Goal: Task Accomplishment & Management: Manage account settings

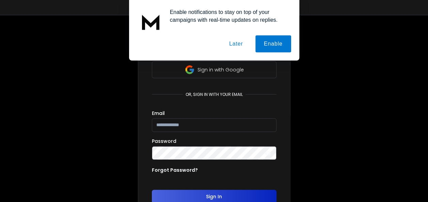
scroll to position [54, 0]
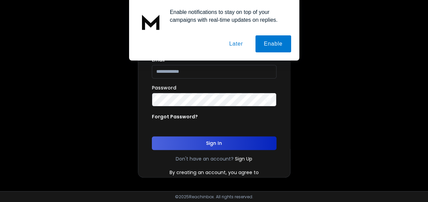
click at [234, 47] on button "Later" at bounding box center [236, 43] width 31 height 17
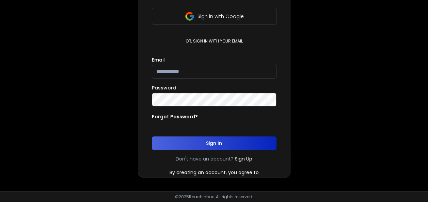
click at [196, 73] on input "email" at bounding box center [214, 72] width 125 height 14
drag, startPoint x: 94, startPoint y: 116, endPoint x: 107, endPoint y: 121, distance: 14.7
click at [94, 115] on div "Welcome to ReachInbox 10x your leads, meetings and deals. Sign In Sign in with …" at bounding box center [214, 76] width 428 height 202
click at [222, 72] on input "email" at bounding box center [214, 72] width 125 height 14
paste input "**********"
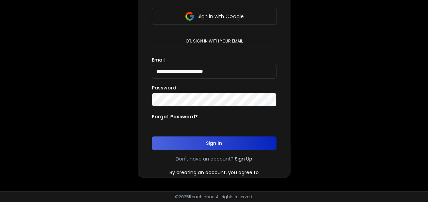
drag, startPoint x: 209, startPoint y: 71, endPoint x: 368, endPoint y: 74, distance: 159.5
click at [368, 74] on div "**********" at bounding box center [214, 76] width 428 height 202
type input "**********"
click at [152, 137] on button "Sign In" at bounding box center [214, 144] width 125 height 14
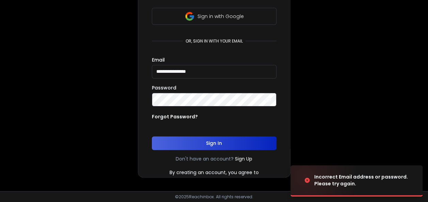
click at [269, 101] on icon at bounding box center [268, 100] width 6 height 4
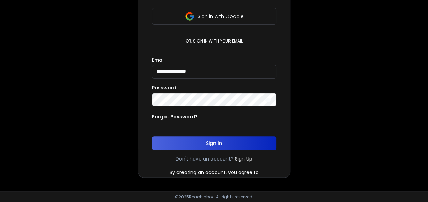
click at [217, 76] on input "**********" at bounding box center [214, 72] width 125 height 14
click at [152, 137] on button "Sign In" at bounding box center [214, 144] width 125 height 14
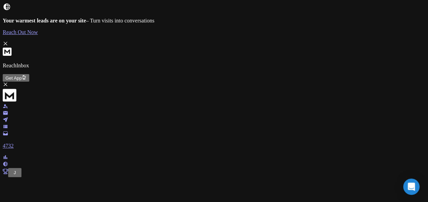
paste input "**********"
type input "**********"
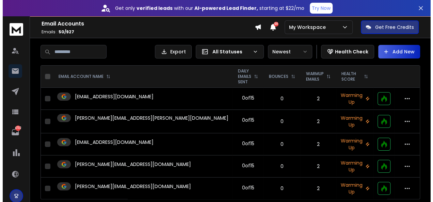
scroll to position [4, 0]
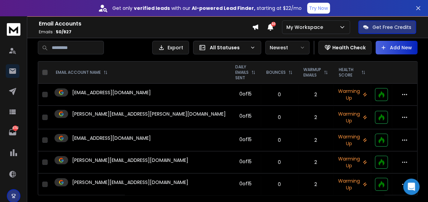
drag, startPoint x: 389, startPoint y: 52, endPoint x: 394, endPoint y: 53, distance: 4.8
click at [391, 48] on button "Add New" at bounding box center [397, 48] width 42 height 14
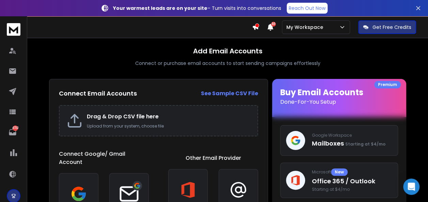
click at [352, 135] on p "Google Workspace" at bounding box center [352, 135] width 80 height 5
click at [86, 184] on icon at bounding box center [78, 194] width 17 height 20
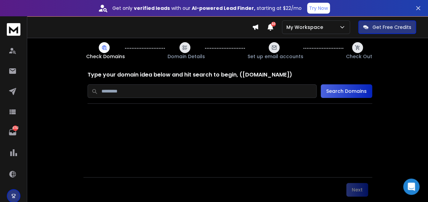
drag, startPoint x: 258, startPoint y: 184, endPoint x: 262, endPoint y: 189, distance: 6.8
click at [258, 185] on div "Next" at bounding box center [227, 190] width 289 height 25
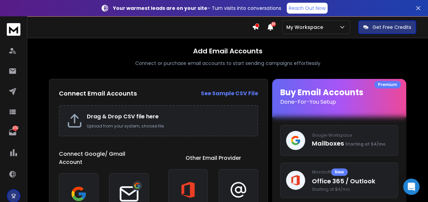
click at [74, 184] on icon at bounding box center [78, 194] width 17 height 20
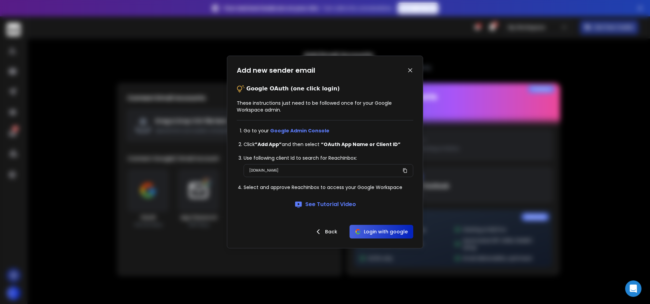
click at [380, 202] on button "Login with google" at bounding box center [382, 232] width 64 height 14
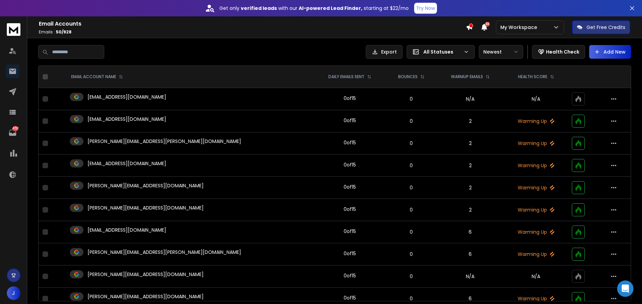
click at [601, 49] on button "Add New" at bounding box center [611, 52] width 42 height 14
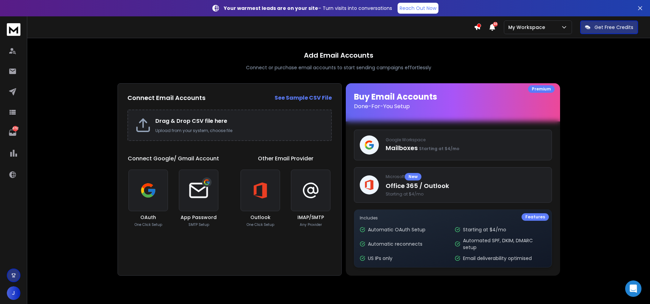
click at [146, 200] on icon at bounding box center [148, 190] width 17 height 20
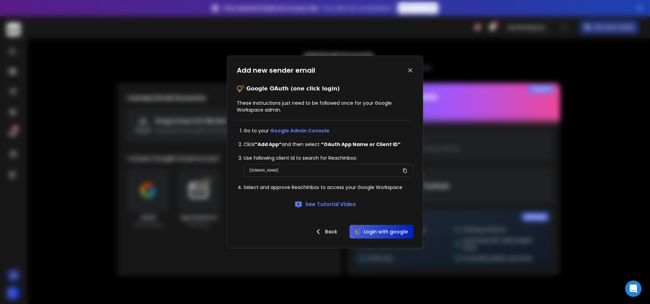
click at [379, 230] on button "Login with google" at bounding box center [382, 232] width 64 height 14
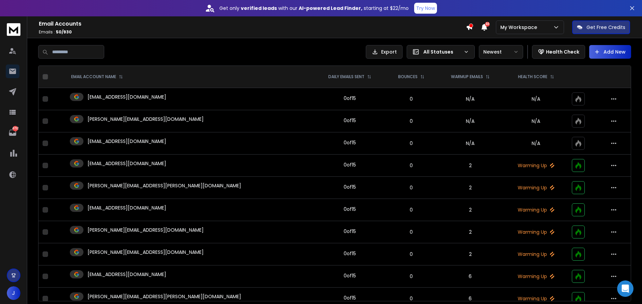
click at [616, 58] on button "Add New" at bounding box center [611, 52] width 42 height 14
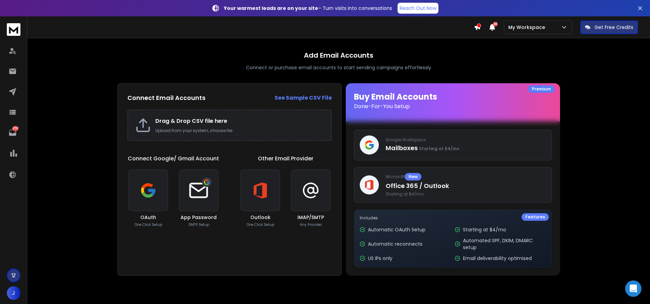
click at [154, 188] on icon at bounding box center [148, 190] width 17 height 20
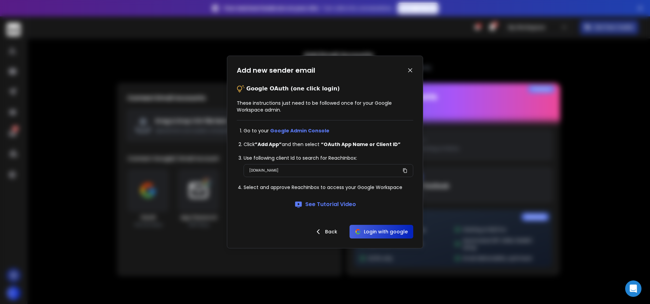
click at [373, 234] on button "Login with google" at bounding box center [382, 232] width 64 height 14
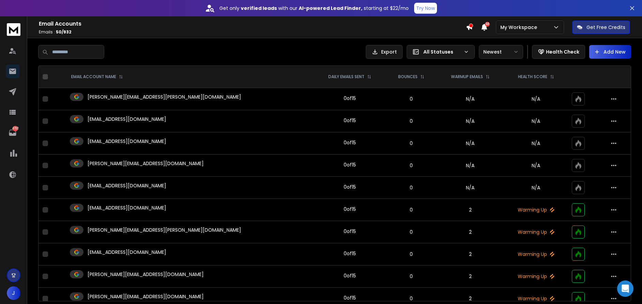
click at [597, 55] on button "Add New" at bounding box center [611, 52] width 42 height 14
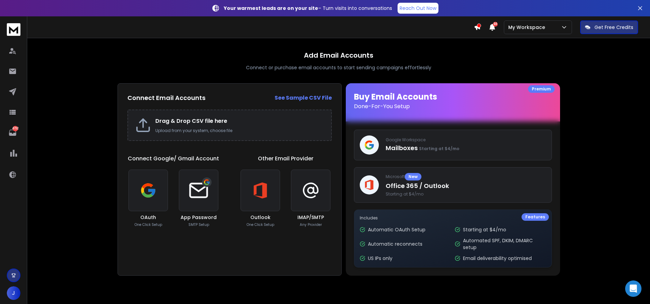
click at [144, 179] on div at bounding box center [148, 190] width 40 height 42
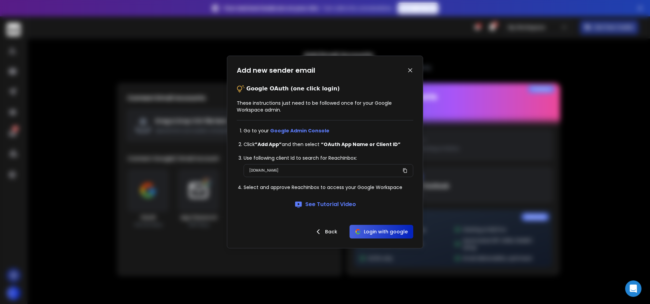
click at [368, 227] on button "Login with google" at bounding box center [382, 232] width 64 height 14
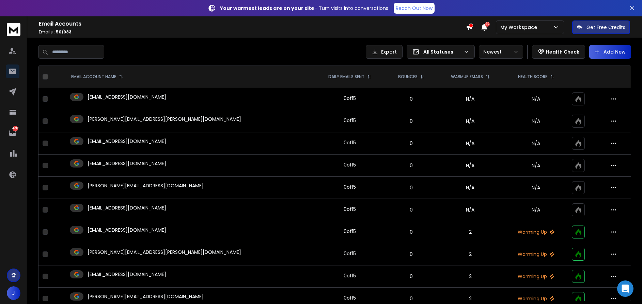
click at [81, 50] on input at bounding box center [71, 52] width 66 height 14
paste input "**********"
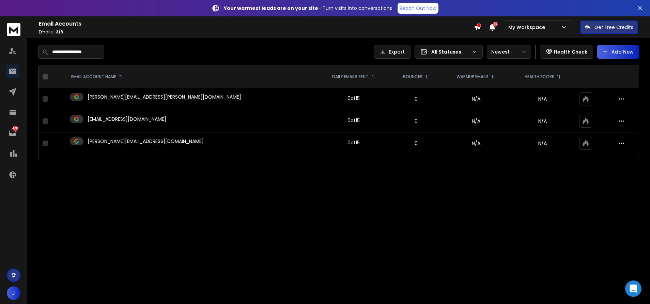
type input "**********"
click at [46, 79] on th at bounding box center [52, 77] width 27 height 22
click at [43, 76] on button "Select this Page" at bounding box center [45, 76] width 5 height 5
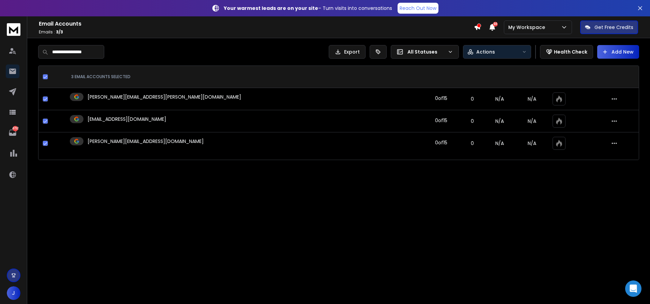
click at [495, 53] on p "Actions" at bounding box center [485, 51] width 19 height 7
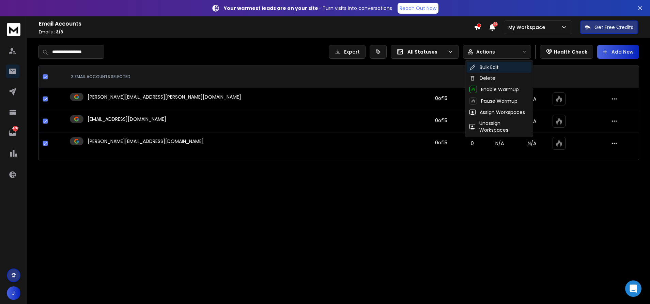
click at [485, 69] on div "Bulk Edit" at bounding box center [484, 67] width 29 height 7
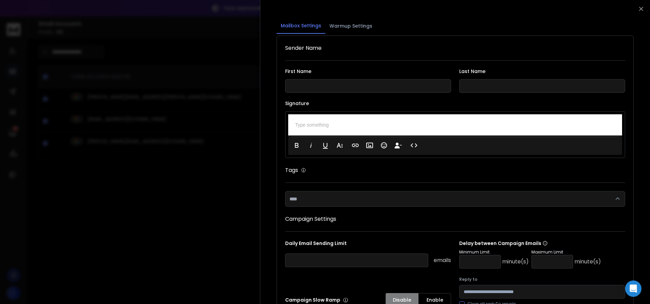
scroll to position [99, 0]
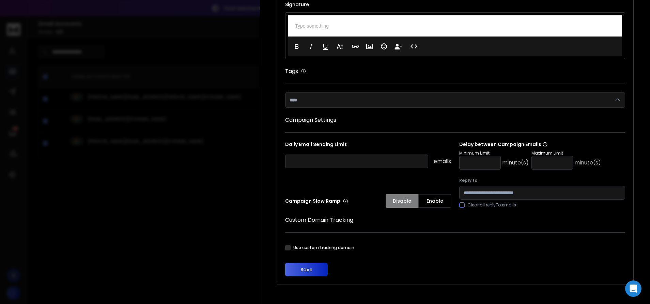
click at [299, 246] on label "Use custom tracking domain" at bounding box center [323, 247] width 61 height 5
click at [289, 245] on button "Reply to" at bounding box center [287, 247] width 5 height 5
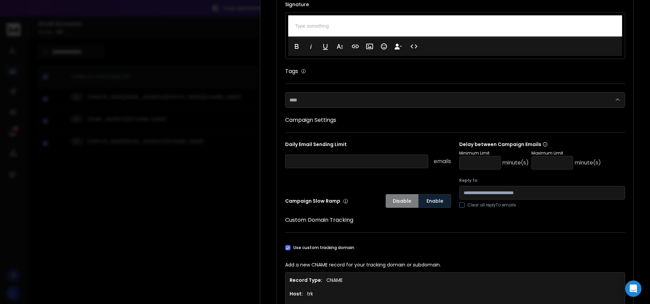
scroll to position [209, 0]
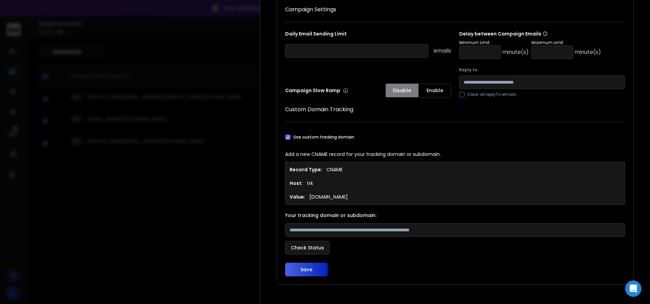
click at [319, 224] on input at bounding box center [455, 230] width 340 height 14
paste input "**********"
type input "**********"
click at [314, 248] on button "Check Status" at bounding box center [307, 248] width 45 height 14
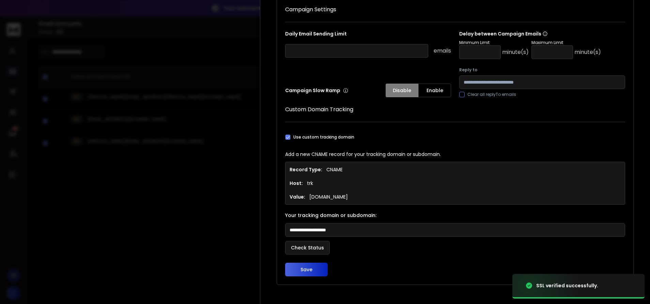
click at [309, 266] on button "Save" at bounding box center [306, 269] width 43 height 14
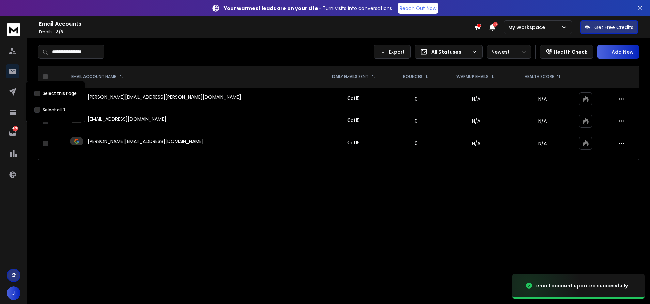
click at [45, 79] on th at bounding box center [52, 77] width 27 height 22
click at [45, 75] on button "Select this Page" at bounding box center [45, 76] width 5 height 5
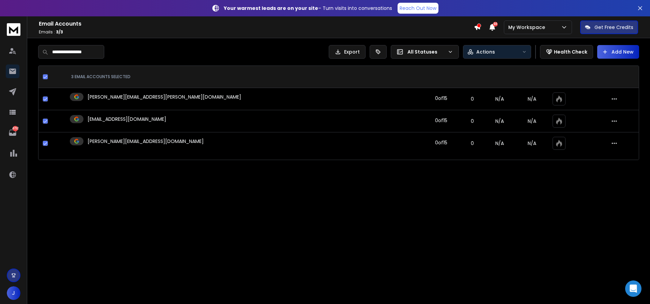
click at [473, 57] on button "Actions" at bounding box center [497, 52] width 68 height 14
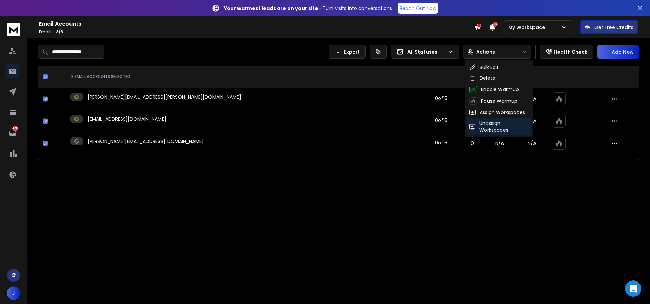
drag, startPoint x: 525, startPoint y: 192, endPoint x: 525, endPoint y: 185, distance: 6.8
click at [525, 191] on div "**********" at bounding box center [325, 152] width 650 height 304
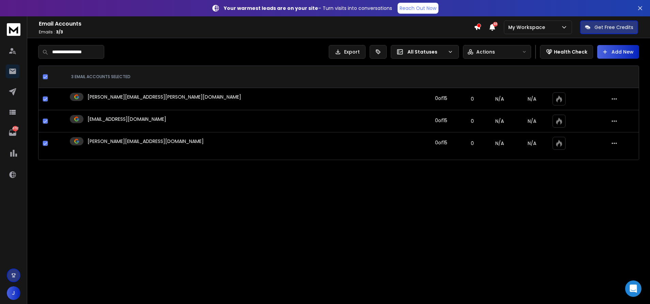
click at [553, 97] on div at bounding box center [559, 98] width 13 height 13
click at [556, 100] on icon at bounding box center [559, 98] width 7 height 7
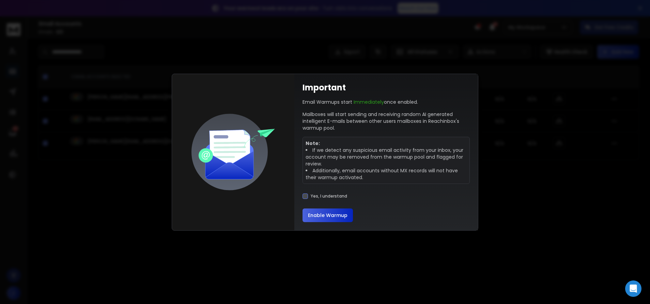
click at [324, 212] on button "Enable Warmup" at bounding box center [328, 215] width 50 height 14
click at [303, 198] on button "Yes, I understand" at bounding box center [305, 195] width 5 height 5
click at [316, 216] on button "Enable Warmup" at bounding box center [328, 215] width 50 height 14
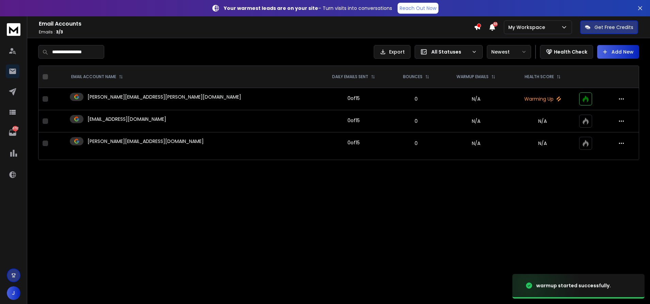
click at [579, 125] on div at bounding box center [585, 121] width 13 height 13
click at [571, 123] on body "**********" at bounding box center [325, 152] width 650 height 304
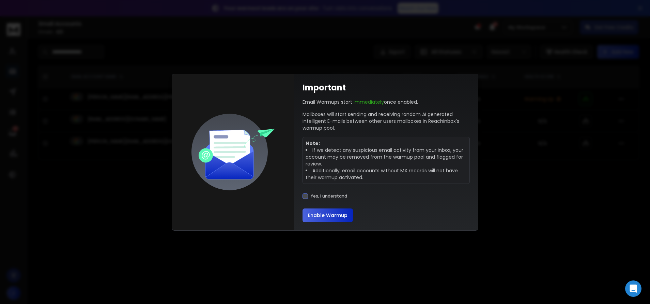
click at [303, 195] on button "Yes, I understand" at bounding box center [305, 195] width 5 height 5
click at [315, 211] on button "Enable Warmup" at bounding box center [328, 215] width 50 height 14
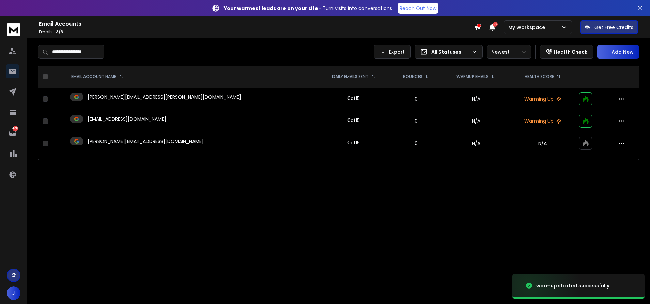
click at [579, 147] on div at bounding box center [585, 143] width 13 height 13
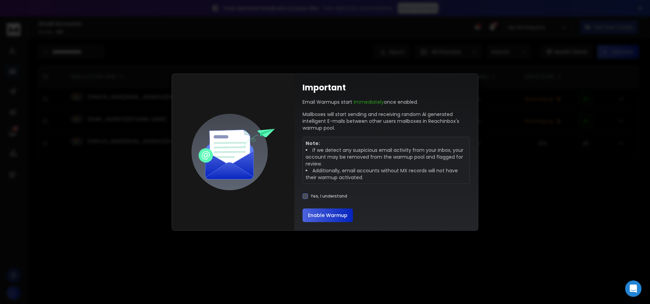
click at [307, 196] on button "Yes, I understand" at bounding box center [305, 195] width 5 height 5
click at [315, 210] on button "Enable Warmup" at bounding box center [328, 215] width 50 height 14
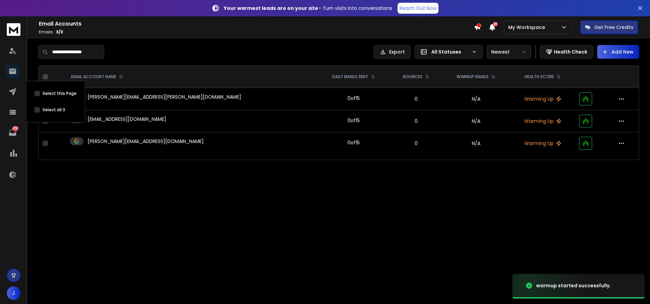
click at [45, 78] on button "Select this Page" at bounding box center [45, 76] width 5 height 5
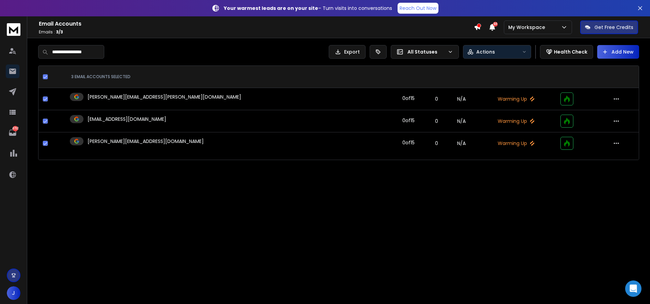
click at [495, 56] on button "Actions" at bounding box center [497, 52] width 68 height 14
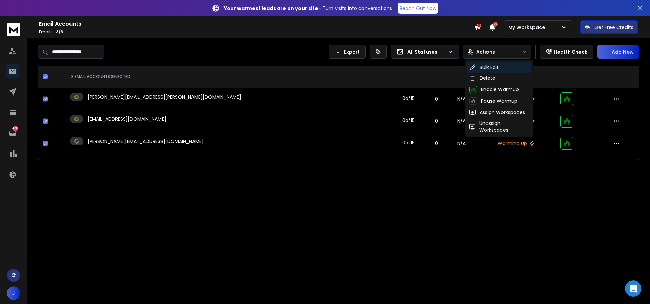
click at [485, 65] on div "Bulk Edit" at bounding box center [484, 67] width 29 height 7
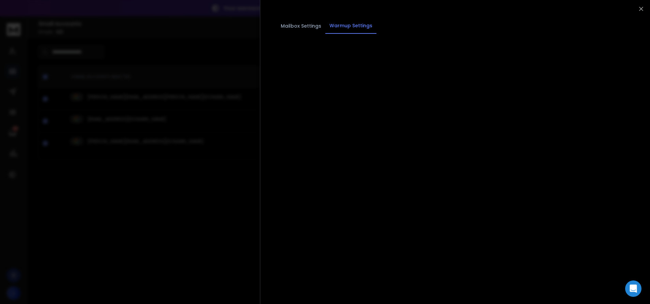
click at [357, 26] on button "Warmup Settings" at bounding box center [350, 26] width 51 height 16
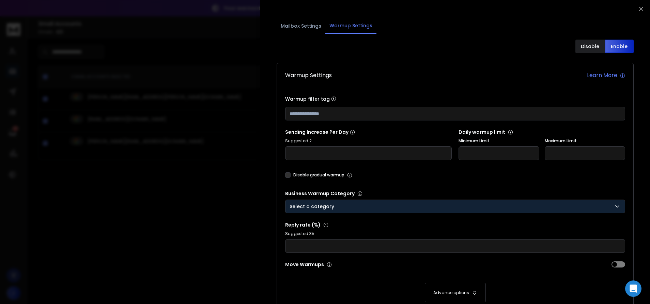
scroll to position [55, 0]
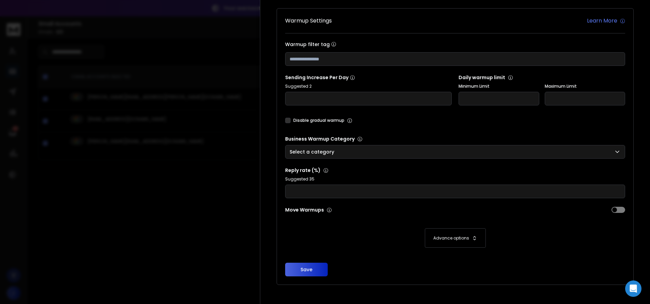
click at [461, 236] on p "Advance options" at bounding box center [451, 237] width 36 height 5
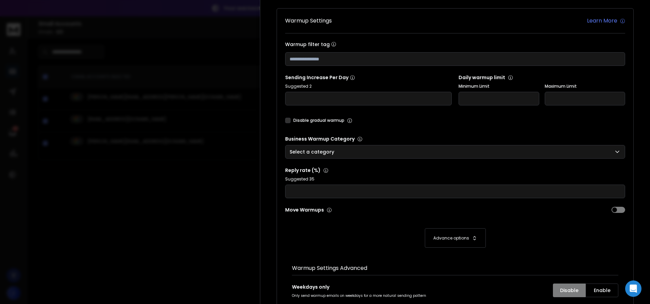
scroll to position [0, 0]
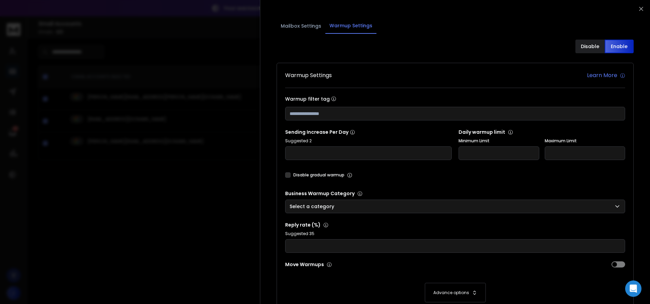
click at [326, 115] on input at bounding box center [455, 114] width 340 height 14
click at [218, 165] on div at bounding box center [325, 152] width 650 height 304
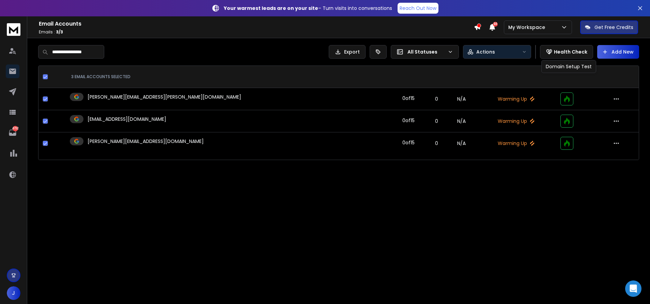
click at [506, 50] on div "Actions" at bounding box center [494, 51] width 52 height 7
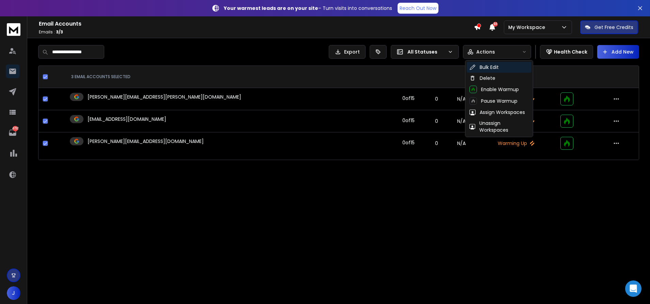
click at [492, 62] on div "Bulk Edit" at bounding box center [499, 67] width 65 height 11
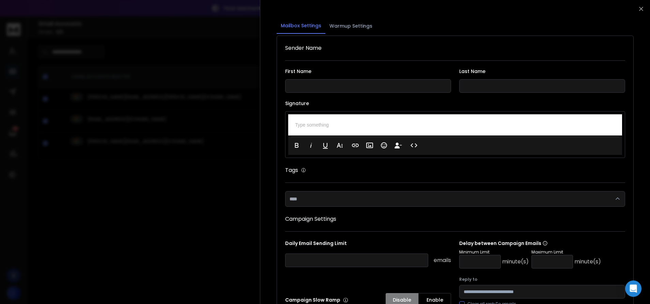
scroll to position [99, 0]
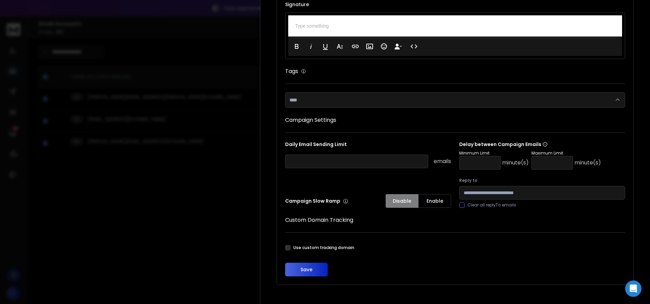
click at [287, 247] on button "Reply to" at bounding box center [287, 247] width 5 height 5
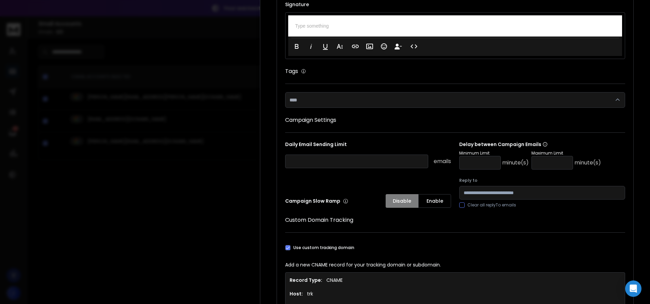
scroll to position [209, 0]
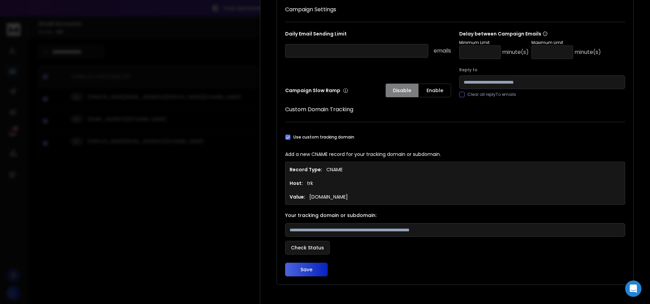
click at [380, 229] on input at bounding box center [455, 230] width 340 height 14
paste input "**********"
type input "**********"
click at [311, 246] on button "Check Status" at bounding box center [307, 248] width 45 height 14
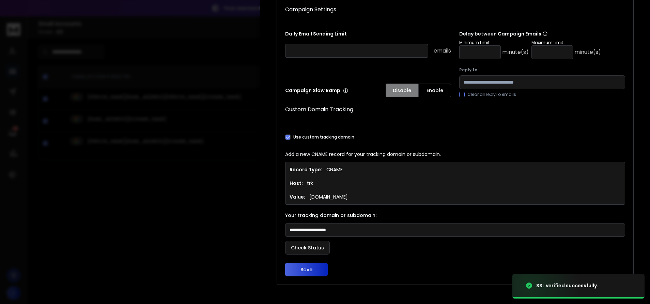
click at [299, 268] on button "Save" at bounding box center [306, 269] width 43 height 14
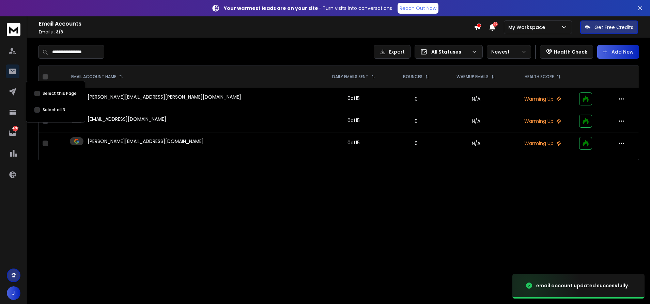
click at [43, 75] on button "Select this Page" at bounding box center [45, 76] width 5 height 5
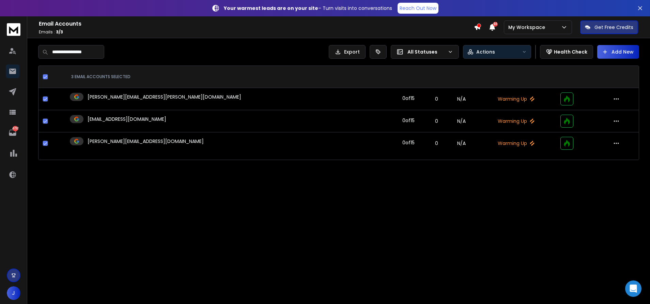
drag, startPoint x: 520, startPoint y: 51, endPoint x: 520, endPoint y: 48, distance: 3.4
click at [519, 50] on div "Actions" at bounding box center [494, 51] width 52 height 7
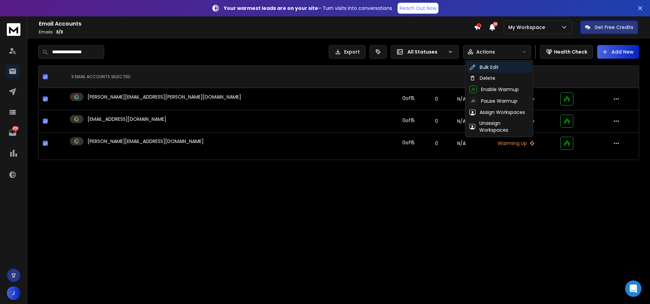
click at [502, 71] on div "Bulk Edit" at bounding box center [499, 67] width 65 height 11
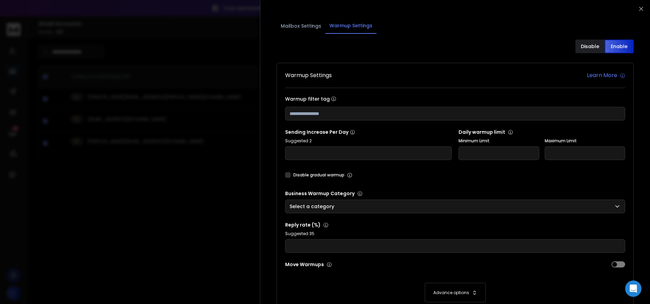
click at [356, 26] on button "Warmup Settings" at bounding box center [350, 26] width 51 height 16
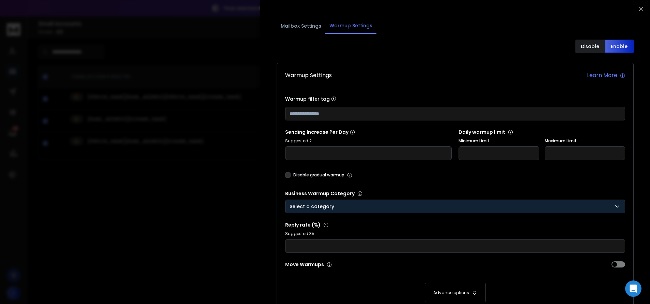
scroll to position [55, 0]
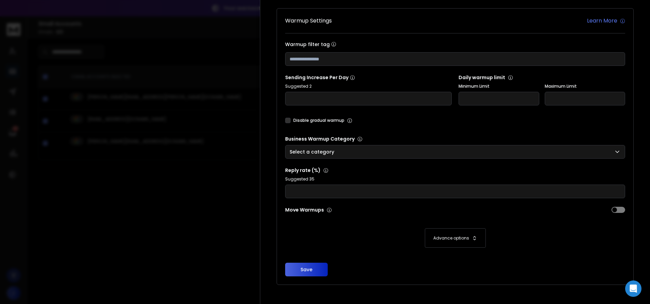
click at [459, 235] on p "Advance options" at bounding box center [451, 237] width 36 height 5
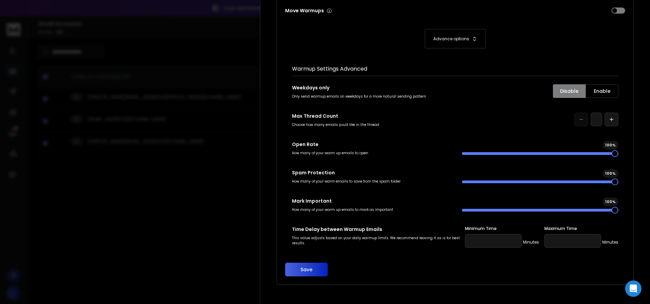
scroll to position [49, 0]
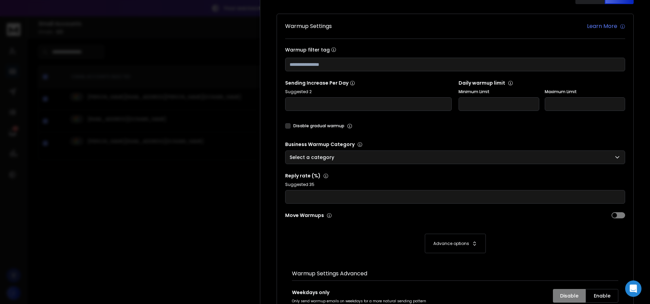
click at [349, 66] on input at bounding box center [455, 65] width 340 height 14
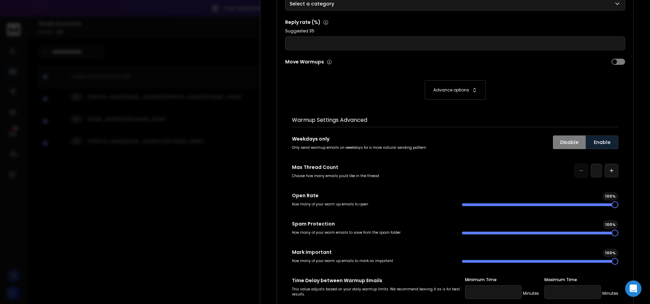
type input "*****"
click at [599, 141] on button "Enable" at bounding box center [602, 142] width 33 height 14
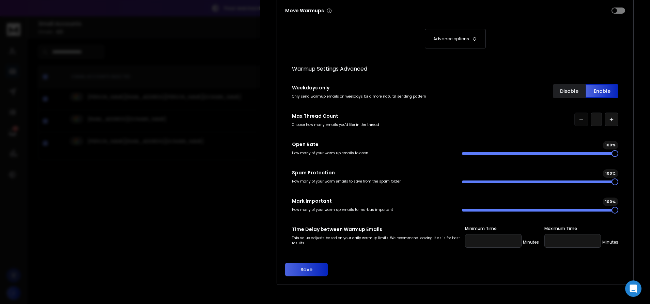
click at [310, 257] on form "Warmup Settings Learn More Warmup filter tag ***** Sending Increase Per Day Sug…" at bounding box center [455, 47] width 340 height 458
drag, startPoint x: 311, startPoint y: 272, endPoint x: 315, endPoint y: 266, distance: 7.4
click at [312, 271] on button "Save" at bounding box center [306, 269] width 43 height 14
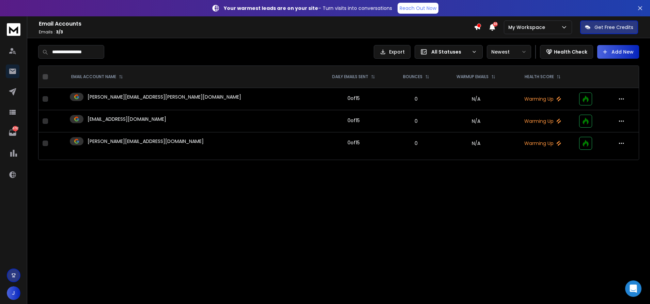
click at [621, 57] on button "Add New" at bounding box center [618, 52] width 42 height 14
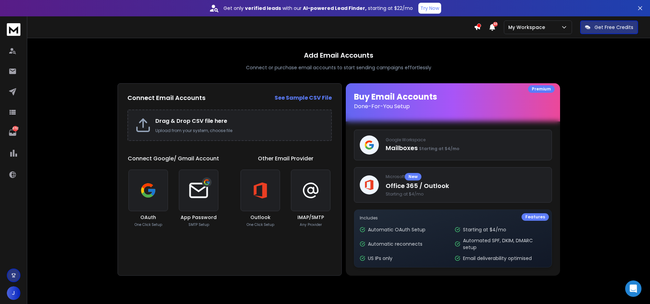
click at [135, 185] on div at bounding box center [148, 190] width 40 height 42
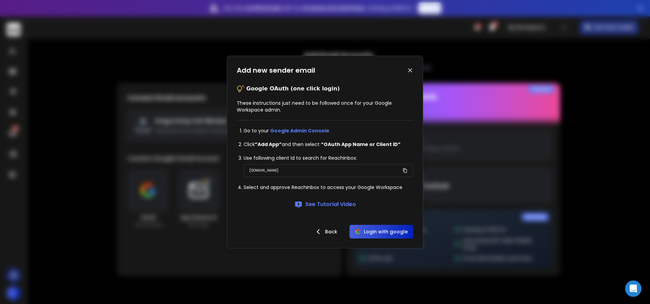
click at [366, 226] on button "Login with google" at bounding box center [382, 232] width 64 height 14
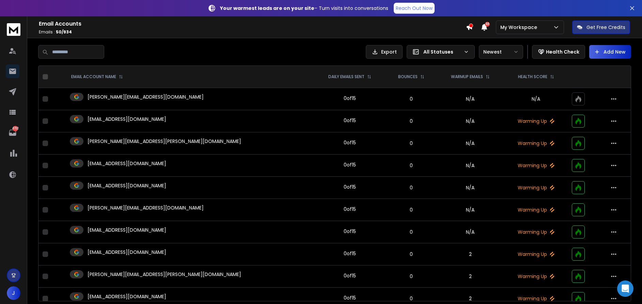
click at [433, 50] on button "Add New" at bounding box center [611, 52] width 42 height 14
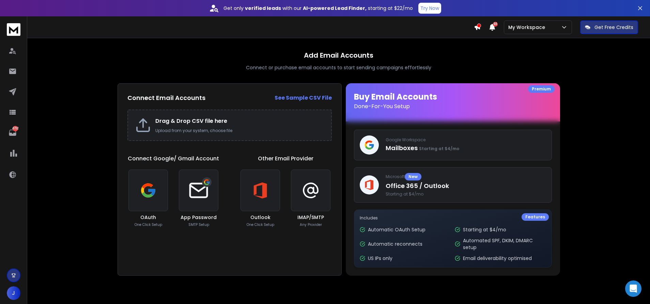
click at [158, 194] on div at bounding box center [148, 190] width 40 height 42
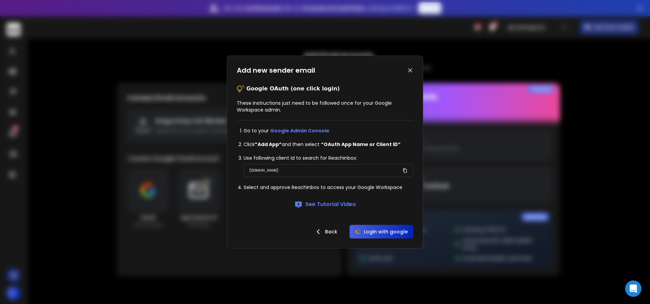
click at [189, 183] on div "Add new sender email Google OAuth (one click login) These instructions just nee…" at bounding box center [325, 152] width 650 height 206
click at [364, 202] on button "Login with google" at bounding box center [382, 232] width 64 height 14
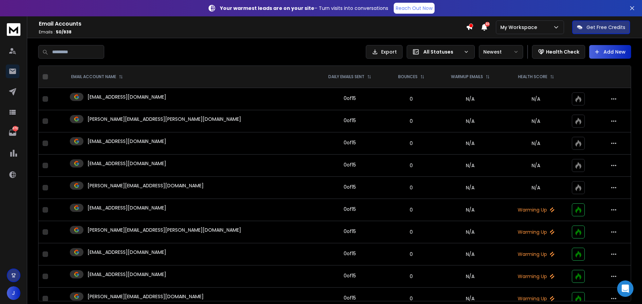
click at [597, 57] on button "Add New" at bounding box center [611, 52] width 42 height 14
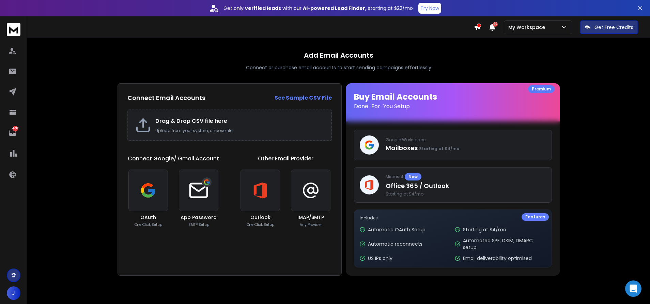
click at [159, 190] on div at bounding box center [148, 190] width 40 height 42
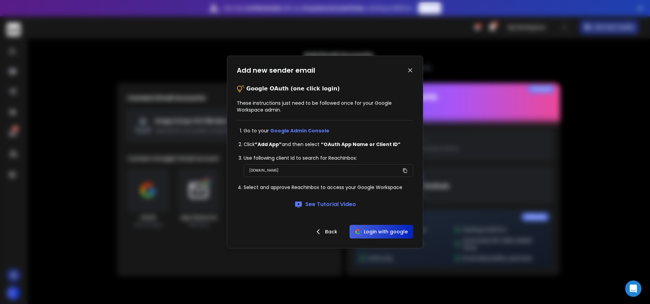
click at [385, 233] on button "Login with google" at bounding box center [382, 232] width 64 height 14
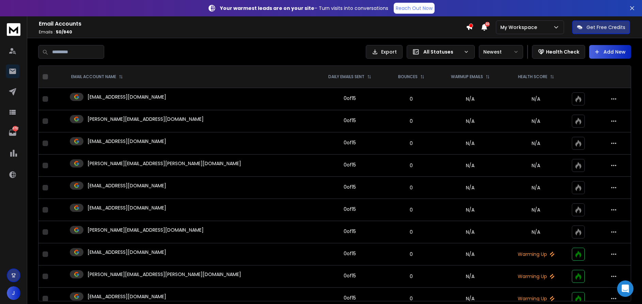
click button "Add New"
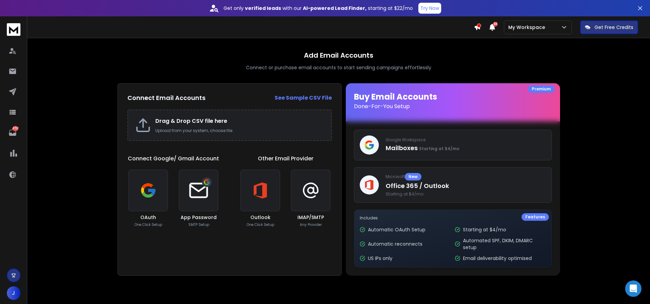
click div
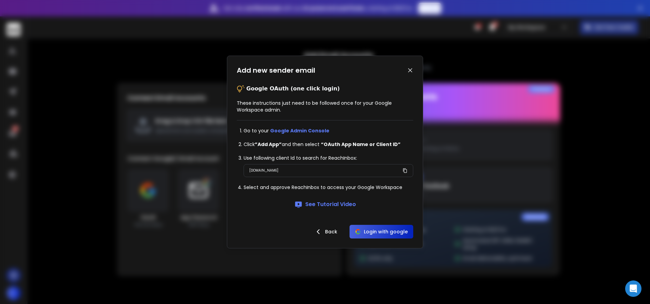
click icon
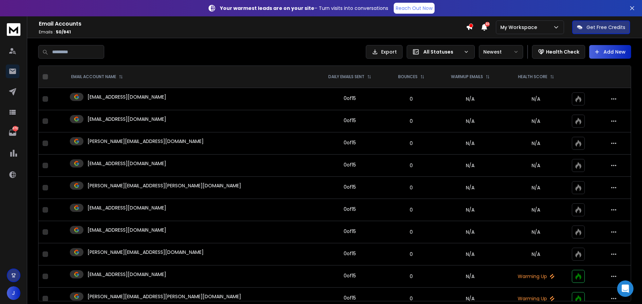
click at [62, 52] on input at bounding box center [71, 52] width 66 height 14
drag, startPoint x: 623, startPoint y: 54, endPoint x: 619, endPoint y: 54, distance: 4.1
click at [619, 54] on button "Add New" at bounding box center [611, 52] width 42 height 14
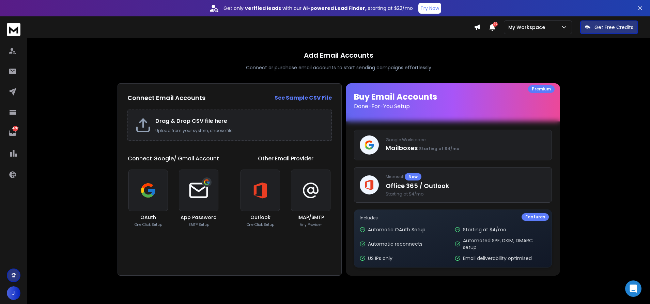
click at [614, 54] on div "Add Email Accounts Connect or purchase email accounts to start sending campaign…" at bounding box center [338, 60] width 623 height 20
click at [155, 190] on icon at bounding box center [151, 192] width 7 height 7
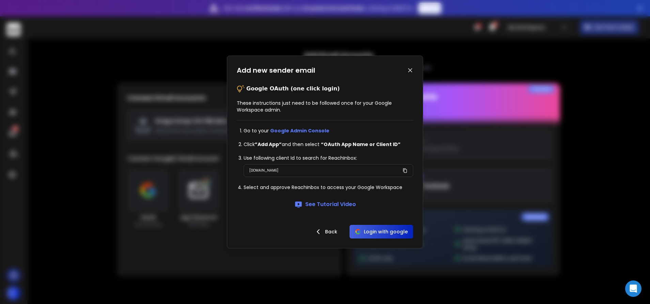
click at [361, 232] on icon at bounding box center [358, 231] width 6 height 6
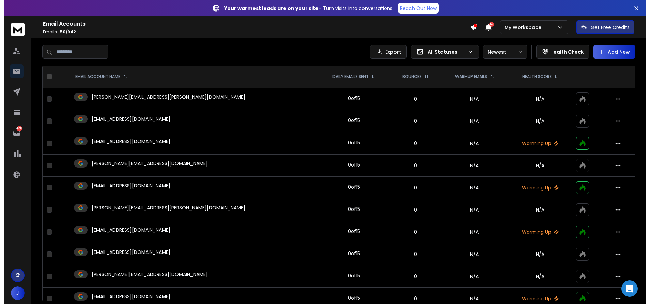
scroll to position [51, 0]
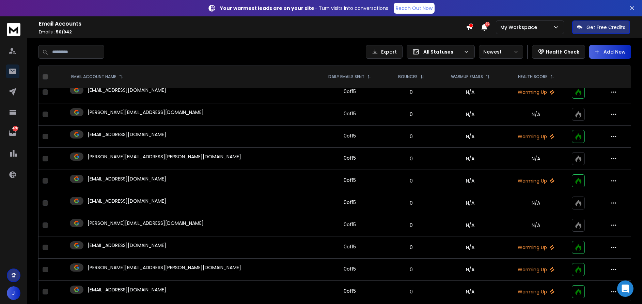
click at [104, 56] on input at bounding box center [71, 52] width 66 height 14
paste input "**********"
type input "**********"
click at [188, 59] on div "**********" at bounding box center [334, 173] width 593 height 256
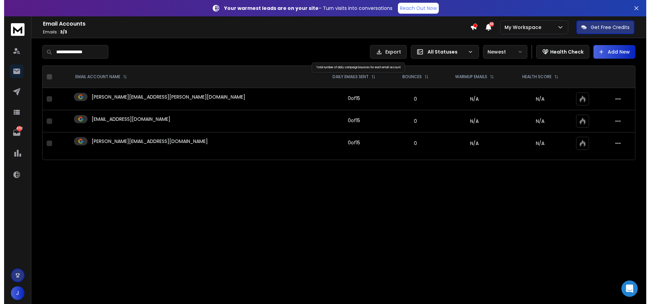
scroll to position [0, 0]
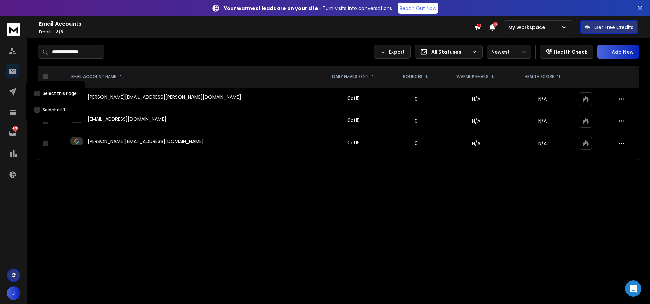
click at [44, 78] on button "Select this Page" at bounding box center [45, 76] width 5 height 5
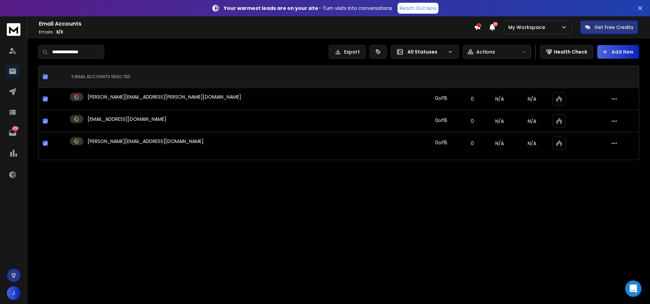
click at [553, 101] on div at bounding box center [559, 98] width 13 height 13
click at [553, 95] on div at bounding box center [559, 98] width 13 height 13
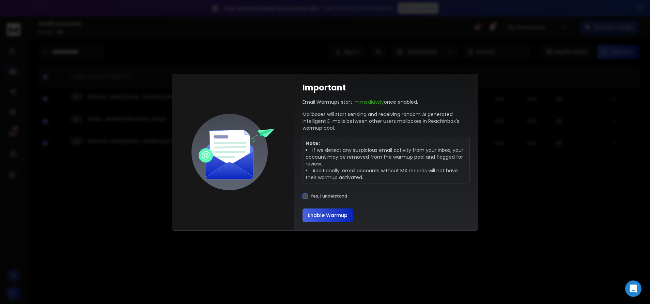
click at [306, 197] on button "Yes, I understand" at bounding box center [305, 195] width 5 height 5
click at [326, 216] on button "Enable Warmup" at bounding box center [328, 215] width 50 height 14
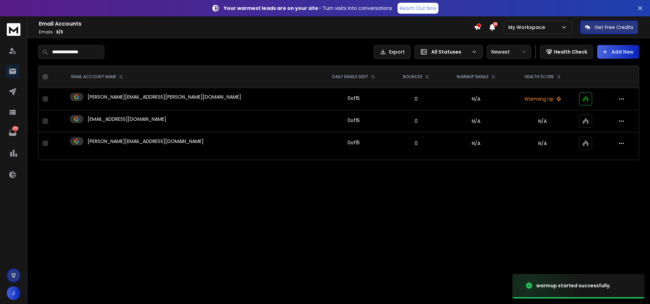
click at [582, 120] on icon at bounding box center [585, 121] width 7 height 7
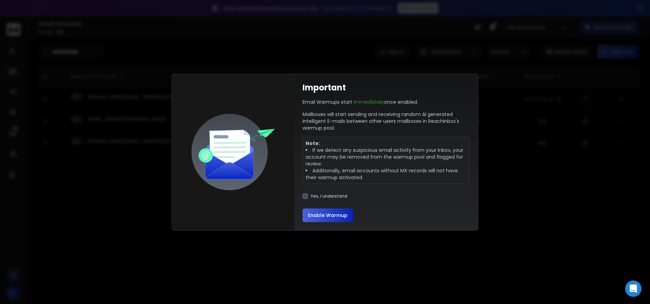
click at [307, 195] on button "Yes, I understand" at bounding box center [305, 195] width 5 height 5
click at [323, 215] on button "Enable Warmup" at bounding box center [328, 215] width 50 height 14
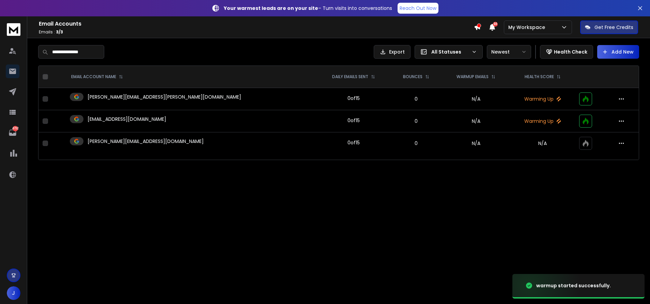
click at [582, 141] on icon at bounding box center [585, 143] width 7 height 7
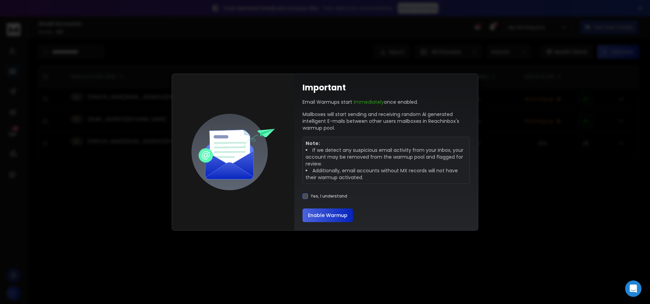
click at [307, 196] on button "Yes, I understand" at bounding box center [305, 195] width 5 height 5
click at [315, 215] on button "Enable Warmup" at bounding box center [328, 215] width 50 height 14
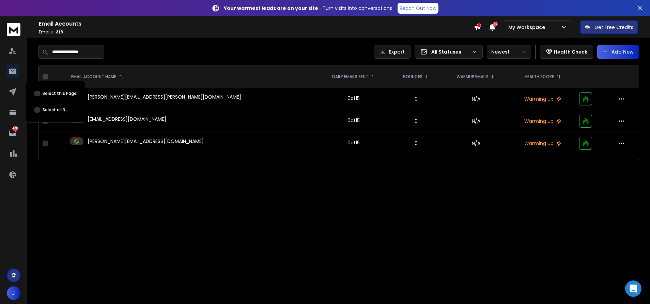
click at [46, 75] on button "Select this Page" at bounding box center [45, 76] width 5 height 5
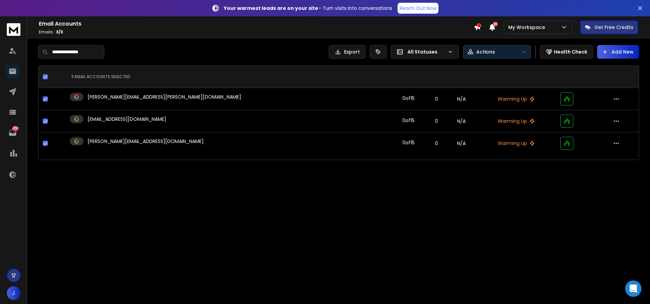
click at [492, 49] on p "Actions" at bounding box center [485, 51] width 19 height 7
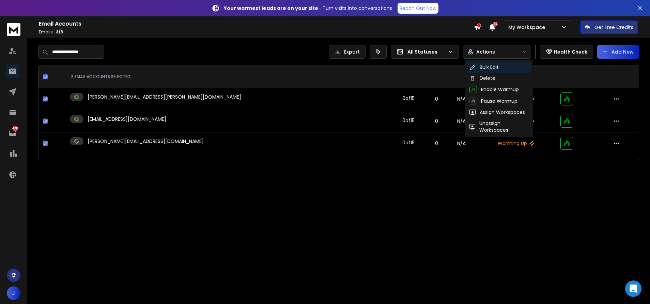
click at [481, 64] on div "Bulk Edit" at bounding box center [484, 67] width 29 height 7
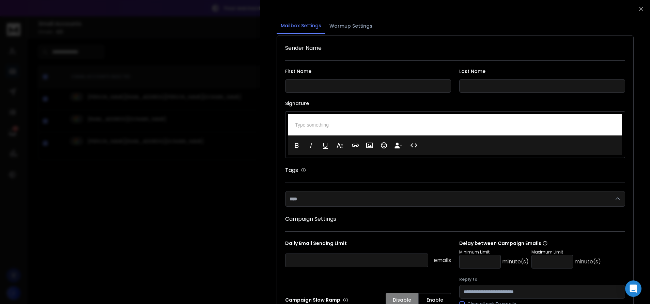
scroll to position [99, 0]
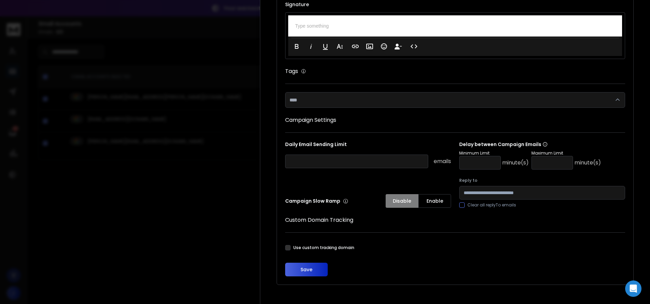
drag, startPoint x: 284, startPoint y: 247, endPoint x: 287, endPoint y: 248, distance: 4.0
click at [284, 247] on div "Sender Name First Name Last Name Signature Type something Clear Formatting Font…" at bounding box center [455, 111] width 357 height 348
click at [288, 249] on button "Reply to" at bounding box center [287, 247] width 5 height 5
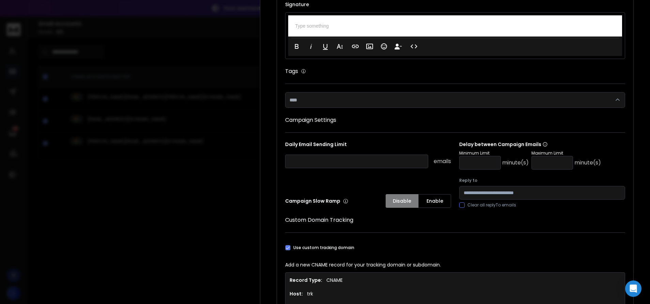
scroll to position [209, 0]
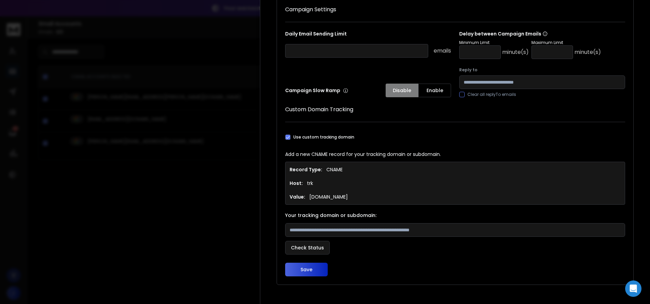
click at [354, 227] on input at bounding box center [455, 230] width 340 height 14
paste input "**********"
type input "**********"
click at [312, 250] on button "Check Status" at bounding box center [307, 248] width 45 height 14
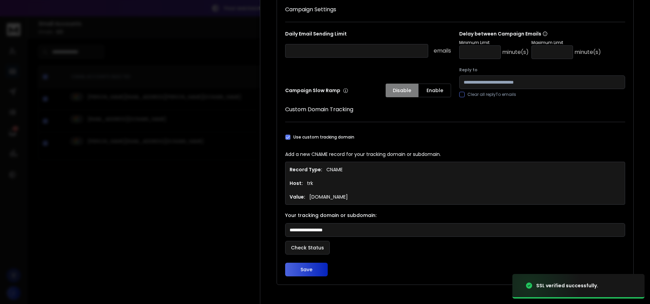
click at [310, 269] on button "Save" at bounding box center [306, 269] width 43 height 14
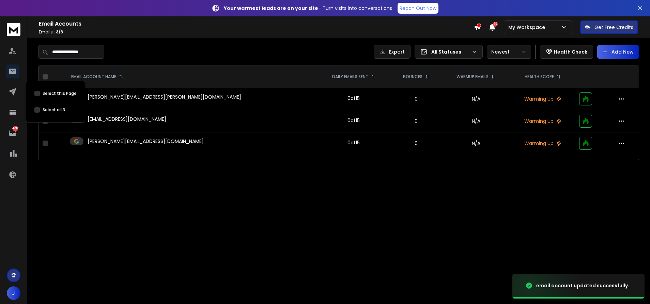
click at [43, 78] on button "Select this Page" at bounding box center [45, 76] width 5 height 5
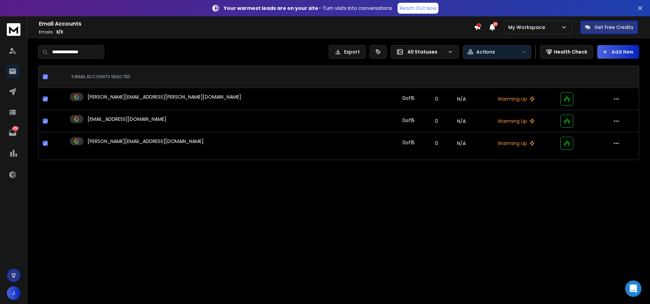
click at [519, 47] on button "Actions" at bounding box center [497, 52] width 68 height 14
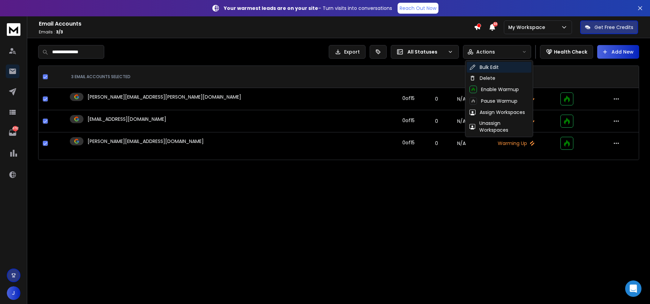
click at [485, 67] on div "Bulk Edit" at bounding box center [484, 67] width 29 height 7
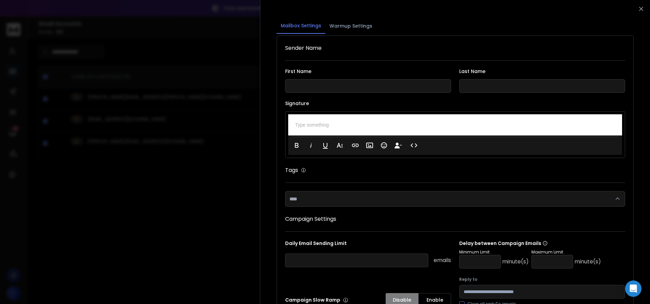
click at [340, 23] on button "Warmup Settings" at bounding box center [350, 25] width 51 height 15
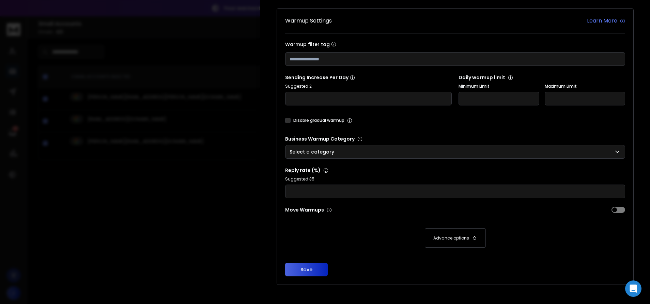
scroll to position [0, 0]
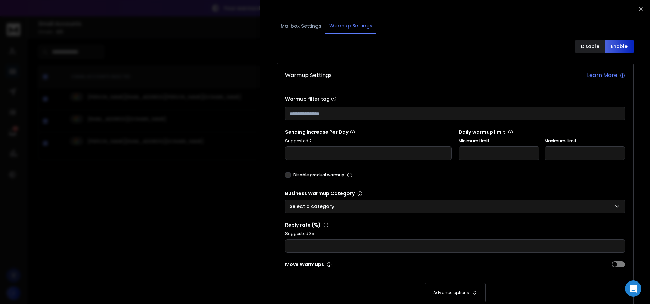
click at [339, 111] on input at bounding box center [455, 114] width 340 height 14
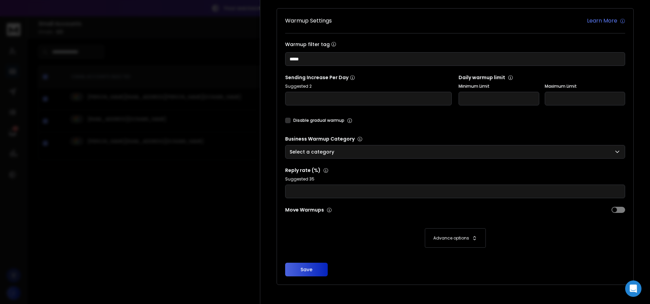
type input "*****"
click at [466, 236] on p "Advance options" at bounding box center [451, 237] width 36 height 5
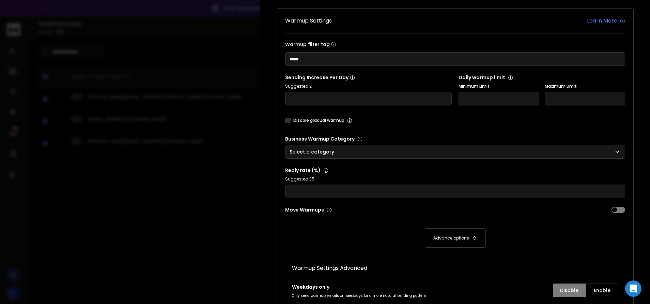
scroll to position [254, 0]
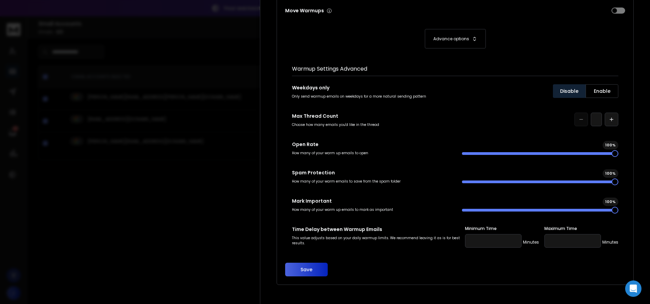
click at [578, 85] on button "Disable" at bounding box center [569, 91] width 33 height 14
click at [589, 90] on button "Enable" at bounding box center [602, 91] width 33 height 14
click at [319, 269] on button "Save" at bounding box center [306, 269] width 43 height 14
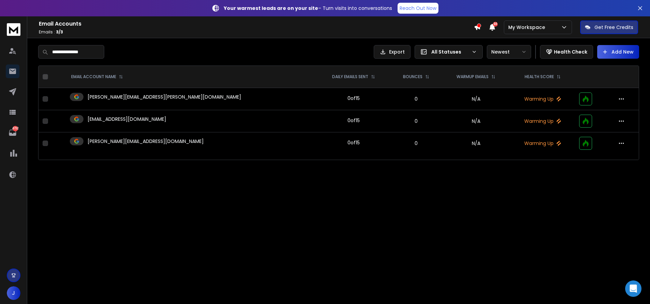
click at [94, 52] on input "**********" at bounding box center [71, 52] width 66 height 14
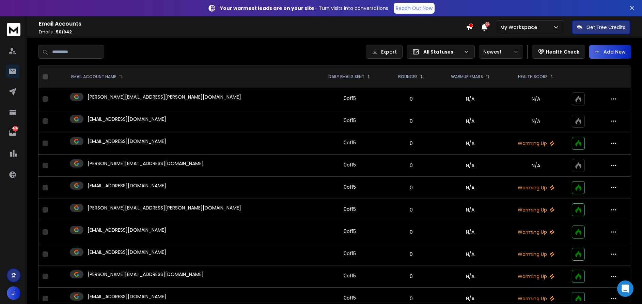
paste input "**********"
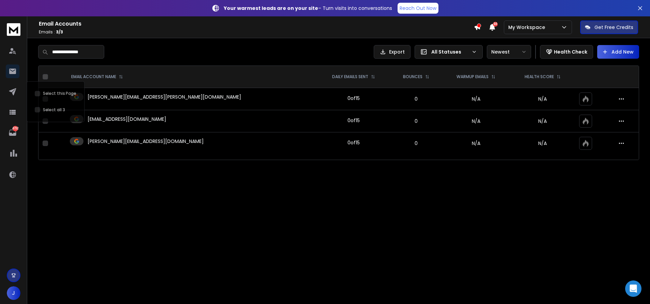
type input "**********"
click at [41, 76] on th at bounding box center [52, 77] width 27 height 22
click at [43, 77] on button "Select this Page" at bounding box center [45, 76] width 5 height 5
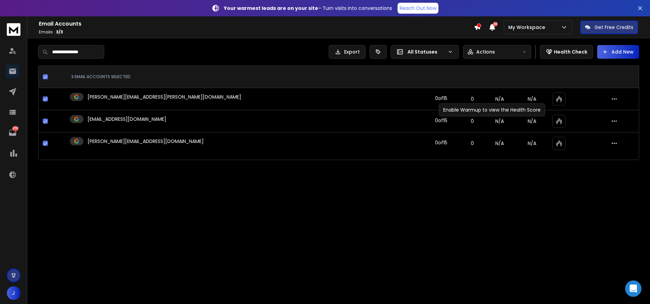
click at [556, 100] on icon at bounding box center [559, 98] width 7 height 7
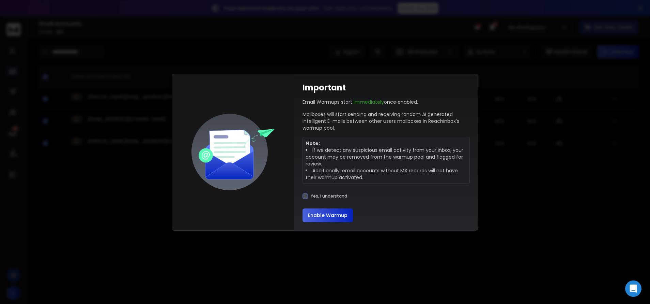
click at [307, 194] on button "Yes, I understand" at bounding box center [305, 195] width 5 height 5
click at [322, 208] on button "Enable Warmup" at bounding box center [328, 215] width 50 height 14
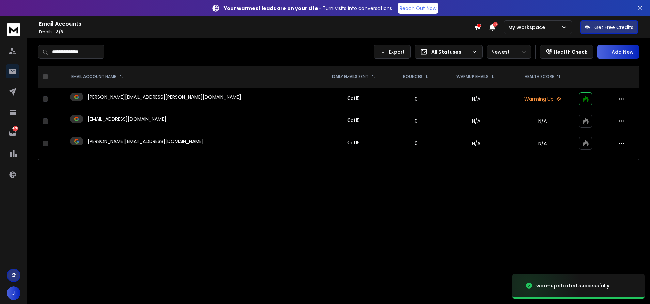
click at [582, 119] on icon at bounding box center [585, 121] width 7 height 7
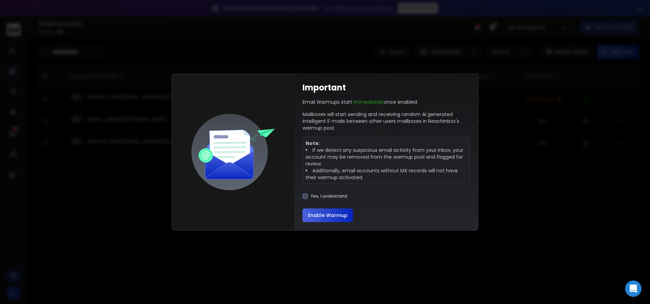
click at [308, 194] on button "Yes, I understand" at bounding box center [305, 195] width 5 height 5
click at [321, 209] on button "Enable Warmup" at bounding box center [328, 215] width 50 height 14
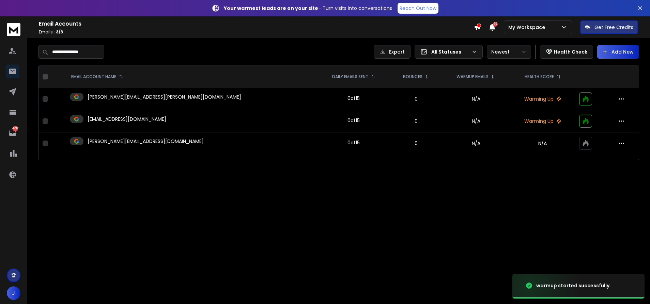
click at [582, 141] on icon at bounding box center [585, 143] width 7 height 7
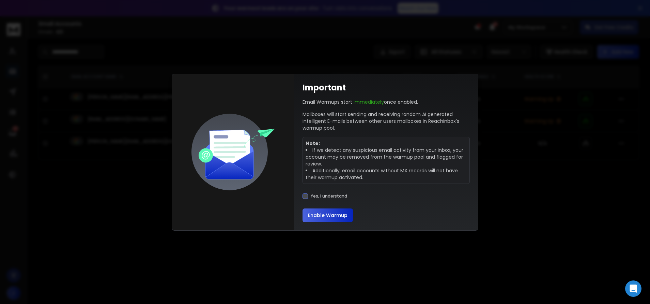
click at [302, 197] on div "Important Email Warmups start Immediately once enabled. Mailboxes will start se…" at bounding box center [386, 152] width 184 height 156
click at [305, 196] on button "Yes, I understand" at bounding box center [305, 195] width 5 height 5
click at [311, 214] on button "Enable Warmup" at bounding box center [328, 215] width 50 height 14
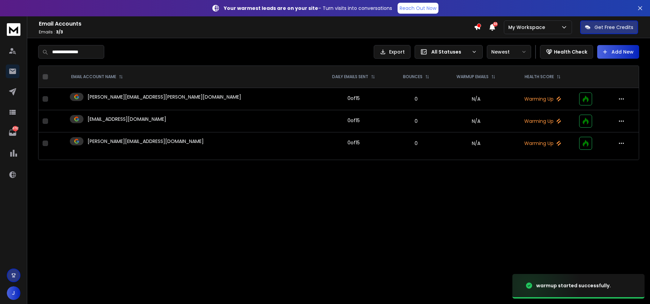
click at [504, 168] on div "**********" at bounding box center [325, 152] width 650 height 304
click at [43, 76] on button "Select this Page" at bounding box center [45, 76] width 5 height 5
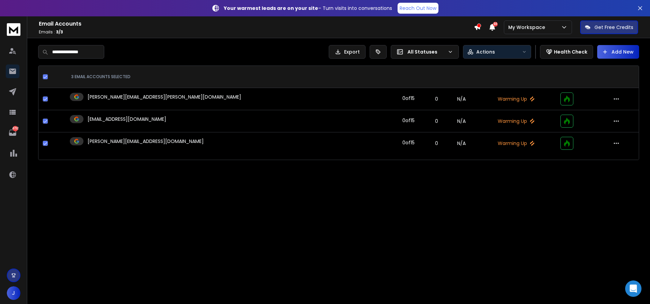
click at [497, 51] on div "Actions" at bounding box center [494, 51] width 52 height 7
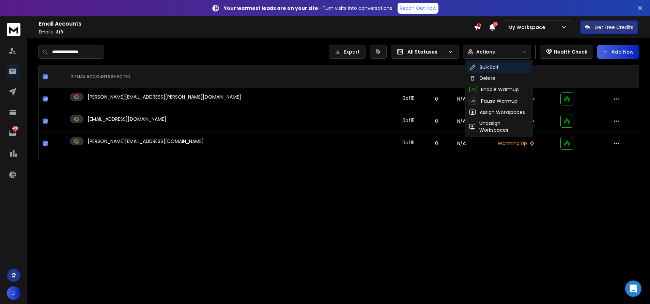
click at [490, 61] on div "Bulk Edit Delete Enable Warmup Pause Warmup Assign Workspaces Unassign Workspac…" at bounding box center [499, 98] width 67 height 76
click at [488, 64] on div "Bulk Edit" at bounding box center [484, 67] width 29 height 7
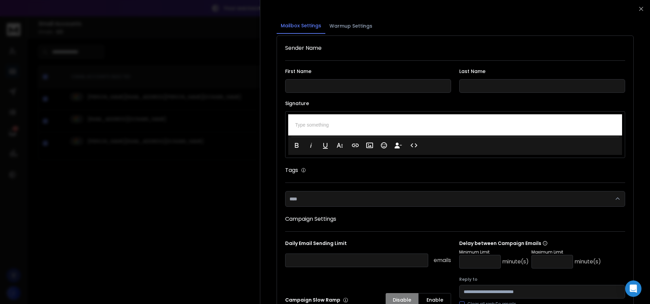
scroll to position [99, 0]
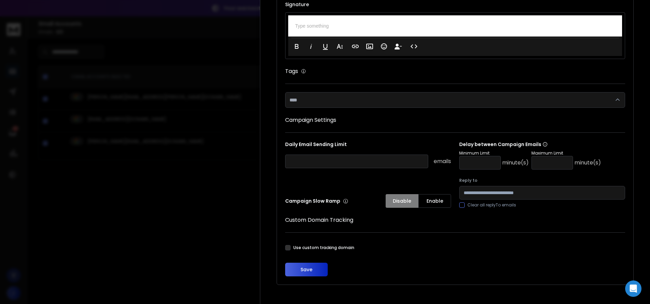
drag, startPoint x: 285, startPoint y: 245, endPoint x: 289, endPoint y: 247, distance: 5.0
click at [284, 247] on div "Sender Name First Name Last Name Signature Type something Clear Formatting Font…" at bounding box center [455, 111] width 357 height 348
click at [287, 250] on div "Use custom tracking domain" at bounding box center [455, 248] width 340 height 14
click at [287, 246] on button "Reply to" at bounding box center [287, 247] width 5 height 5
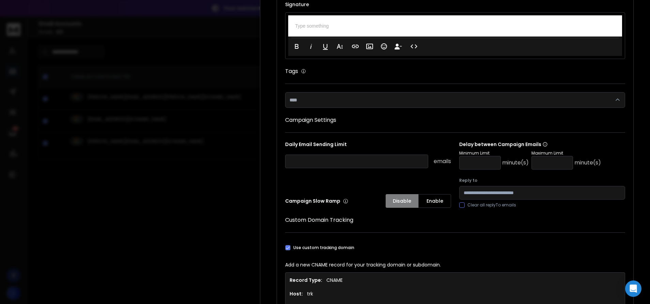
scroll to position [209, 0]
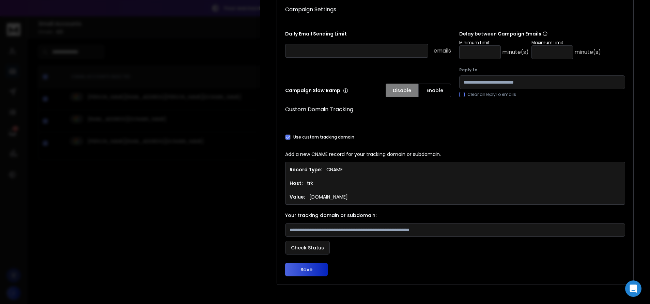
click at [397, 229] on input at bounding box center [455, 230] width 340 height 14
paste input "**********"
type input "**********"
click at [319, 247] on button "Check Status" at bounding box center [307, 248] width 45 height 14
click at [318, 265] on button "Save" at bounding box center [306, 269] width 43 height 14
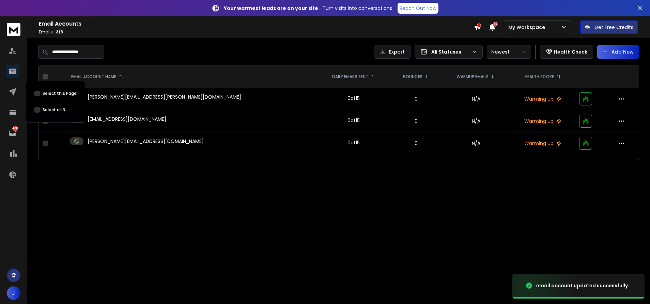
click at [46, 76] on button "Select this Page" at bounding box center [45, 76] width 5 height 5
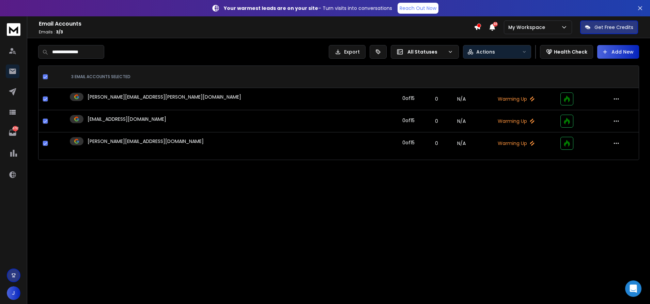
click at [519, 54] on div "Actions" at bounding box center [494, 51] width 52 height 7
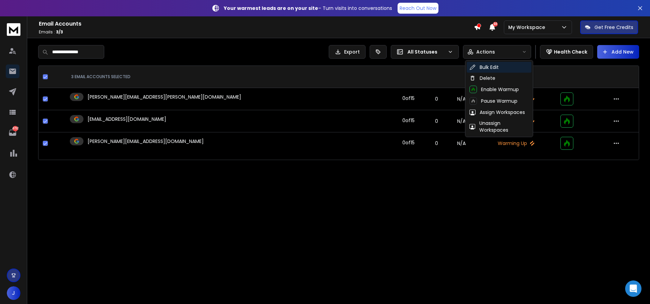
click at [516, 66] on div "Bulk Edit" at bounding box center [499, 67] width 65 height 11
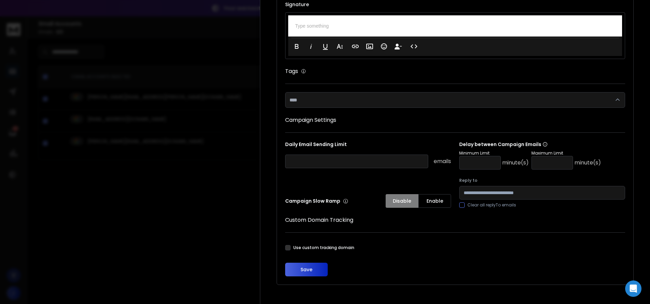
scroll to position [0, 0]
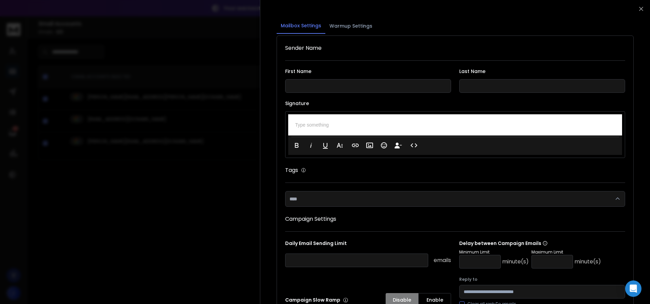
click at [346, 31] on button "Warmup Settings" at bounding box center [350, 25] width 51 height 15
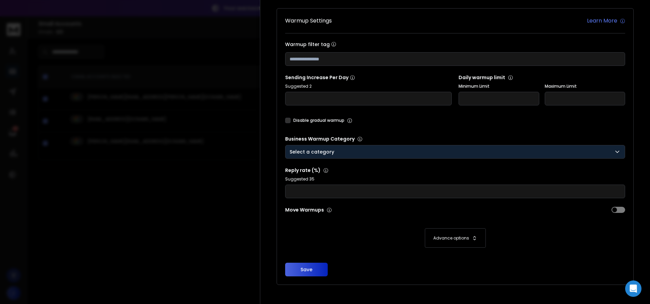
scroll to position [55, 0]
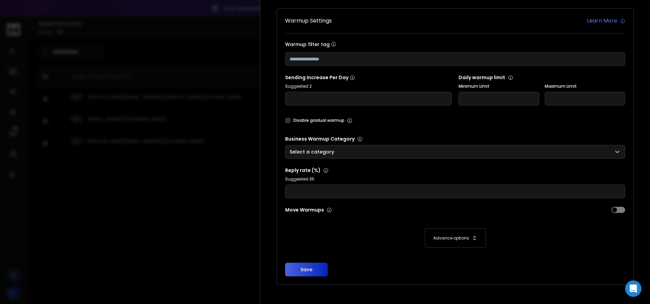
drag, startPoint x: 478, startPoint y: 235, endPoint x: 478, endPoint y: 230, distance: 5.8
click at [477, 235] on div "Advance options" at bounding box center [455, 237] width 61 height 19
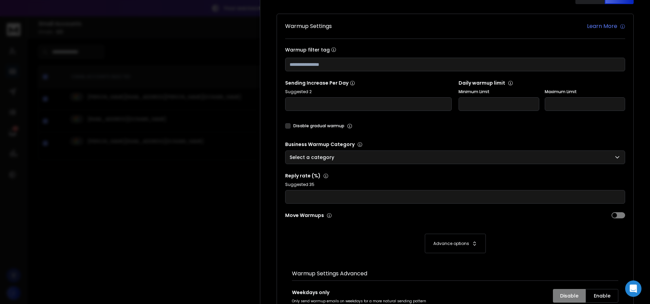
scroll to position [0, 0]
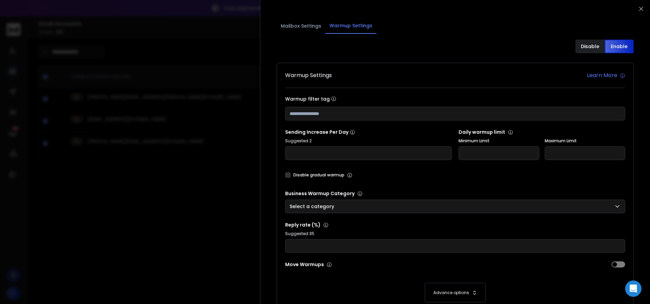
click at [328, 114] on input at bounding box center [455, 114] width 340 height 14
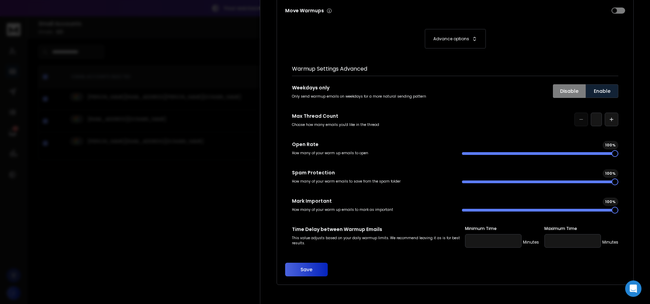
type input "*****"
click at [589, 93] on button "Enable" at bounding box center [602, 91] width 33 height 14
click at [312, 270] on button "Save" at bounding box center [306, 269] width 43 height 14
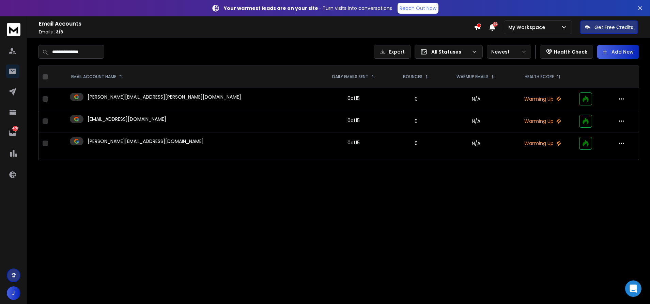
click at [94, 54] on input "**********" at bounding box center [71, 52] width 66 height 14
paste input
type input "*"
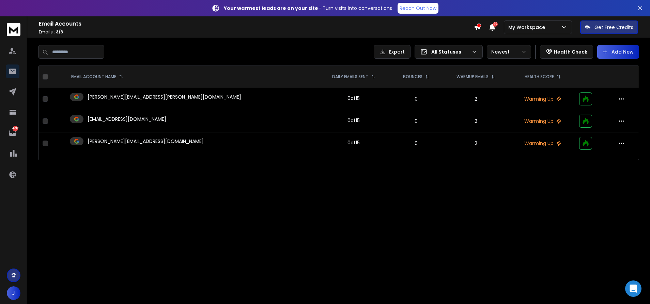
paste input "**********"
type input "**********"
click at [45, 75] on button "Select this Page" at bounding box center [45, 76] width 5 height 5
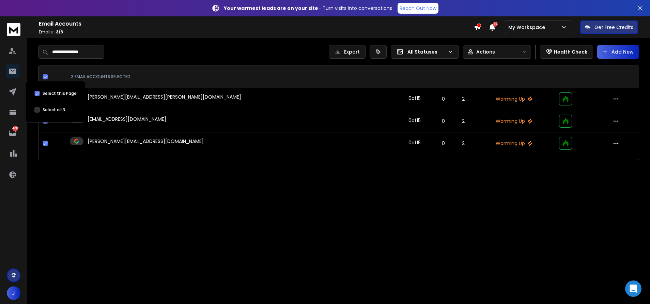
click at [89, 51] on input "**********" at bounding box center [71, 52] width 66 height 14
click at [90, 51] on input "**********" at bounding box center [71, 52] width 66 height 14
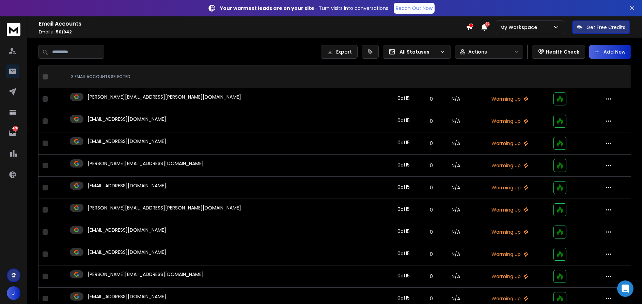
paste input "**********"
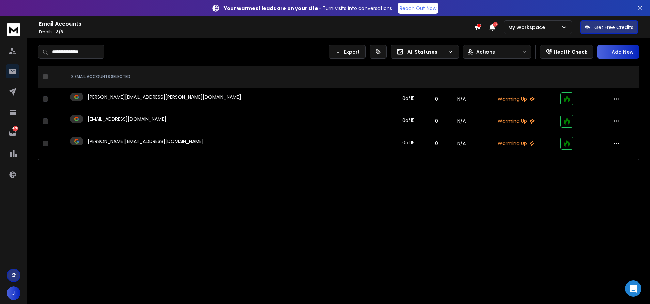
type input "**********"
click at [80, 51] on input "**********" at bounding box center [71, 52] width 66 height 14
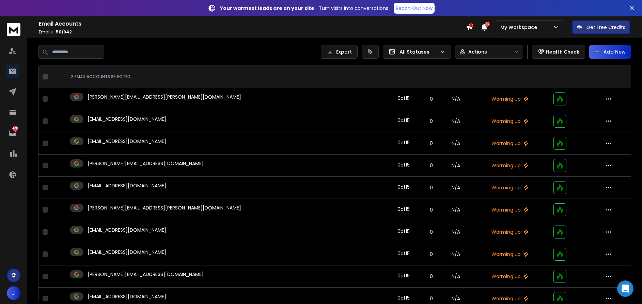
paste input "**********"
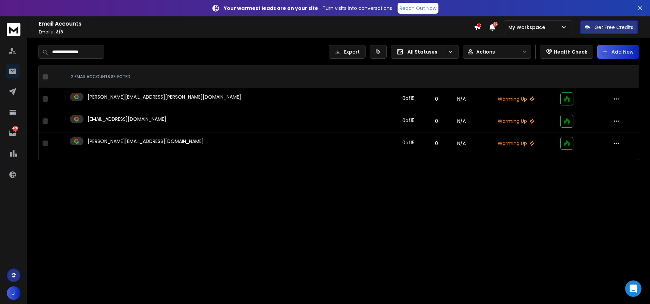
type input "**********"
click at [83, 51] on input "**********" at bounding box center [71, 52] width 66 height 14
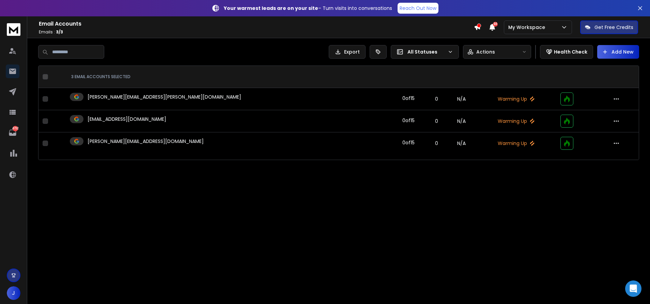
paste input "**********"
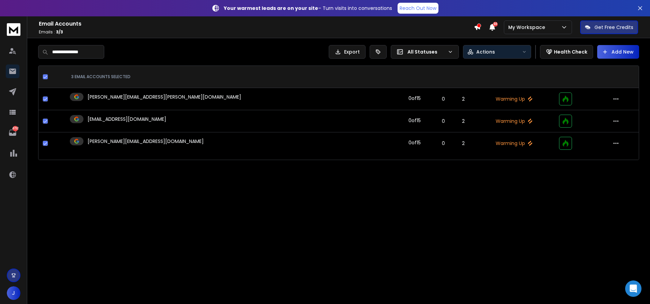
type input "**********"
click at [504, 49] on div "Actions" at bounding box center [494, 51] width 52 height 7
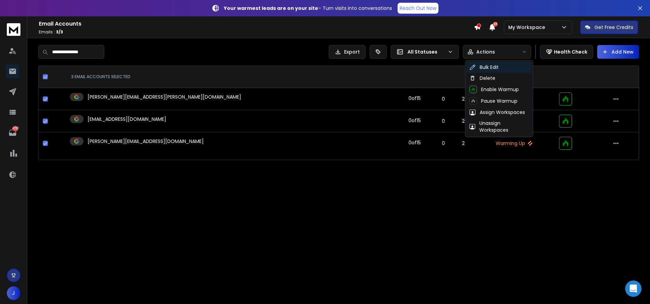
click at [502, 65] on div "Bulk Edit" at bounding box center [499, 67] width 65 height 11
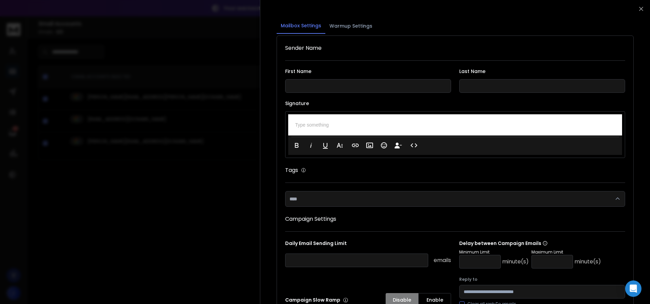
scroll to position [99, 0]
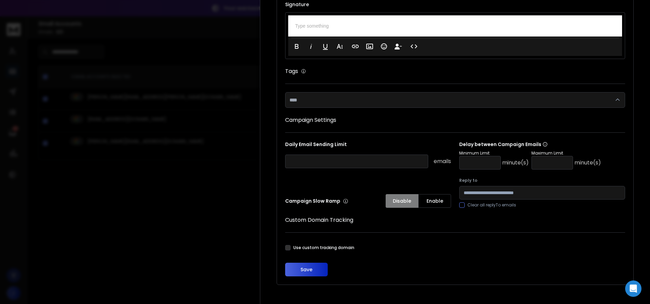
click at [290, 247] on button "Reply to" at bounding box center [287, 247] width 5 height 5
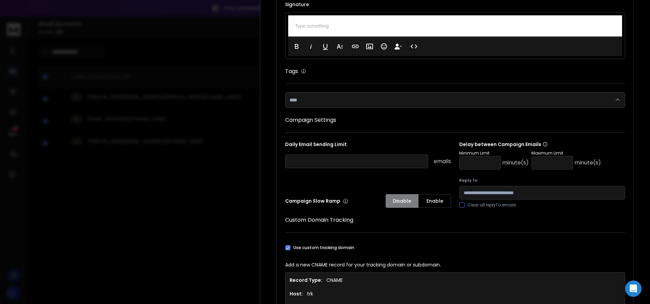
scroll to position [209, 0]
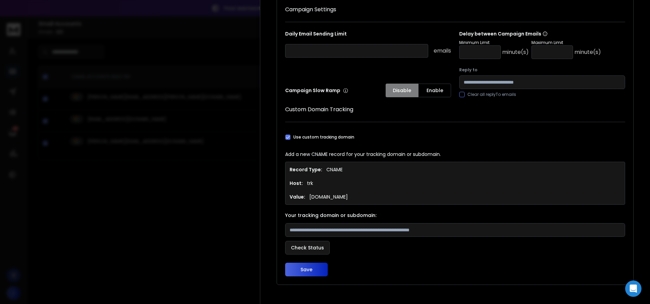
click at [346, 230] on input at bounding box center [455, 230] width 340 height 14
paste input "**********"
type input "**********"
click at [321, 249] on button "Check Status" at bounding box center [307, 248] width 45 height 14
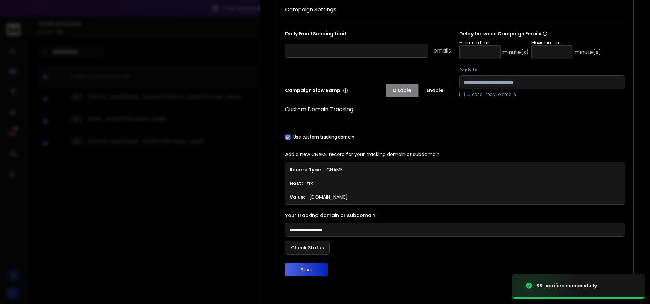
click at [314, 267] on button "Save" at bounding box center [306, 269] width 43 height 14
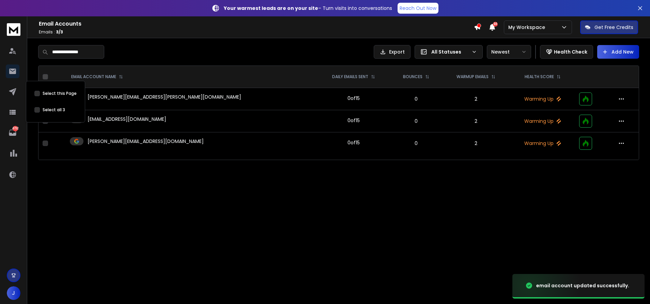
click at [44, 76] on button "Select this Page" at bounding box center [45, 76] width 5 height 5
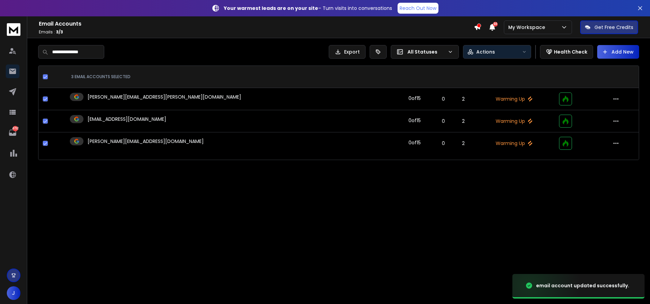
click at [506, 52] on div "Actions" at bounding box center [494, 51] width 52 height 7
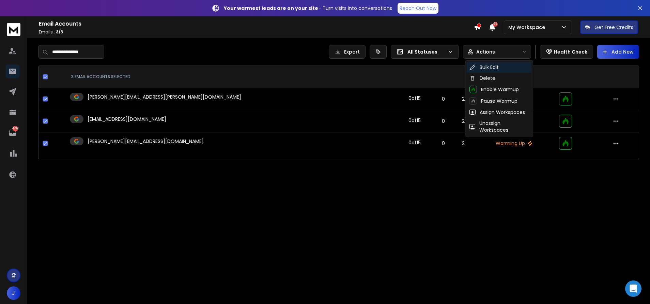
click at [491, 65] on div "Bulk Edit" at bounding box center [484, 67] width 29 height 7
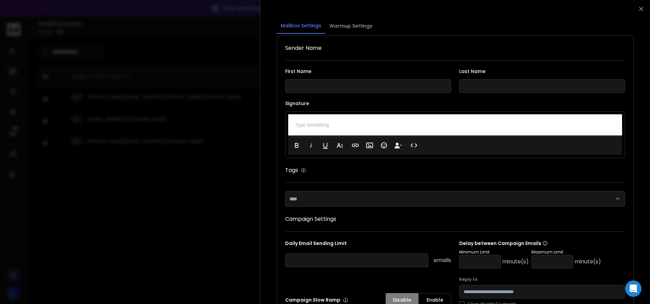
click at [358, 28] on button "Warmup Settings" at bounding box center [350, 25] width 51 height 15
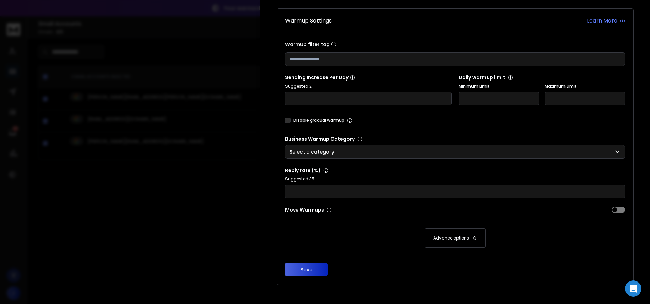
scroll to position [0, 0]
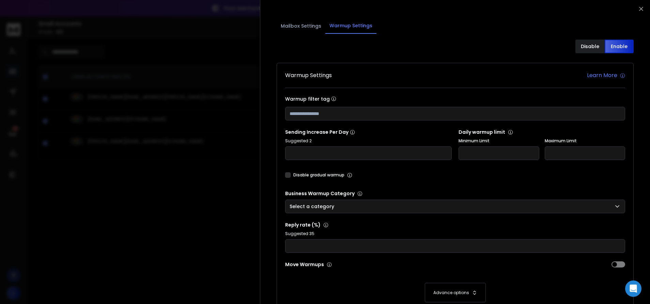
click at [325, 112] on input at bounding box center [455, 114] width 340 height 14
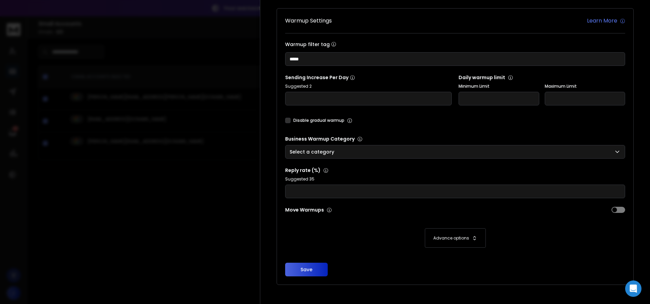
type input "*****"
click at [473, 238] on icon "button" at bounding box center [474, 237] width 5 height 5
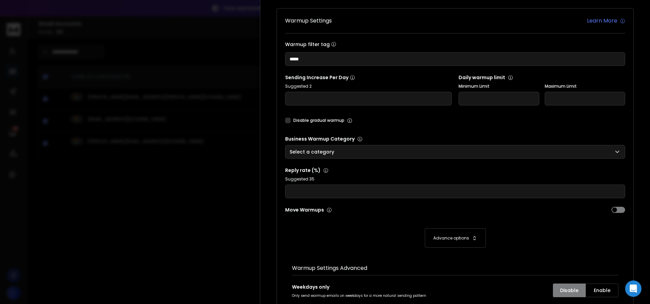
scroll to position [254, 0]
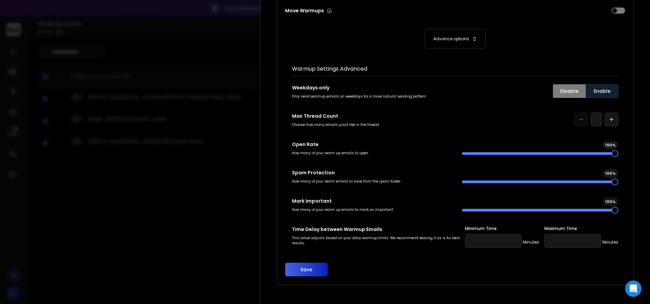
click at [599, 96] on button "Enable" at bounding box center [602, 91] width 33 height 14
click at [296, 267] on button "Save" at bounding box center [306, 269] width 43 height 14
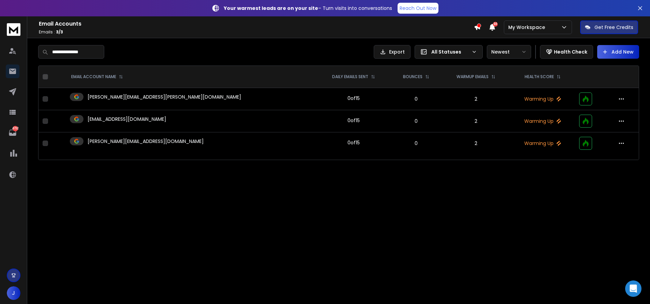
click at [89, 51] on input "**********" at bounding box center [71, 52] width 66 height 14
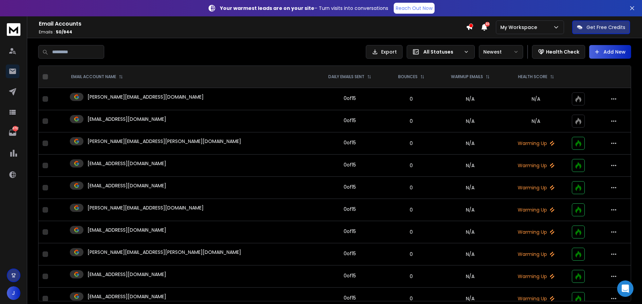
paste input "**********"
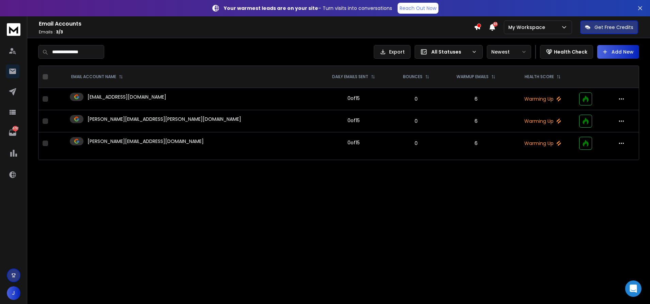
type input "**********"
click at [80, 53] on input "**********" at bounding box center [71, 52] width 66 height 14
click at [77, 57] on input "**********" at bounding box center [71, 52] width 66 height 14
click at [77, 50] on input "**********" at bounding box center [71, 52] width 66 height 14
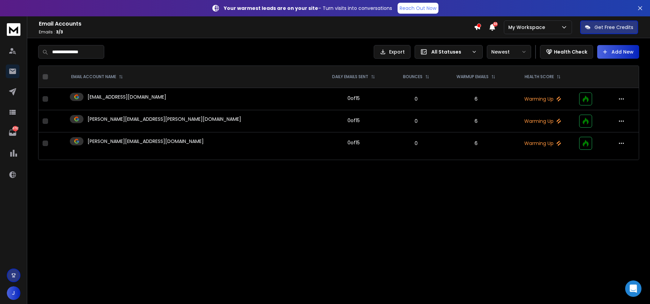
click at [77, 50] on input "**********" at bounding box center [71, 52] width 66 height 14
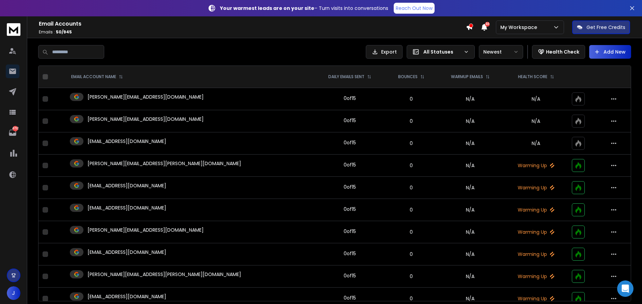
paste input "**********"
type input "**********"
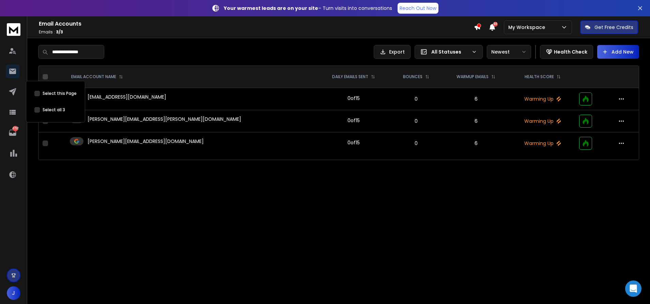
click at [48, 75] on div at bounding box center [54, 76] width 23 height 5
click at [45, 75] on button "button" at bounding box center [45, 76] width 5 height 5
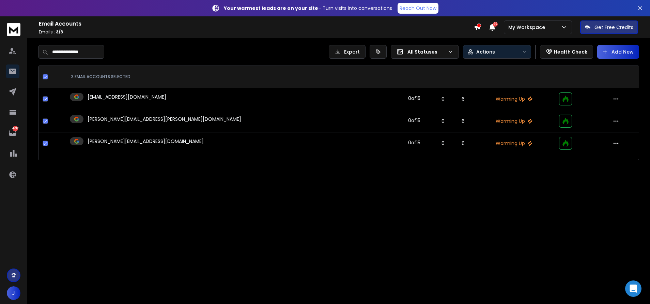
click at [504, 53] on div "Actions" at bounding box center [494, 51] width 52 height 7
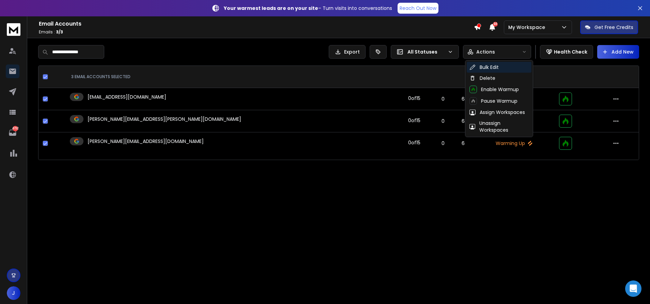
click at [481, 66] on div "Bulk Edit" at bounding box center [484, 67] width 29 height 7
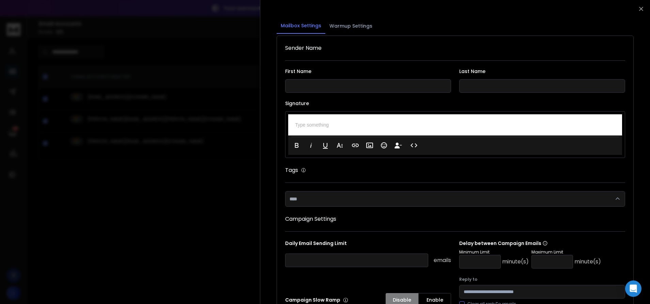
scroll to position [99, 0]
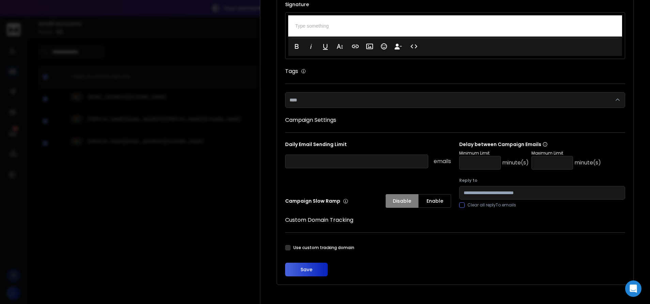
click at [291, 246] on div "Use custom tracking domain" at bounding box center [319, 247] width 69 height 5
click at [288, 245] on button "Reply to" at bounding box center [287, 247] width 5 height 5
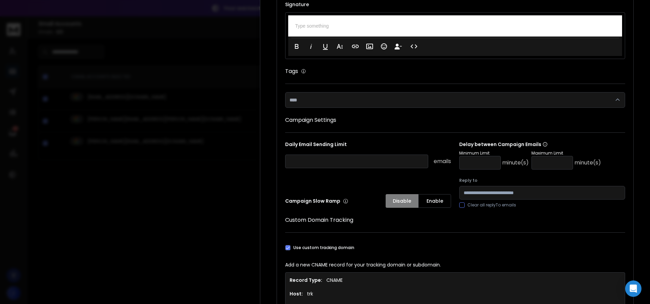
scroll to position [209, 0]
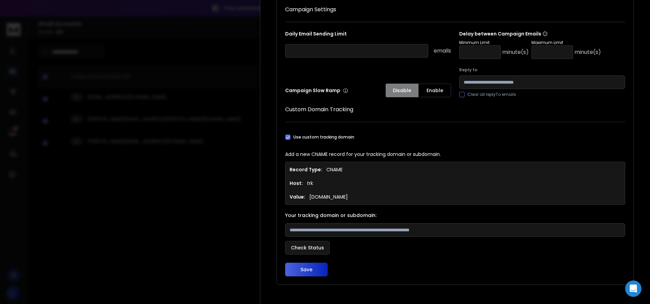
click at [344, 230] on input at bounding box center [455, 230] width 340 height 14
paste input "**********"
type input "**********"
click at [323, 245] on button "Check Status" at bounding box center [307, 248] width 45 height 14
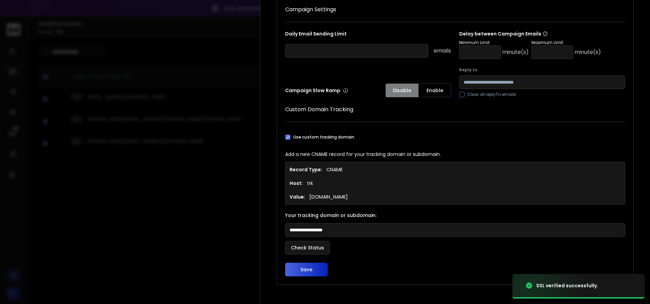
click at [305, 268] on button "Save" at bounding box center [306, 269] width 43 height 14
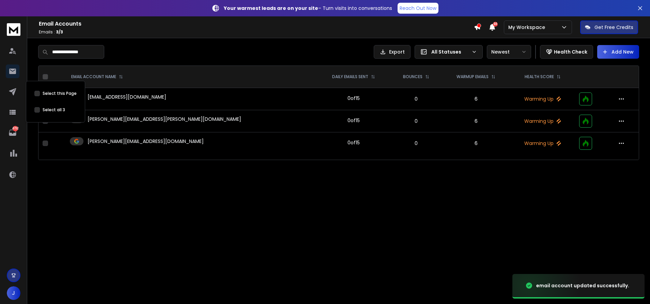
click at [46, 75] on button "Select this Page" at bounding box center [45, 76] width 5 height 5
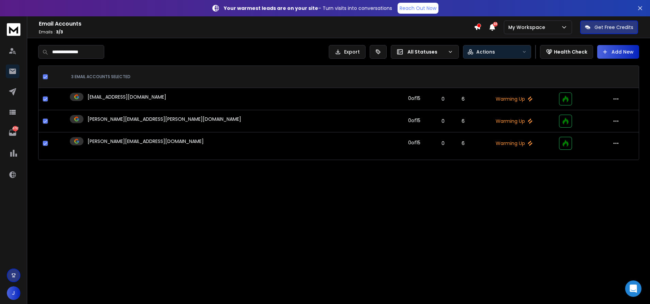
click at [517, 49] on div "Actions" at bounding box center [494, 51] width 52 height 7
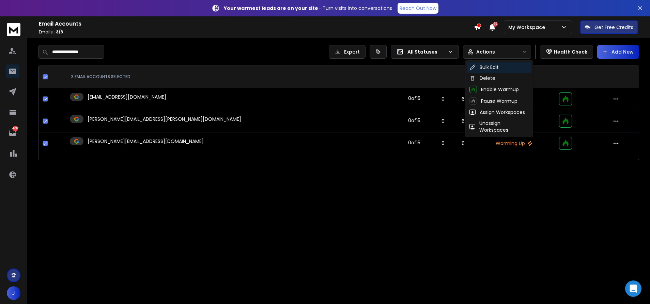
click at [500, 67] on div "Bulk Edit" at bounding box center [499, 67] width 65 height 11
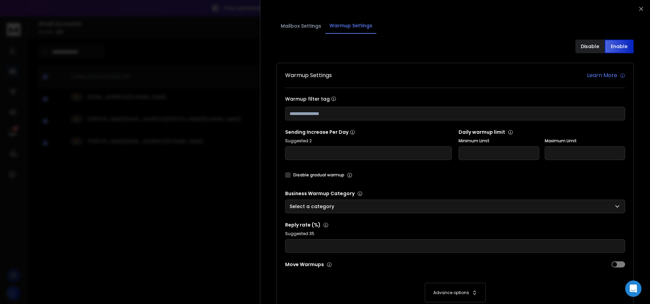
click at [340, 29] on button "Warmup Settings" at bounding box center [350, 26] width 51 height 16
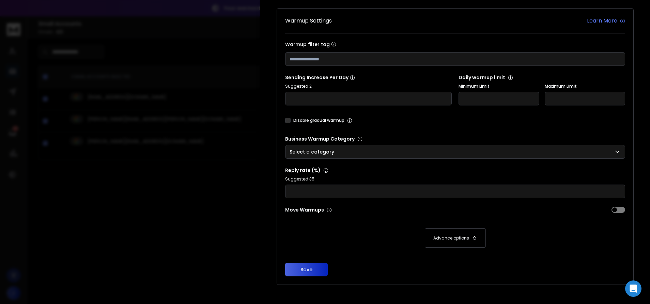
scroll to position [0, 0]
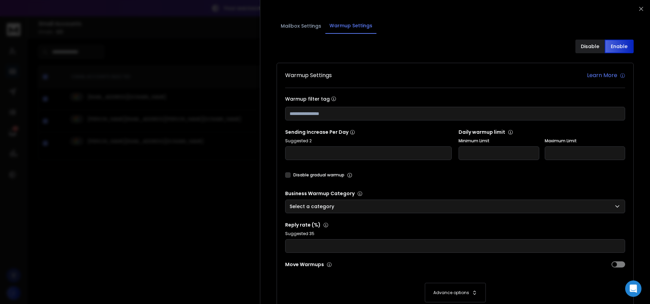
click at [336, 116] on input at bounding box center [455, 114] width 340 height 14
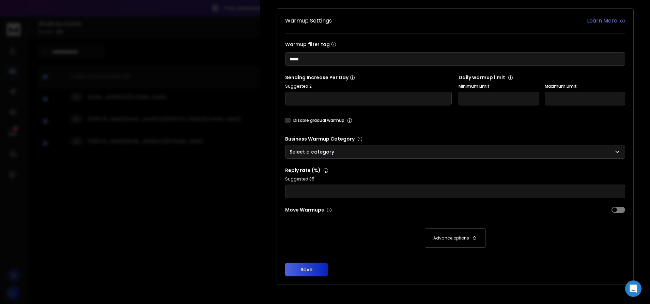
type input "*****"
click at [457, 244] on div "Advance options" at bounding box center [455, 237] width 61 height 19
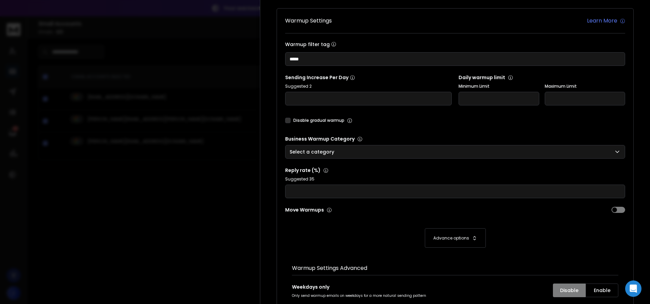
scroll to position [254, 0]
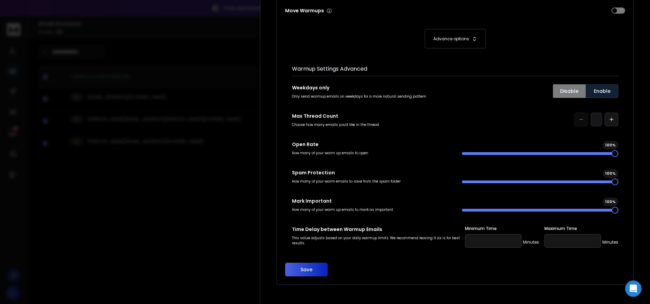
click at [586, 88] on button "Enable" at bounding box center [602, 91] width 33 height 14
click at [302, 267] on button "Save" at bounding box center [306, 269] width 43 height 14
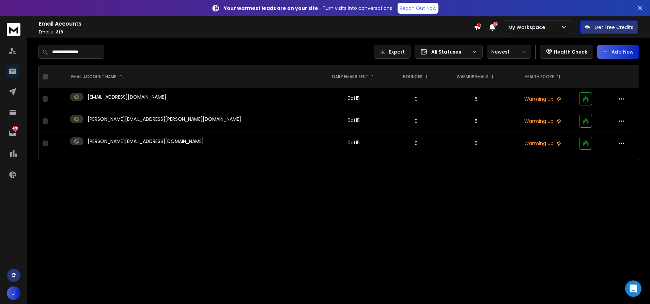
click at [615, 54] on button "Add New" at bounding box center [618, 52] width 42 height 14
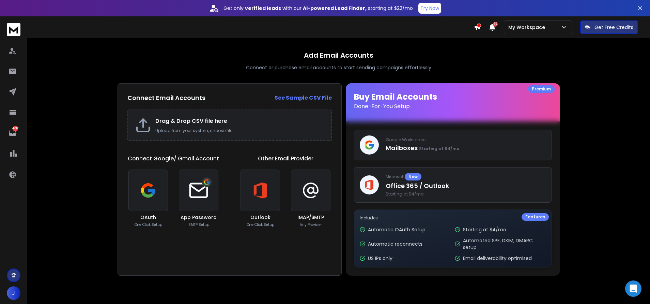
click at [154, 196] on icon at bounding box center [148, 190] width 17 height 20
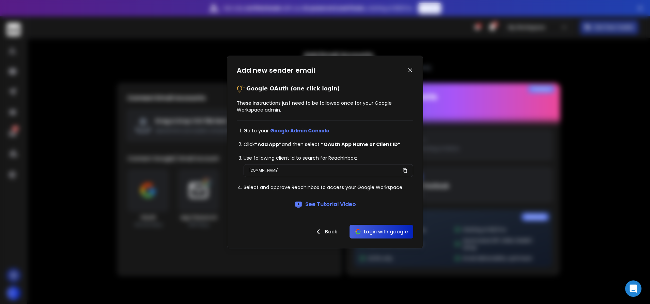
click at [393, 229] on button "Login with google" at bounding box center [382, 232] width 64 height 14
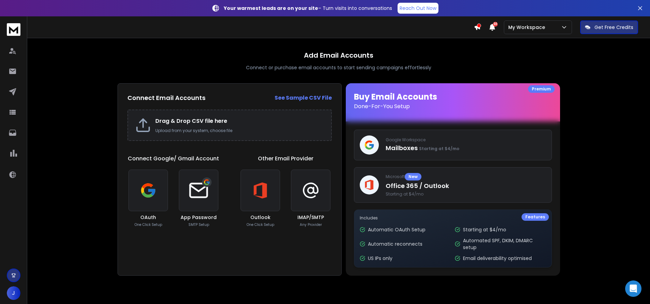
click at [152, 180] on div at bounding box center [148, 190] width 40 height 42
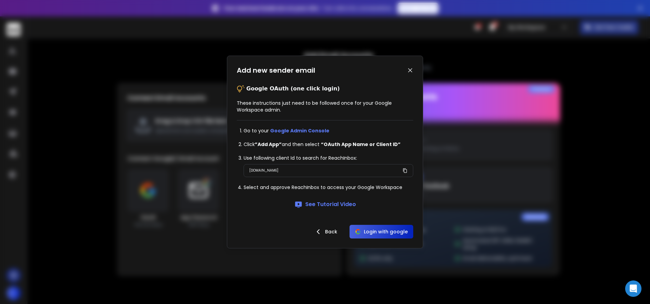
click at [386, 233] on button "Login with google" at bounding box center [382, 232] width 64 height 14
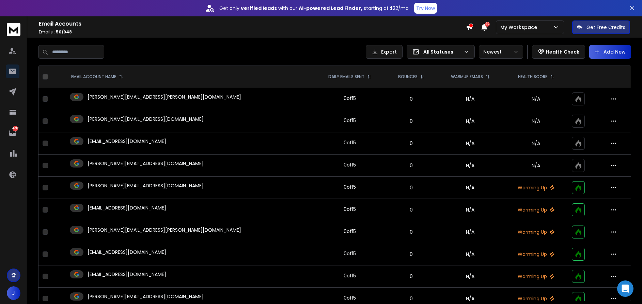
click at [101, 49] on input at bounding box center [71, 52] width 66 height 14
paste input "**********"
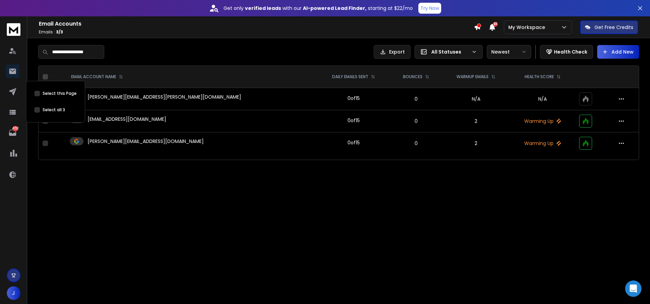
type input "**********"
click at [47, 78] on button "Select this Page" at bounding box center [45, 76] width 5 height 5
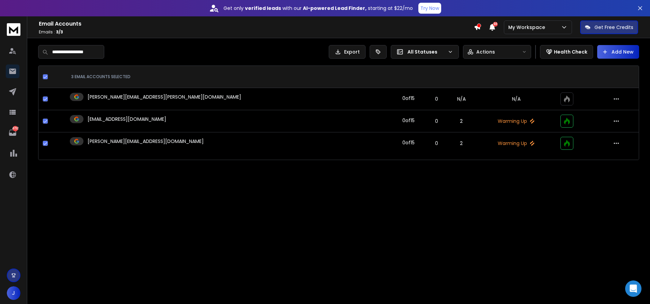
click at [564, 102] on icon at bounding box center [567, 98] width 7 height 7
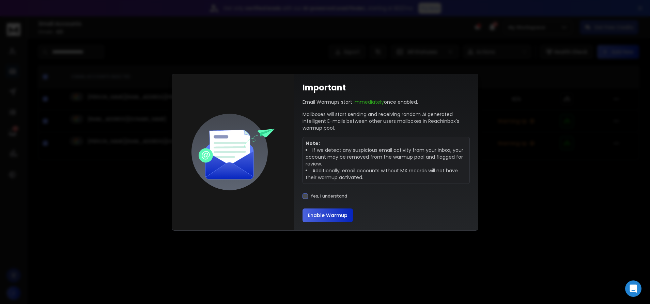
click at [304, 193] on button "Yes, I understand" at bounding box center [305, 195] width 5 height 5
click at [331, 215] on button "Enable Warmup" at bounding box center [328, 215] width 50 height 14
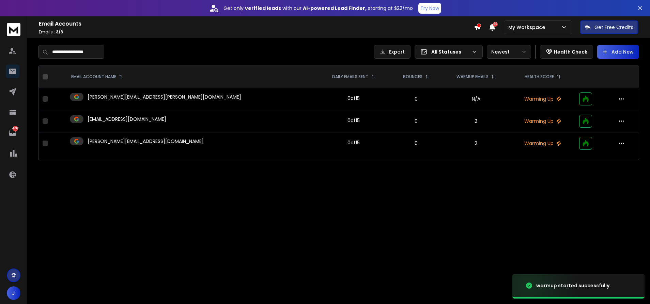
click at [137, 205] on div "**********" at bounding box center [325, 152] width 650 height 304
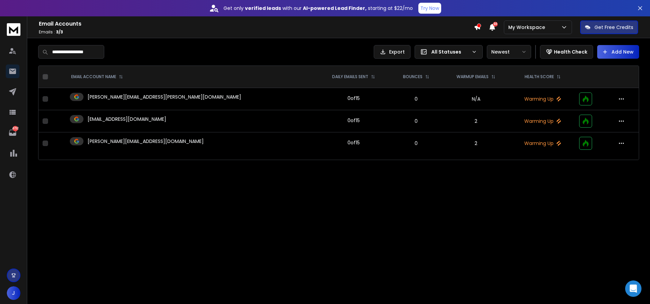
click at [496, 51] on button "Newest" at bounding box center [509, 52] width 44 height 14
click at [42, 78] on th at bounding box center [52, 77] width 27 height 22
click at [42, 75] on th at bounding box center [52, 77] width 27 height 22
click at [43, 75] on button "Select this Page" at bounding box center [45, 76] width 5 height 5
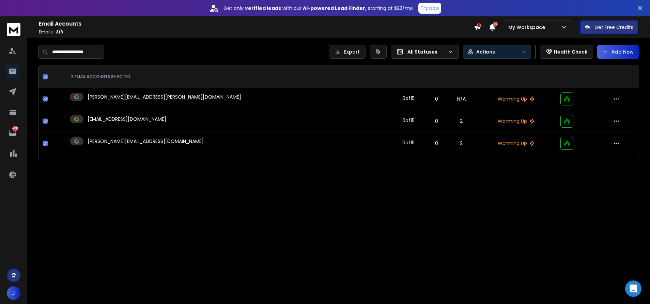
click at [504, 52] on div "Actions" at bounding box center [494, 51] width 52 height 7
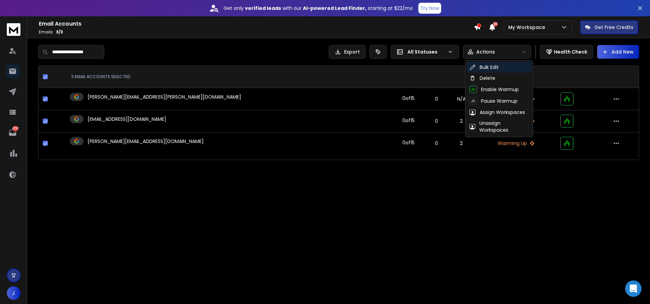
click at [500, 68] on div "Bulk Edit" at bounding box center [499, 67] width 65 height 11
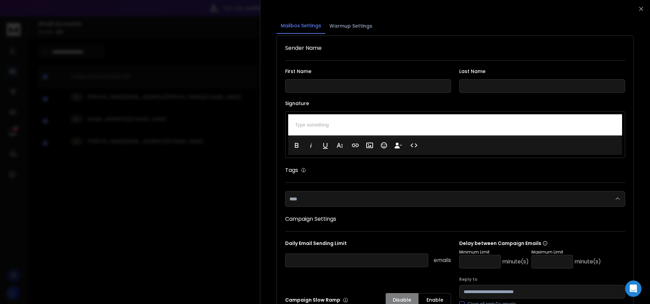
scroll to position [99, 0]
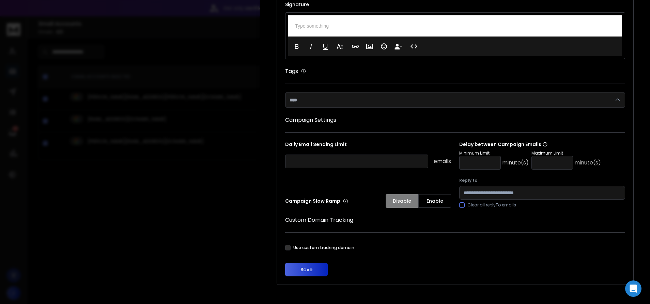
click at [289, 248] on button "Reply to" at bounding box center [287, 247] width 5 height 5
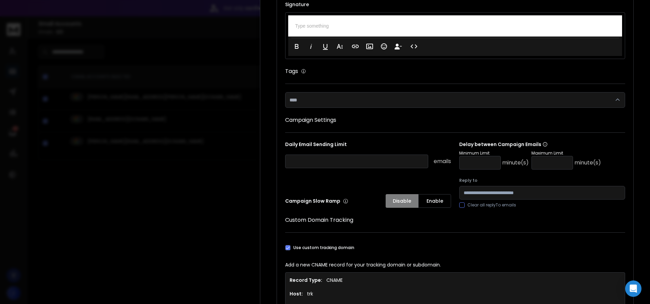
scroll to position [209, 0]
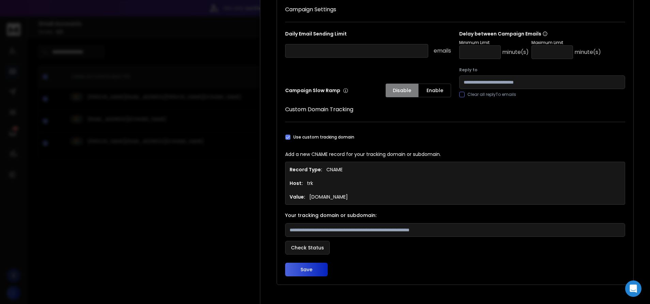
click at [329, 230] on input at bounding box center [455, 230] width 340 height 14
paste input "**********"
type input "**********"
click at [302, 250] on button "Check Status" at bounding box center [307, 248] width 45 height 14
click at [308, 264] on button "Save" at bounding box center [306, 269] width 43 height 14
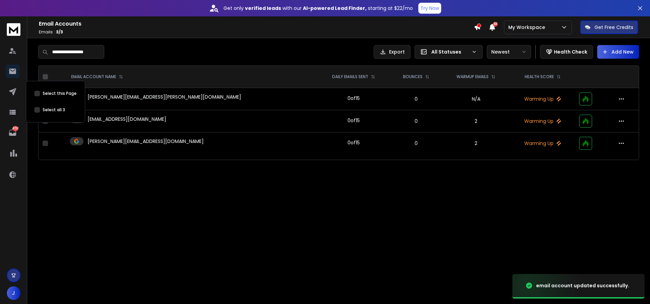
click at [45, 78] on button "Select this Page" at bounding box center [45, 76] width 5 height 5
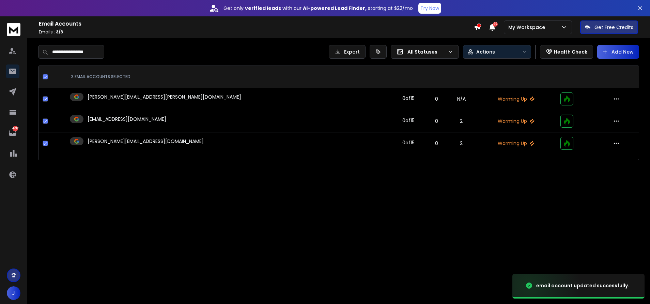
click at [508, 50] on div "Actions" at bounding box center [494, 51] width 52 height 7
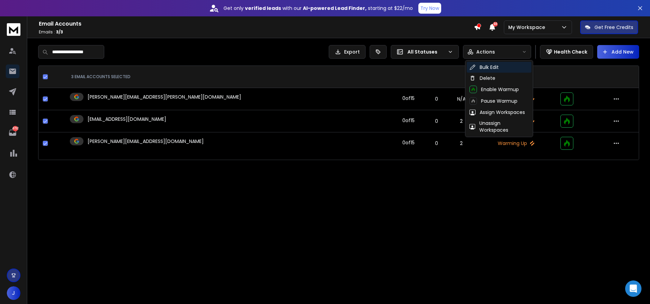
click at [486, 67] on div "Bulk Edit" at bounding box center [484, 67] width 29 height 7
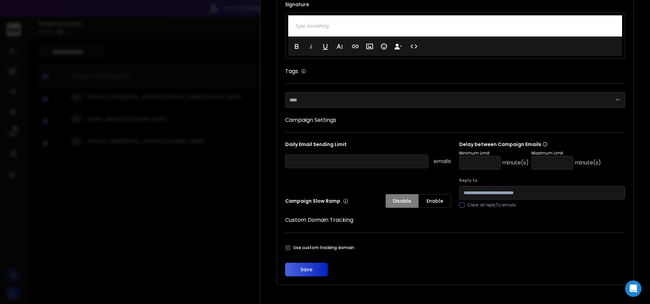
scroll to position [0, 0]
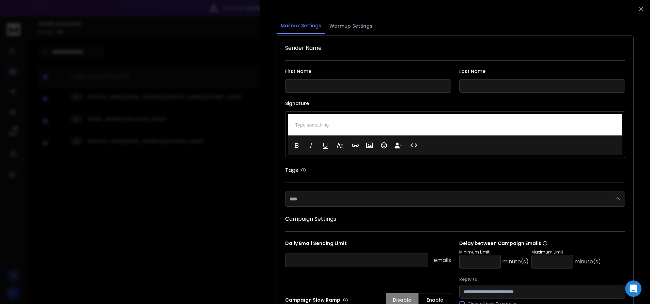
click at [355, 26] on button "Warmup Settings" at bounding box center [350, 25] width 51 height 15
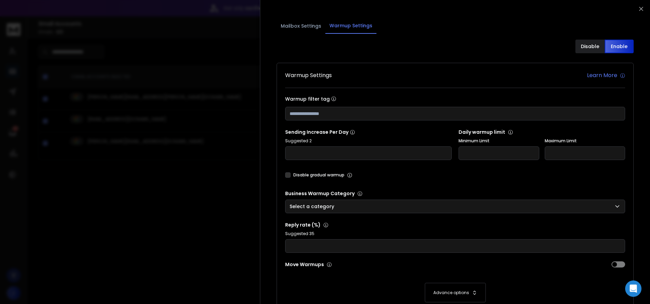
click at [355, 108] on input at bounding box center [455, 114] width 340 height 14
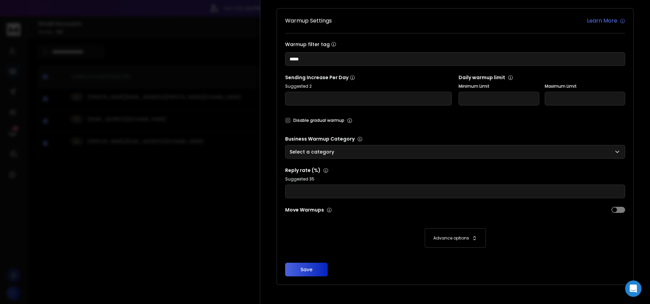
type input "*****"
click at [432, 234] on div "Advance options" at bounding box center [455, 237] width 61 height 19
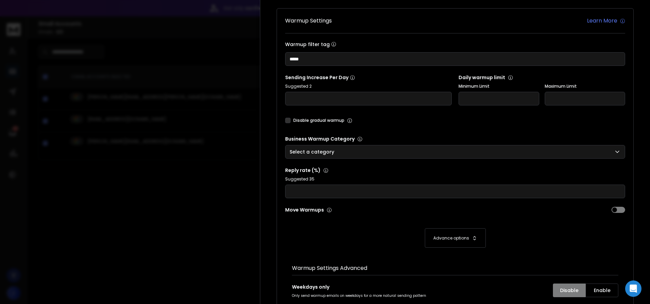
scroll to position [254, 0]
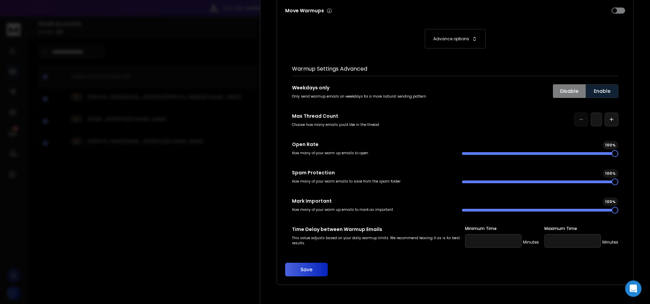
click at [605, 87] on button "Enable" at bounding box center [602, 91] width 33 height 14
click at [311, 270] on button "Save" at bounding box center [306, 269] width 43 height 14
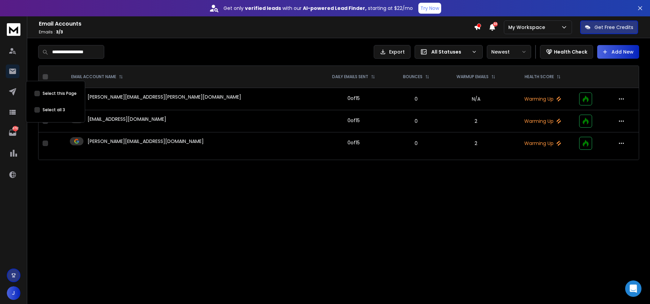
click at [44, 74] on button "Select this Page" at bounding box center [45, 76] width 5 height 5
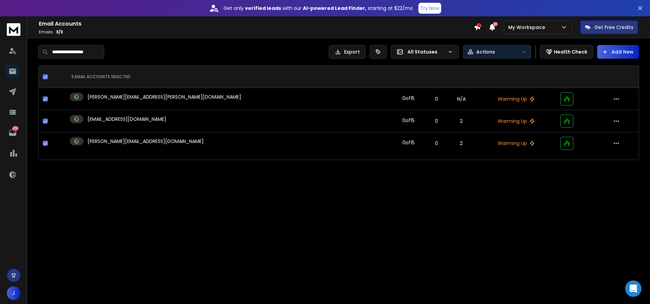
click at [513, 48] on button "Actions" at bounding box center [497, 52] width 68 height 14
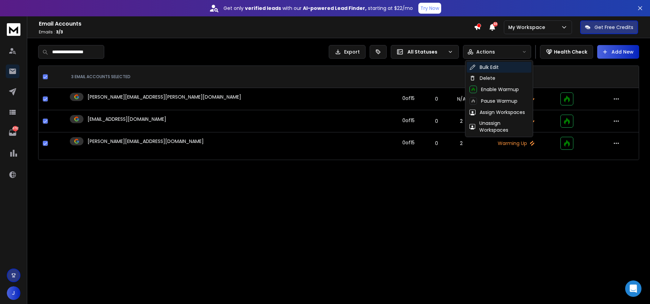
click at [488, 67] on div "Bulk Edit" at bounding box center [484, 67] width 29 height 7
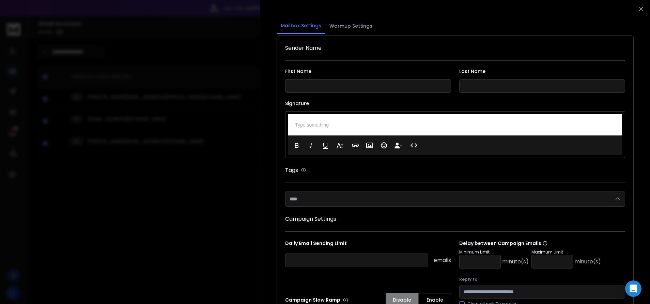
click at [346, 27] on button "Warmup Settings" at bounding box center [350, 25] width 51 height 15
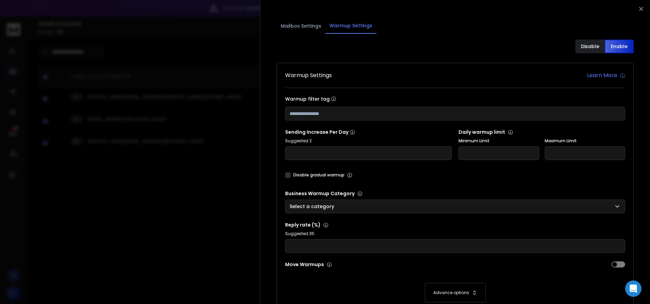
scroll to position [55, 0]
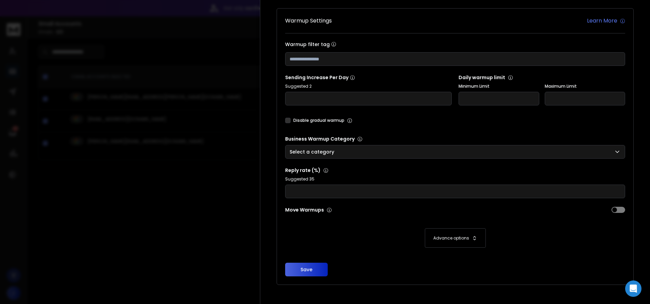
click at [375, 53] on input at bounding box center [455, 59] width 340 height 14
type input "*****"
click at [472, 237] on icon "button" at bounding box center [474, 237] width 5 height 5
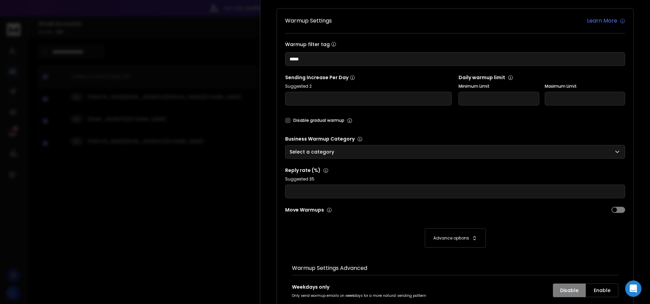
scroll to position [208, 0]
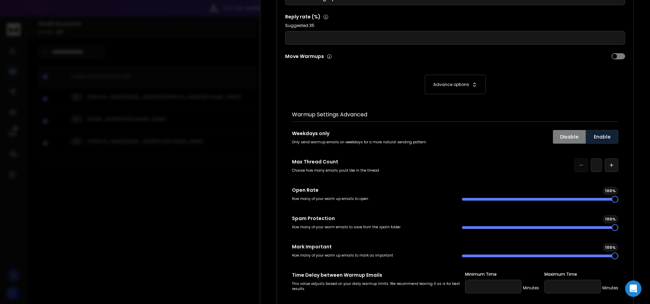
click at [599, 140] on button "Enable" at bounding box center [602, 137] width 33 height 14
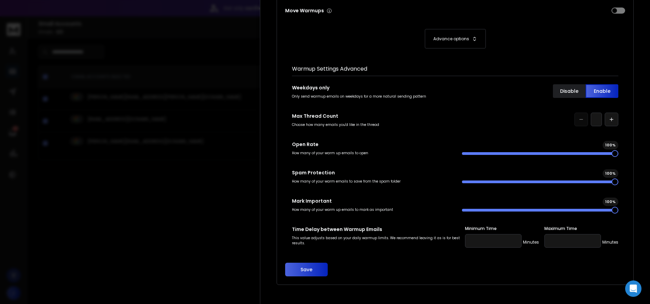
click at [314, 272] on button "Save" at bounding box center [306, 269] width 43 height 14
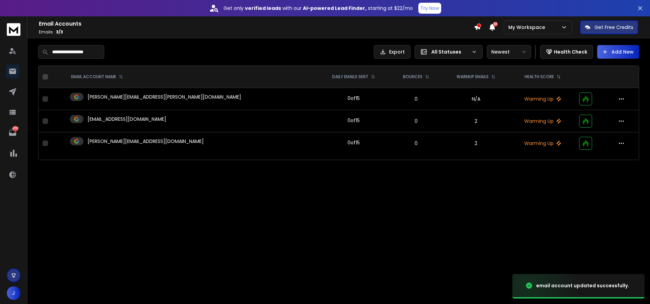
click at [243, 230] on div "**********" at bounding box center [325, 152] width 650 height 304
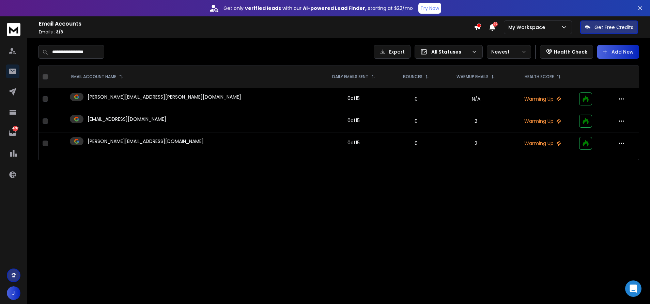
click at [624, 51] on button "Add New" at bounding box center [618, 52] width 42 height 14
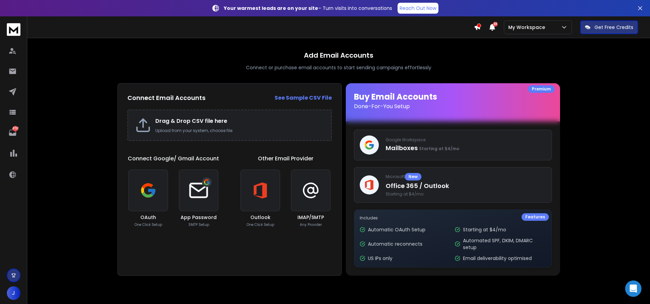
click at [148, 197] on icon at bounding box center [148, 190] width 17 height 20
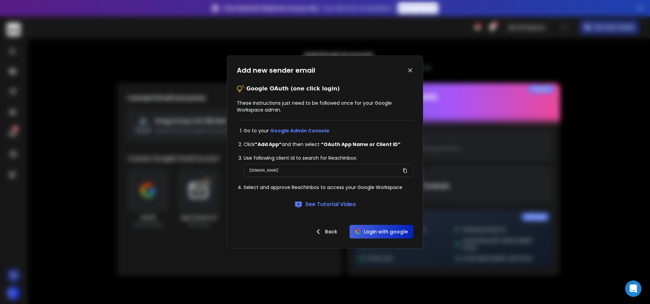
click at [383, 231] on button "Login with google" at bounding box center [382, 232] width 64 height 14
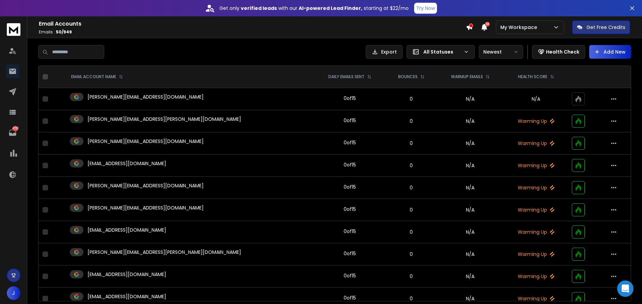
click at [610, 47] on button "Add New" at bounding box center [611, 52] width 42 height 14
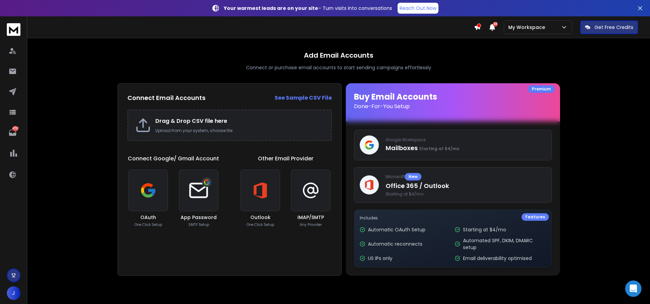
click at [157, 196] on icon at bounding box center [148, 190] width 17 height 20
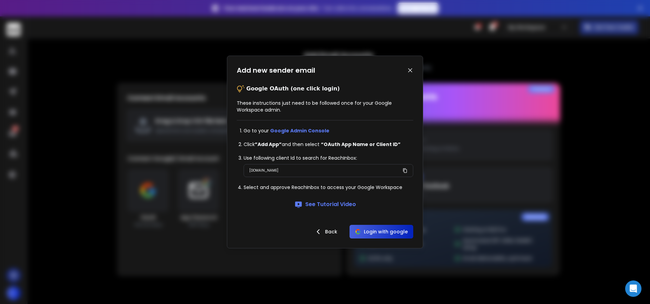
drag, startPoint x: 397, startPoint y: 230, endPoint x: 395, endPoint y: 225, distance: 5.8
click at [396, 229] on button "Login with google" at bounding box center [382, 232] width 64 height 14
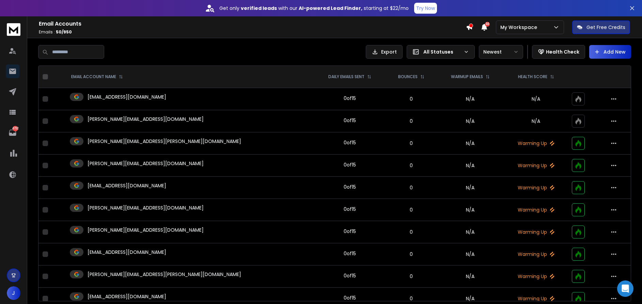
click at [619, 51] on button "Add New" at bounding box center [611, 52] width 42 height 14
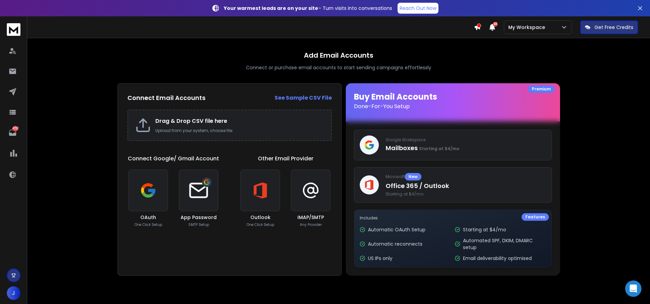
click at [140, 195] on div at bounding box center [148, 190] width 40 height 42
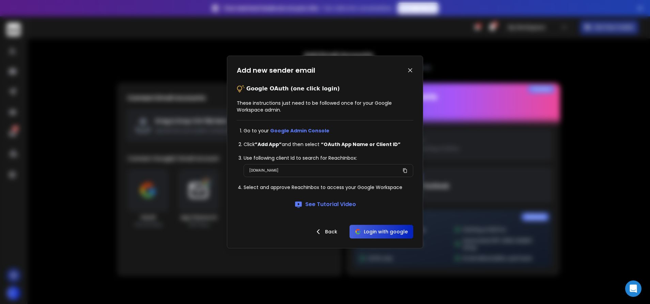
click at [378, 233] on button "Login with google" at bounding box center [382, 232] width 64 height 14
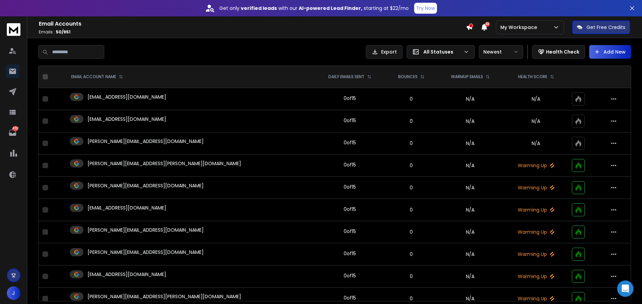
click at [616, 48] on button "Add New" at bounding box center [611, 52] width 42 height 14
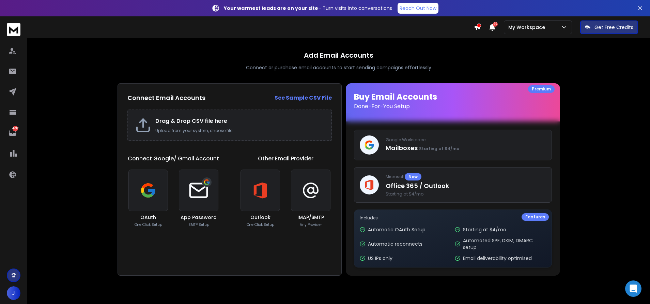
click at [164, 182] on div at bounding box center [148, 190] width 40 height 42
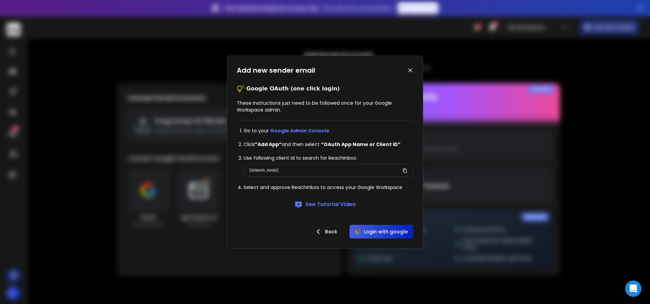
click at [398, 227] on button "Login with google" at bounding box center [382, 232] width 64 height 14
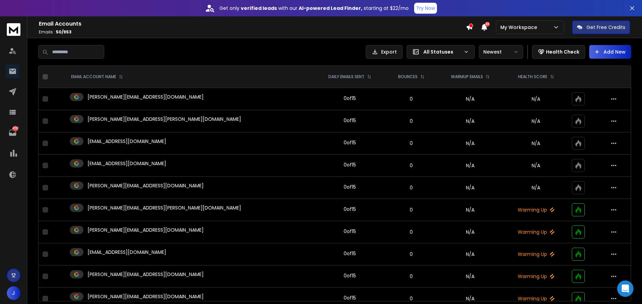
click at [613, 50] on button "Add New" at bounding box center [611, 52] width 42 height 14
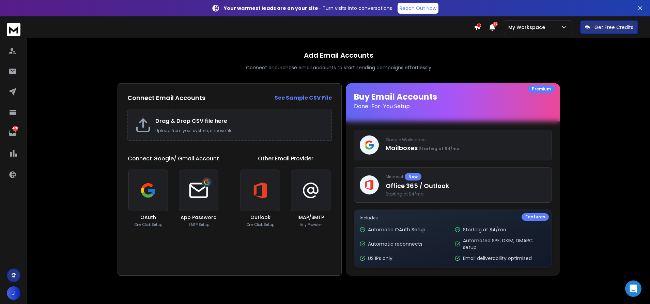
click at [143, 189] on icon at bounding box center [148, 190] width 14 height 14
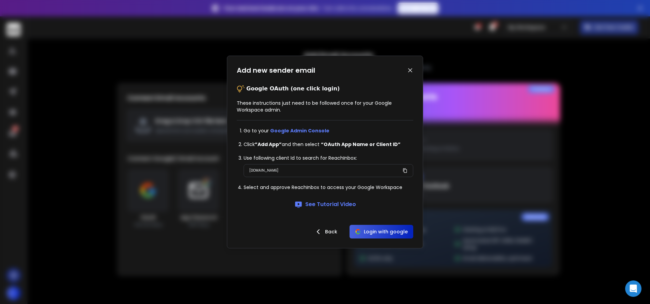
click at [369, 227] on button "Login with google" at bounding box center [382, 232] width 64 height 14
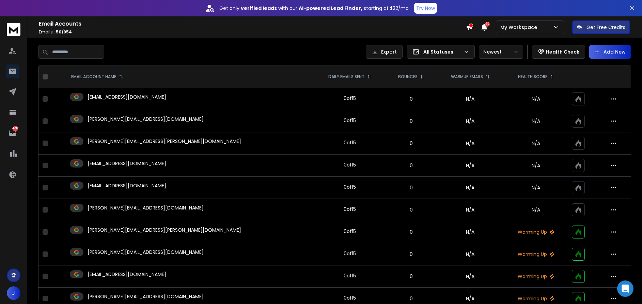
click at [428, 49] on icon at bounding box center [597, 51] width 5 height 5
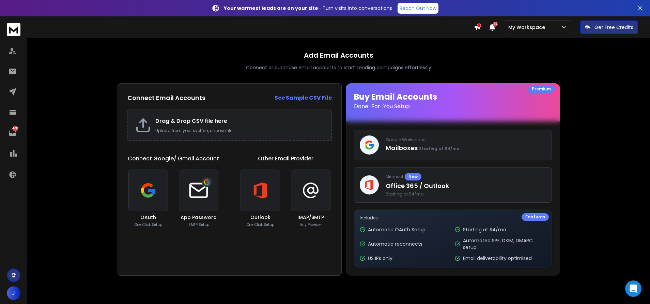
click at [143, 188] on icon at bounding box center [148, 190] width 17 height 20
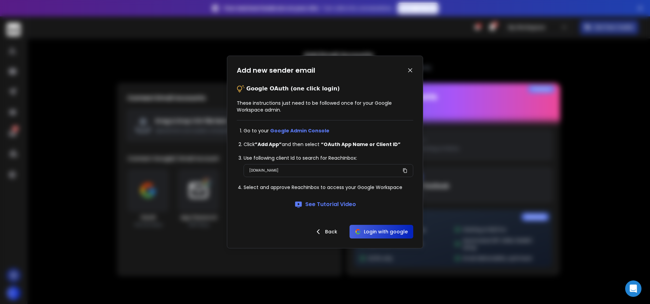
click at [372, 202] on button "Login with google" at bounding box center [382, 232] width 64 height 14
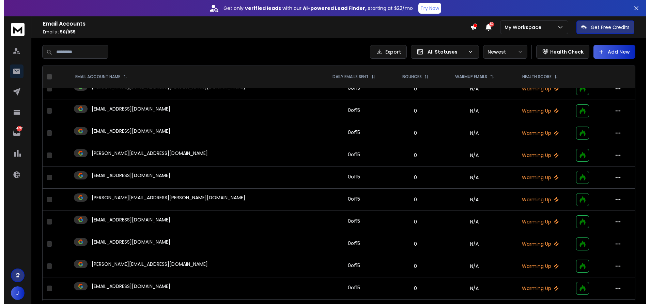
scroll to position [307, 0]
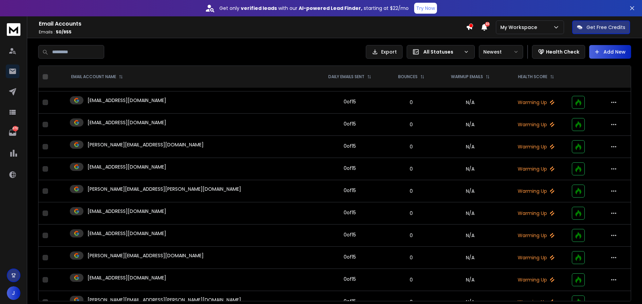
drag, startPoint x: 637, startPoint y: 51, endPoint x: 628, endPoint y: 50, distance: 9.3
click at [631, 50] on div "Export All Statuses Newest Health Check Add New EMAIL ACCOUNT NAME DAILY EMAILS…" at bounding box center [334, 173] width 615 height 270
drag, startPoint x: 621, startPoint y: 50, endPoint x: 615, endPoint y: 52, distance: 6.5
click at [620, 50] on button "Add New" at bounding box center [611, 52] width 42 height 14
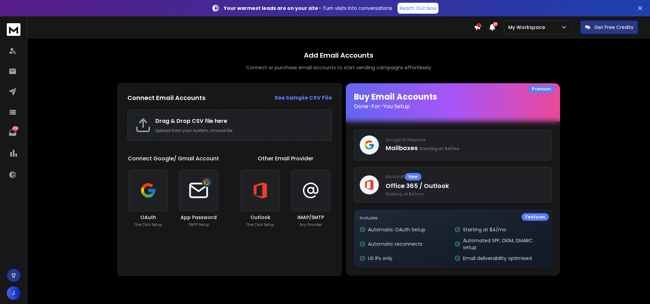
click at [145, 200] on icon at bounding box center [148, 190] width 17 height 20
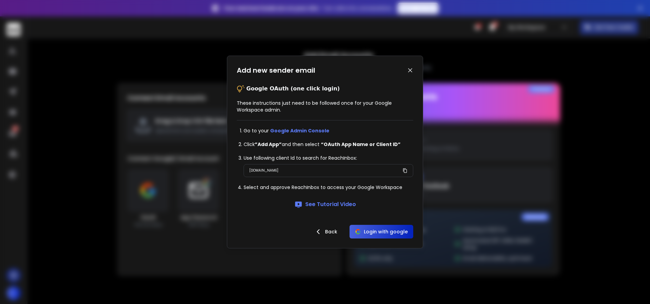
click at [370, 231] on button "Login with google" at bounding box center [382, 232] width 64 height 14
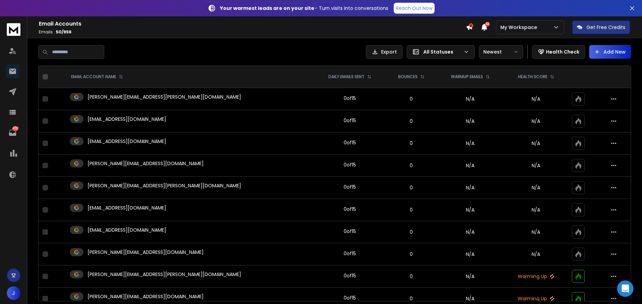
click at [85, 53] on input at bounding box center [71, 52] width 66 height 14
paste input "**********"
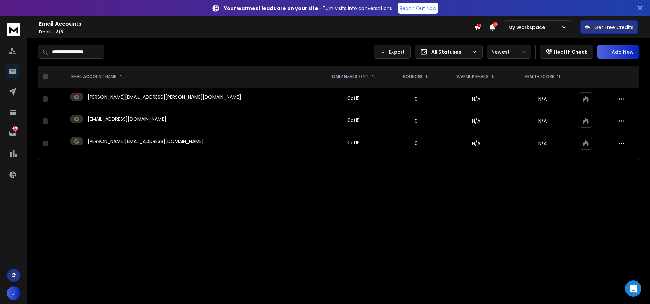
type input "**********"
click at [42, 76] on th at bounding box center [52, 77] width 27 height 22
click at [43, 76] on button "Select this Page" at bounding box center [45, 76] width 5 height 5
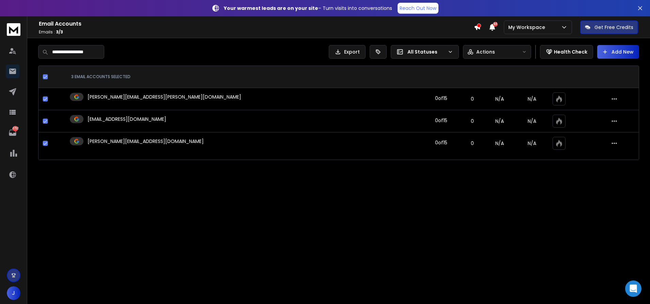
click at [553, 95] on div at bounding box center [559, 98] width 13 height 13
click at [556, 98] on icon at bounding box center [559, 98] width 6 height 7
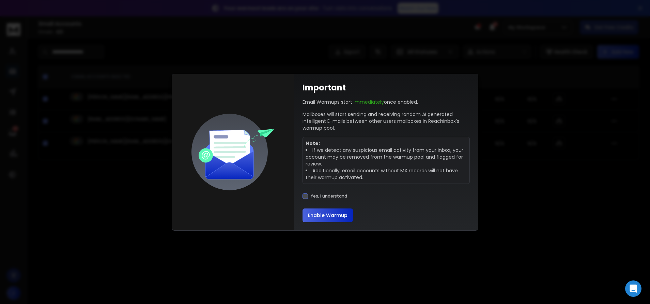
click at [306, 195] on button "Yes, I understand" at bounding box center [305, 195] width 5 height 5
click at [330, 214] on button "Enable Warmup" at bounding box center [328, 215] width 50 height 14
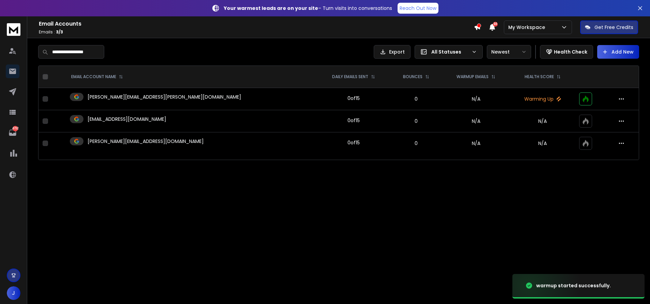
click at [583, 122] on icon at bounding box center [586, 121] width 6 height 7
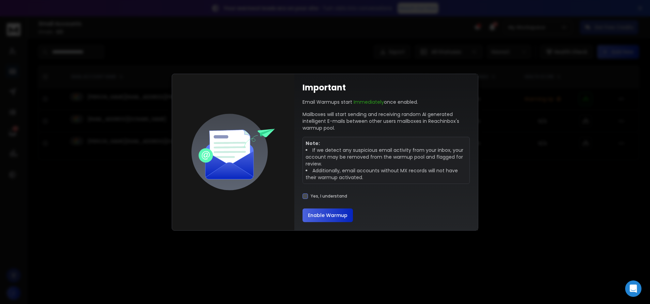
click at [304, 197] on button "Yes, I understand" at bounding box center [305, 195] width 5 height 5
click at [322, 214] on button "Enable Warmup" at bounding box center [328, 215] width 50 height 14
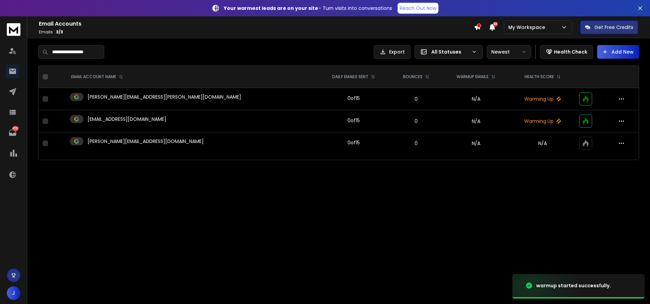
click at [579, 144] on div at bounding box center [589, 143] width 21 height 13
click at [583, 142] on icon at bounding box center [586, 143] width 6 height 7
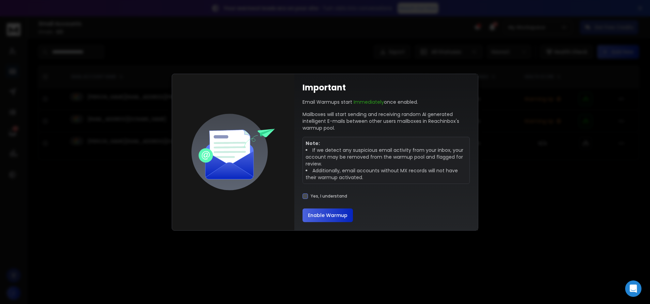
click at [306, 194] on button "Yes, I understand" at bounding box center [305, 195] width 5 height 5
click at [317, 215] on button "Enable Warmup" at bounding box center [328, 215] width 50 height 14
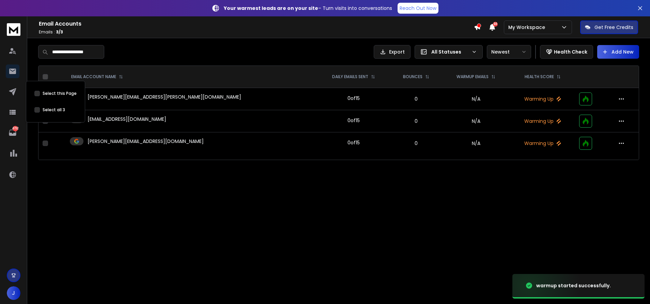
drag, startPoint x: 47, startPoint y: 76, endPoint x: 56, endPoint y: 74, distance: 9.3
click at [47, 76] on button "Select this Page" at bounding box center [45, 76] width 5 height 5
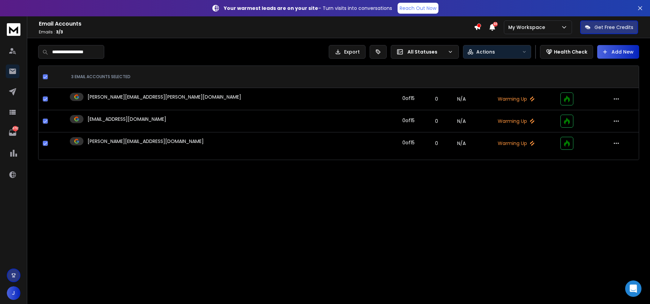
click at [481, 52] on p "Actions" at bounding box center [485, 51] width 19 height 7
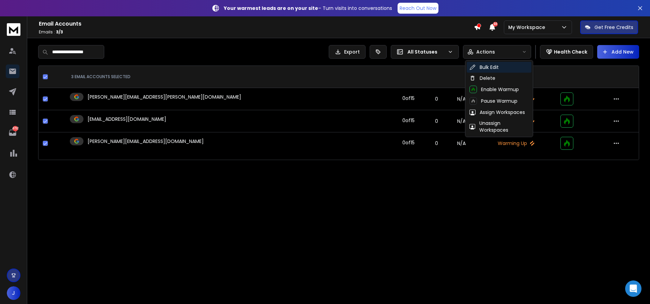
click at [486, 70] on div "Bulk Edit" at bounding box center [484, 67] width 29 height 7
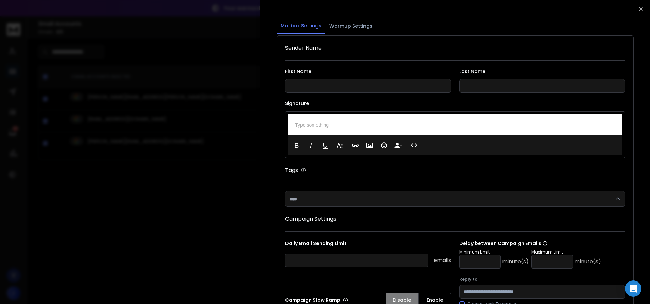
scroll to position [99, 0]
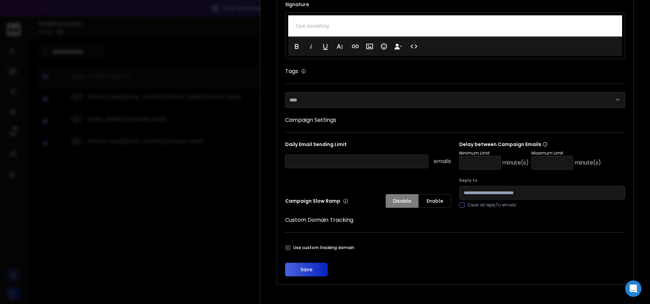
click at [288, 249] on button "Reply to" at bounding box center [287, 247] width 5 height 5
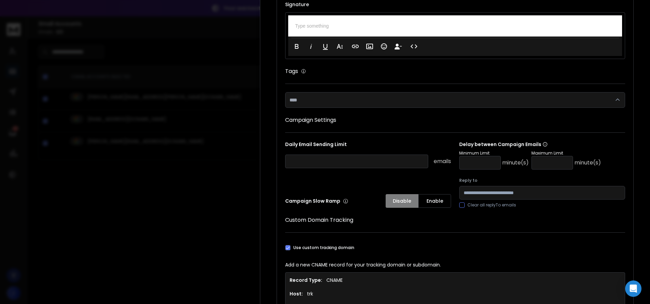
scroll to position [209, 0]
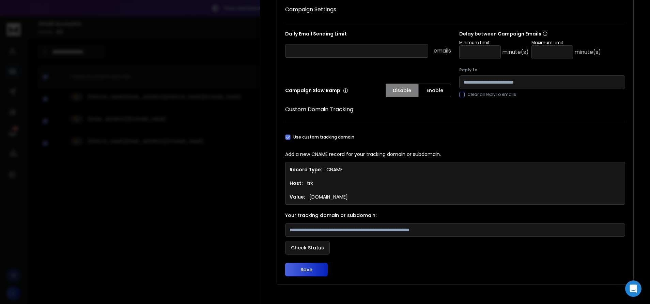
click at [363, 230] on input at bounding box center [455, 230] width 340 height 14
paste input "**********"
type input "**********"
click at [306, 243] on button "Check Status" at bounding box center [307, 248] width 45 height 14
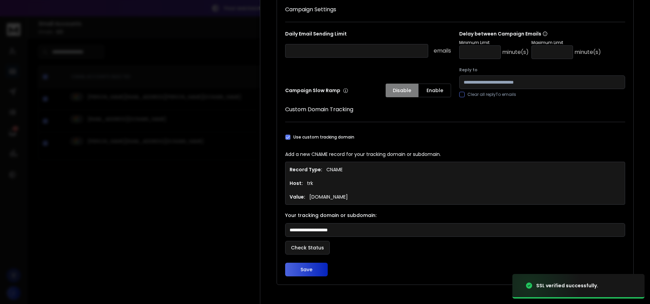
click at [309, 274] on button "Save" at bounding box center [306, 269] width 43 height 14
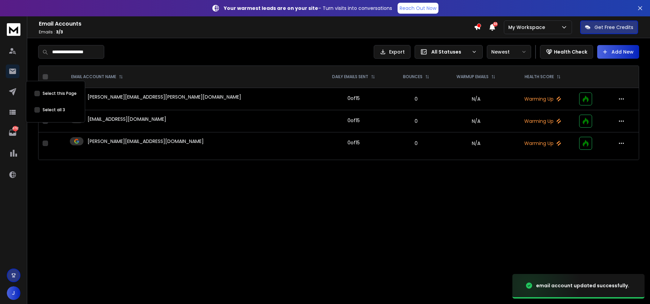
click at [46, 77] on button "Select this Page" at bounding box center [45, 76] width 5 height 5
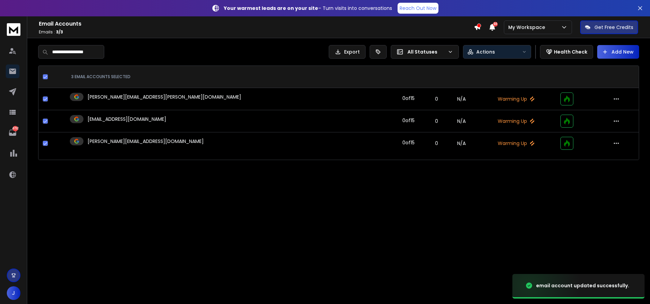
click at [473, 52] on icon "button" at bounding box center [472, 53] width 2 height 2
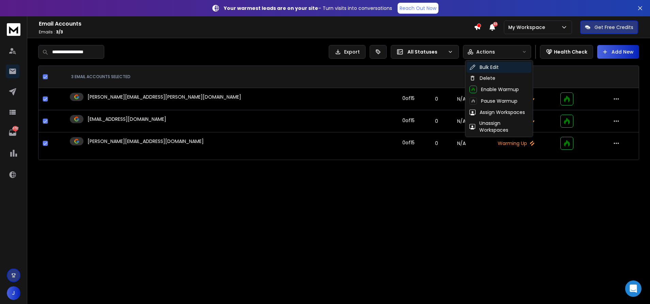
click at [479, 70] on div "Bulk Edit" at bounding box center [484, 67] width 29 height 7
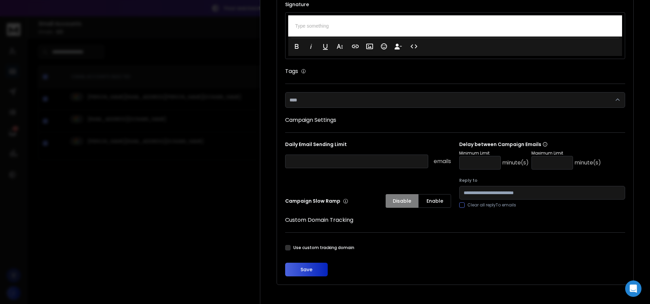
scroll to position [0, 0]
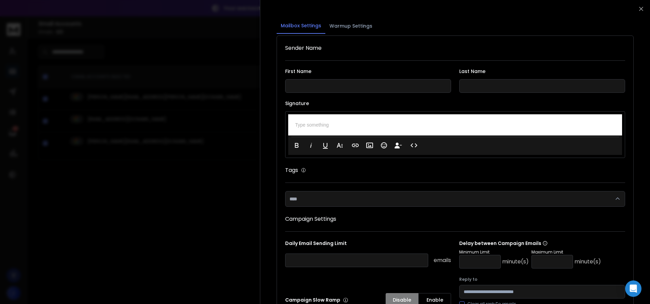
click at [340, 29] on button "Warmup Settings" at bounding box center [350, 25] width 51 height 15
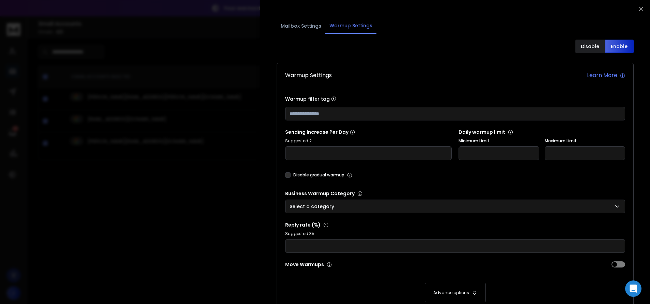
click at [333, 113] on input at bounding box center [455, 114] width 340 height 14
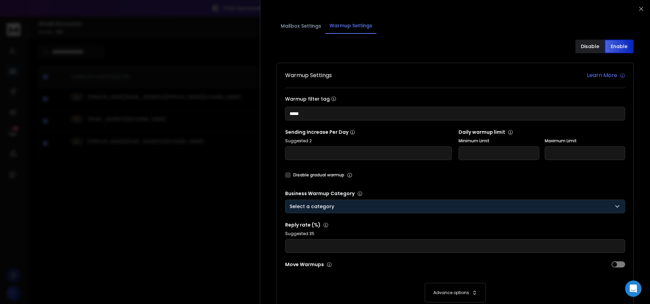
scroll to position [55, 0]
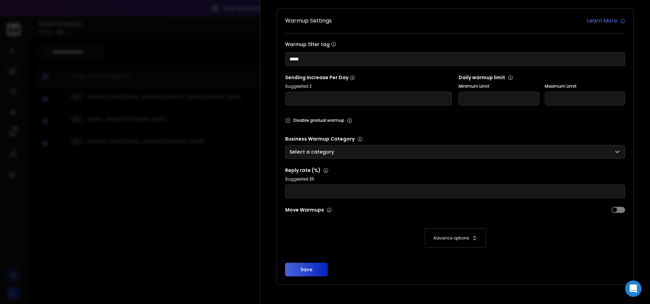
type input "*****"
click at [443, 241] on div "Advance options" at bounding box center [455, 237] width 61 height 19
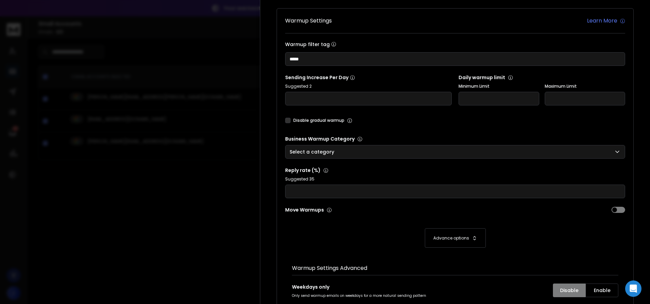
scroll to position [254, 0]
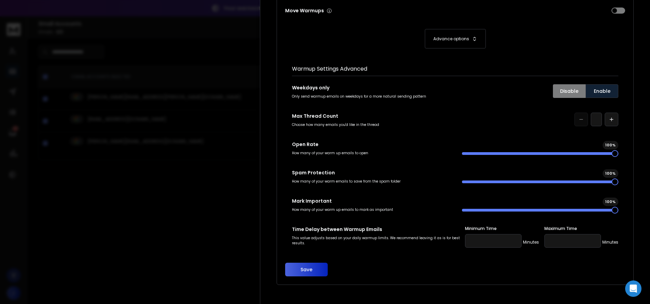
click at [593, 84] on button "Enable" at bounding box center [602, 91] width 33 height 14
click at [319, 265] on button "Save" at bounding box center [306, 269] width 43 height 14
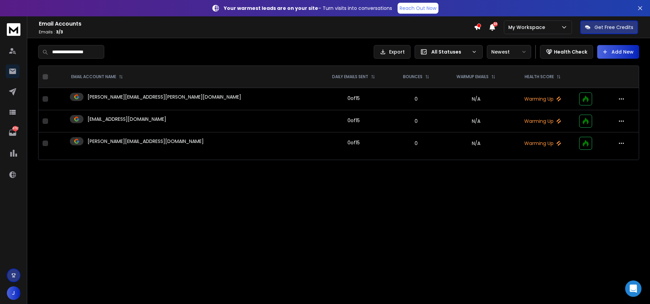
click at [68, 47] on input "**********" at bounding box center [71, 52] width 66 height 14
click at [70, 47] on input "**********" at bounding box center [71, 52] width 66 height 14
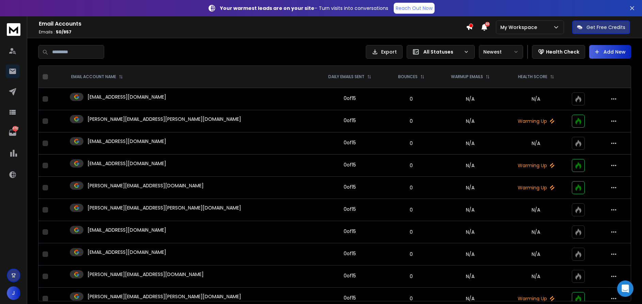
paste input "**********"
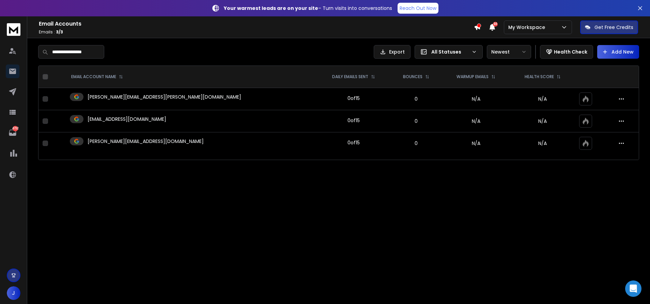
type input "**********"
click at [46, 79] on th at bounding box center [52, 77] width 27 height 22
click at [44, 75] on button "Select this Page" at bounding box center [45, 76] width 5 height 5
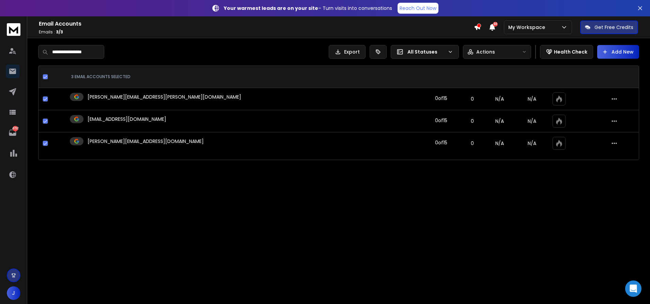
click at [553, 101] on div at bounding box center [559, 98] width 13 height 13
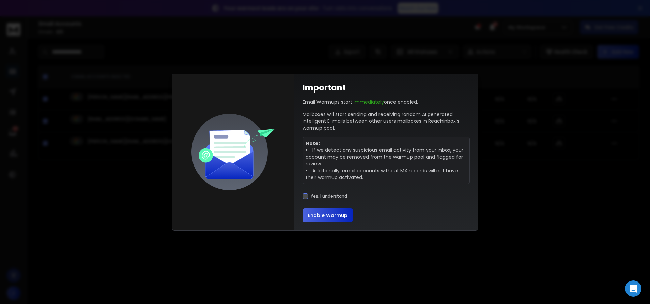
click at [304, 195] on button "Yes, I understand" at bounding box center [305, 195] width 5 height 5
click at [323, 213] on button "Enable Warmup" at bounding box center [328, 215] width 50 height 14
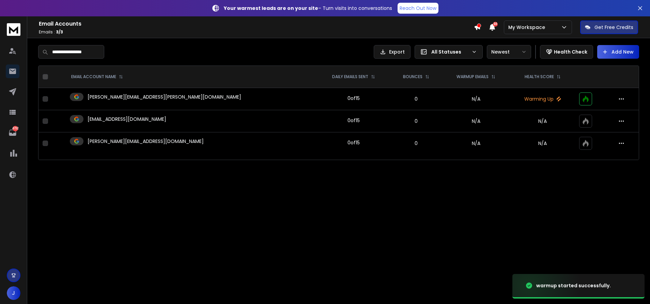
click at [583, 122] on icon at bounding box center [586, 121] width 6 height 7
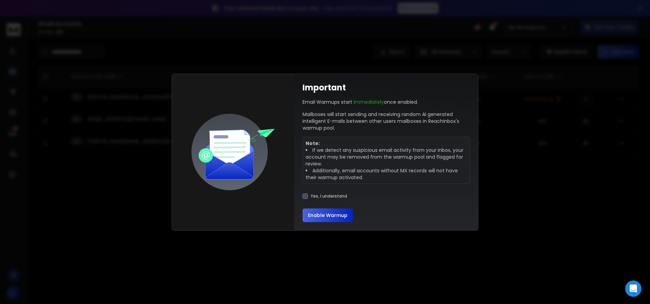
click at [305, 194] on button "Yes, I understand" at bounding box center [305, 195] width 5 height 5
click at [314, 213] on button "Enable Warmup" at bounding box center [328, 215] width 50 height 14
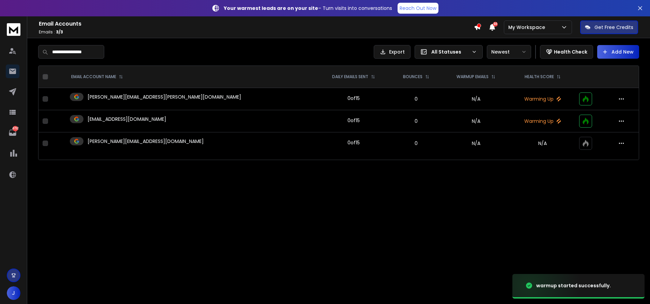
click at [583, 145] on icon at bounding box center [586, 143] width 6 height 7
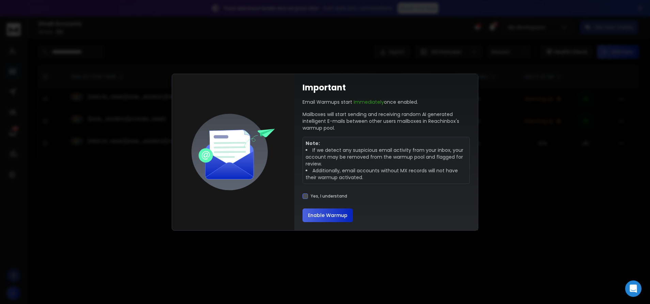
click at [303, 196] on button "Yes, I understand" at bounding box center [305, 195] width 5 height 5
click at [309, 217] on button "Enable Warmup" at bounding box center [328, 215] width 50 height 14
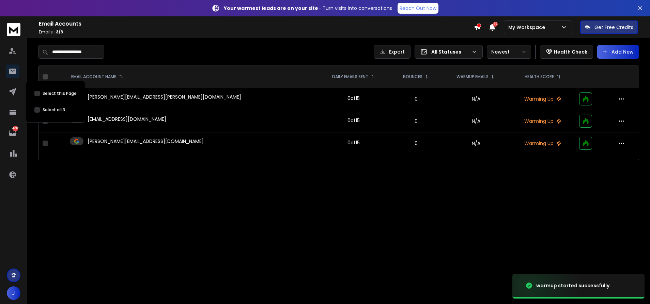
click at [46, 78] on button "Select this Page" at bounding box center [45, 76] width 5 height 5
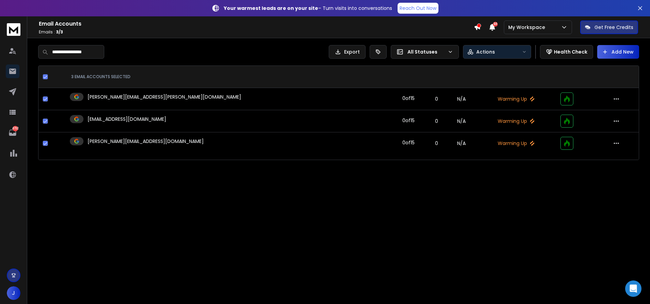
click at [523, 49] on button "Actions" at bounding box center [497, 52] width 68 height 14
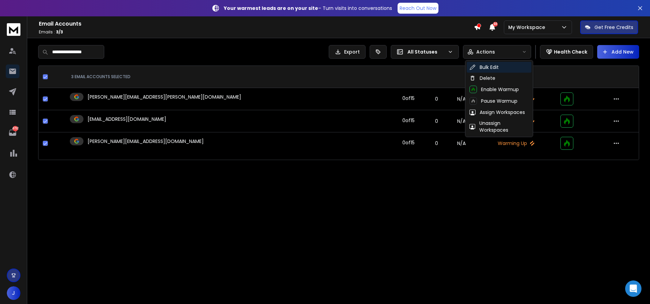
click at [488, 63] on div "Bulk Edit" at bounding box center [499, 67] width 65 height 11
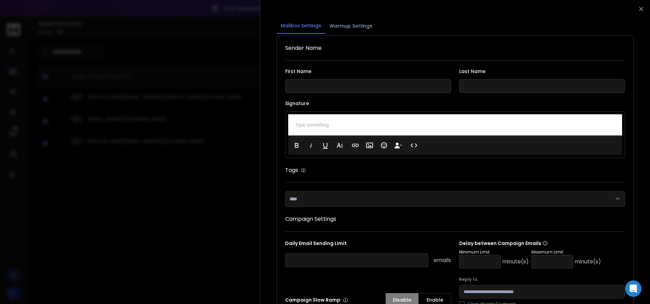
scroll to position [99, 0]
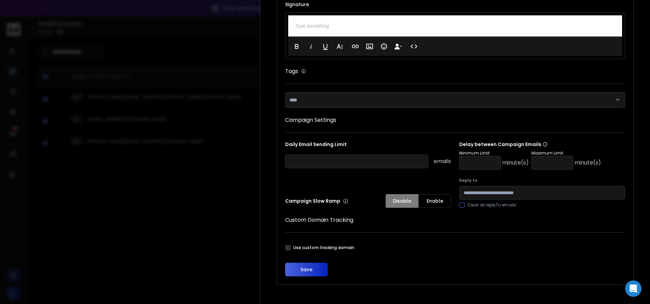
click at [283, 246] on div "Sender Name First Name Last Name Signature Type something Clear Formatting Font…" at bounding box center [455, 111] width 357 height 348
drag, startPoint x: 287, startPoint y: 246, endPoint x: 294, endPoint y: 249, distance: 7.0
click at [291, 249] on div "Use custom tracking domain" at bounding box center [319, 247] width 69 height 5
click at [287, 247] on button "Reply to" at bounding box center [287, 247] width 5 height 5
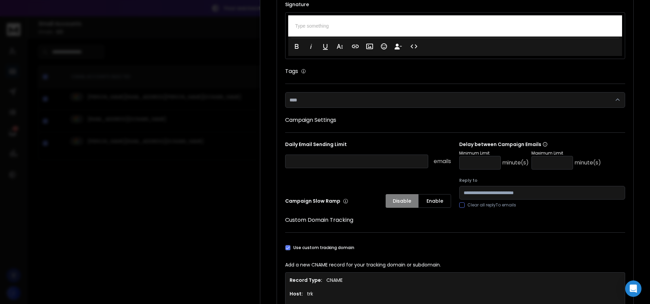
scroll to position [209, 0]
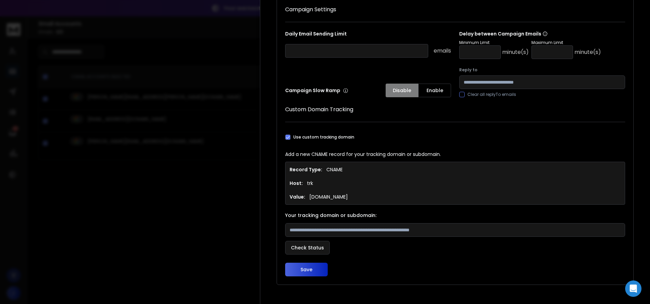
click at [385, 227] on input at bounding box center [455, 230] width 340 height 14
paste input "**********"
type input "**********"
click at [314, 245] on button "Check Status" at bounding box center [307, 248] width 45 height 14
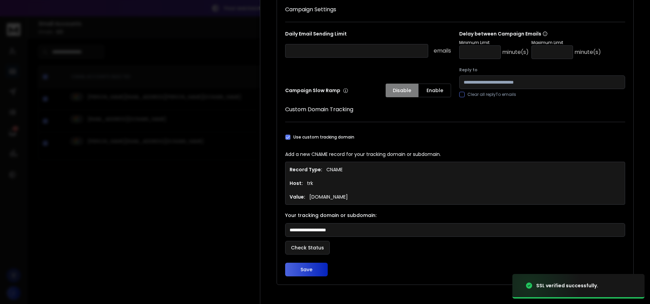
click at [310, 267] on button "Save" at bounding box center [306, 269] width 43 height 14
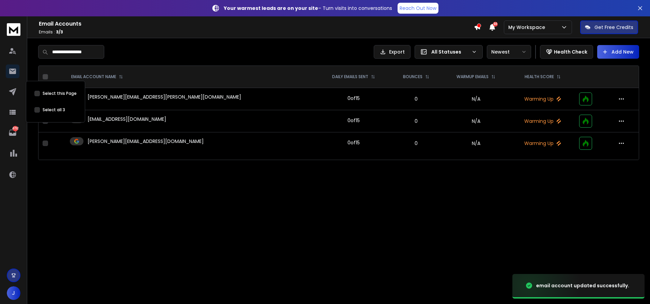
click at [41, 75] on th at bounding box center [52, 77] width 27 height 22
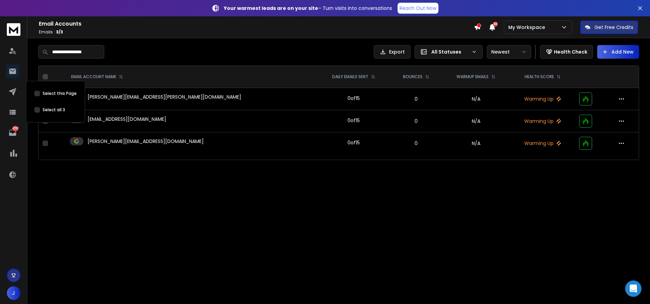
click at [45, 75] on button "Select this Page" at bounding box center [45, 76] width 5 height 5
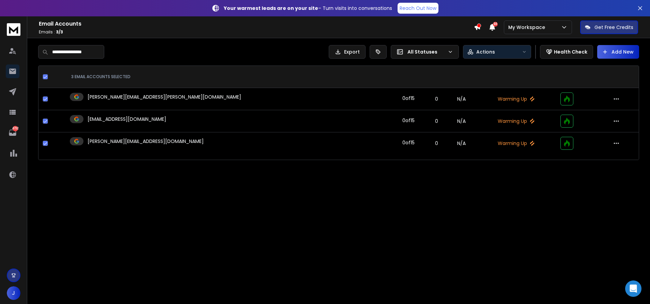
click at [495, 52] on p "Actions" at bounding box center [485, 51] width 19 height 7
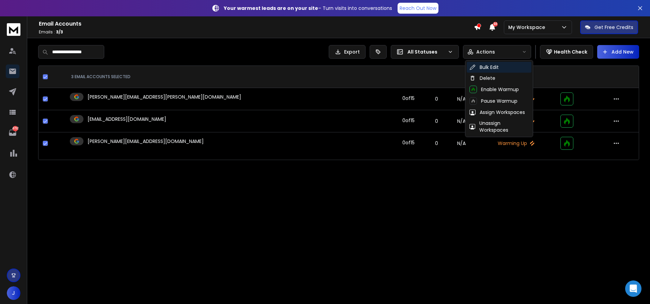
click at [483, 67] on div "Bulk Edit" at bounding box center [484, 67] width 29 height 7
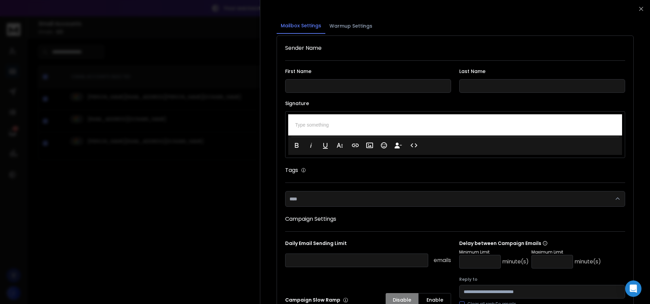
drag, startPoint x: 355, startPoint y: 17, endPoint x: 363, endPoint y: 23, distance: 9.5
click at [356, 18] on div "Mailbox Settings Warmup Settings Sender Name First Name Last Name Signature Typ…" at bounding box center [455, 201] width 373 height 386
click at [356, 19] on button "Warmup Settings" at bounding box center [350, 25] width 51 height 15
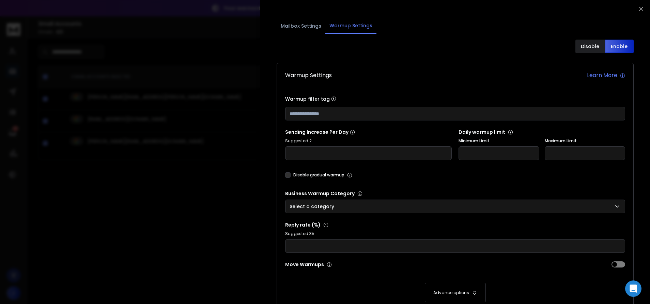
scroll to position [55, 0]
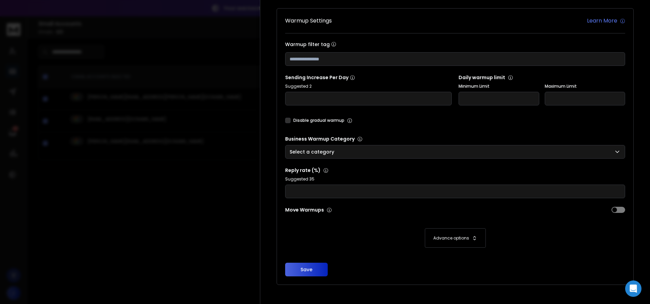
click at [317, 56] on input at bounding box center [455, 59] width 340 height 14
type input "*****"
click at [452, 230] on div "Advance options" at bounding box center [455, 237] width 61 height 19
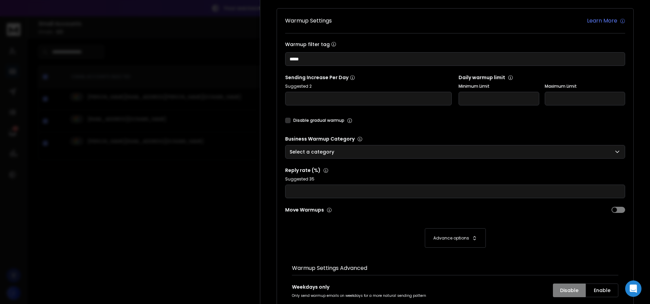
scroll to position [254, 0]
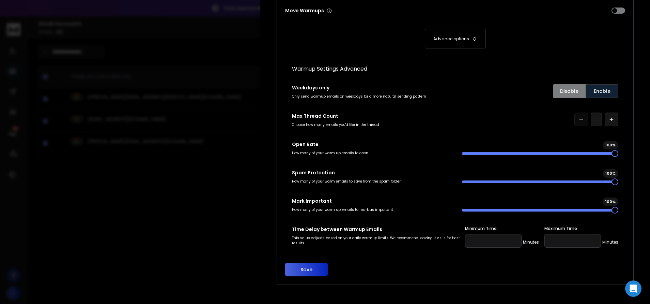
click at [606, 94] on button "Enable" at bounding box center [602, 91] width 33 height 14
drag, startPoint x: 319, startPoint y: 271, endPoint x: 321, endPoint y: 267, distance: 4.4
click at [318, 272] on button "Save" at bounding box center [306, 269] width 43 height 14
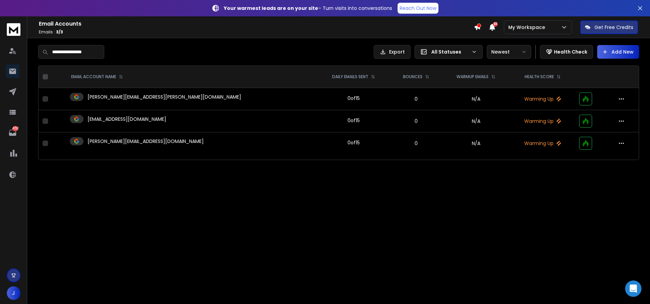
click at [615, 54] on button "Add New" at bounding box center [618, 52] width 42 height 14
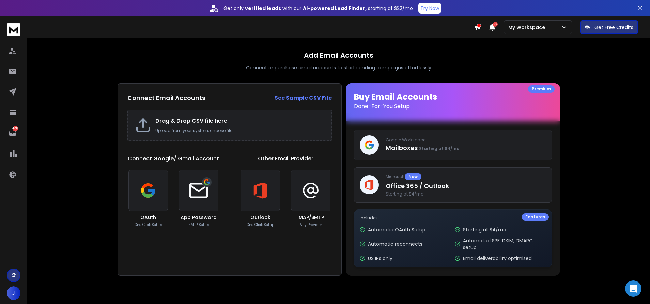
click at [153, 187] on icon at bounding box center [148, 190] width 17 height 20
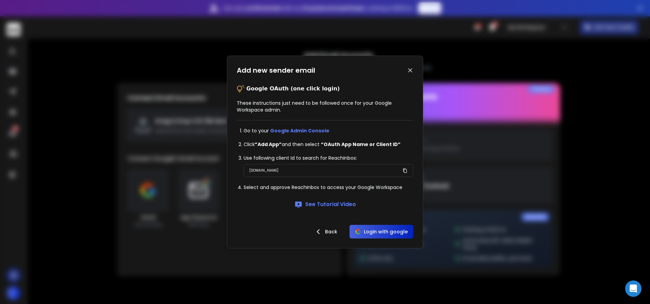
drag, startPoint x: 402, startPoint y: 229, endPoint x: 398, endPoint y: 232, distance: 5.5
click at [402, 230] on button "Login with google" at bounding box center [382, 232] width 64 height 14
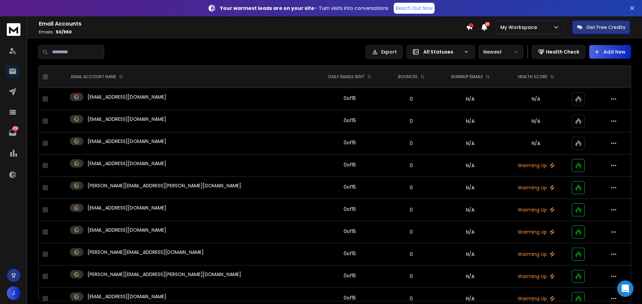
click at [90, 51] on input at bounding box center [71, 52] width 66 height 14
paste input "**********"
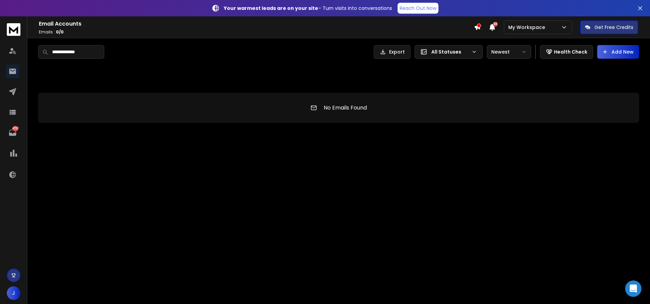
type input "**********"
click at [617, 49] on button "Add New" at bounding box center [618, 52] width 42 height 14
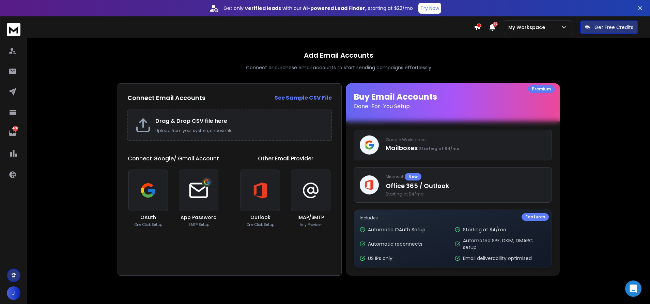
click at [150, 181] on div at bounding box center [148, 190] width 40 height 42
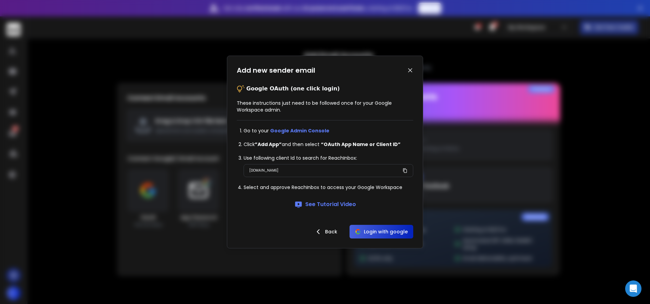
click at [374, 231] on button "Login with google" at bounding box center [382, 232] width 64 height 14
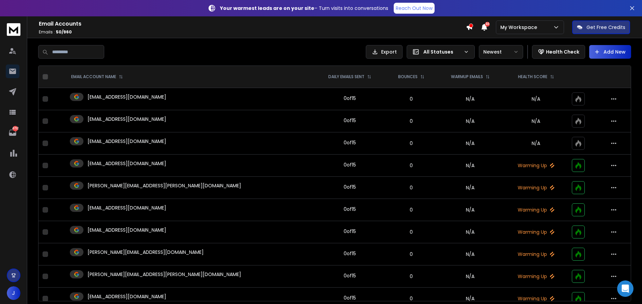
click at [614, 51] on button "Add New" at bounding box center [611, 52] width 42 height 14
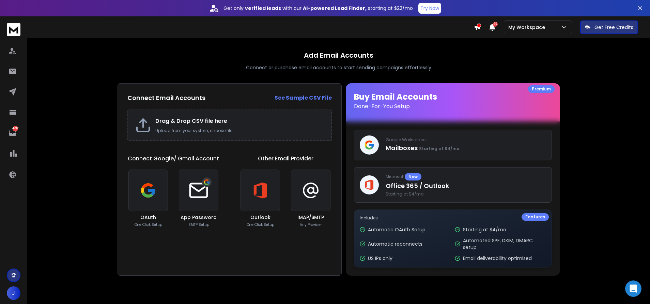
click at [148, 179] on div at bounding box center [148, 190] width 40 height 42
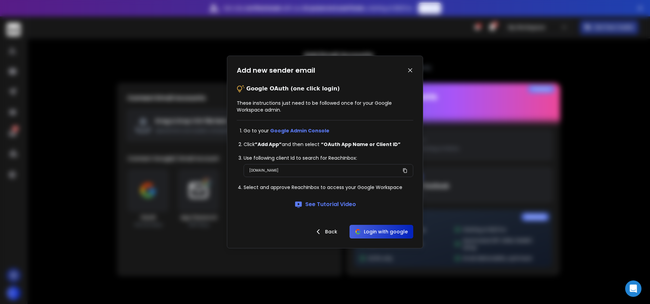
click at [392, 237] on button "Login with google" at bounding box center [382, 232] width 64 height 14
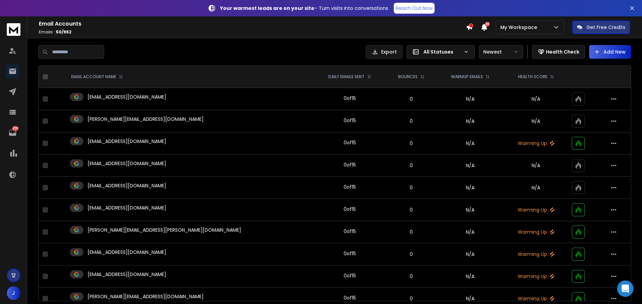
click at [588, 48] on div "Export All Statuses Newest Health Check Add New" at bounding box center [498, 52] width 265 height 14
click at [601, 51] on button "Add New" at bounding box center [611, 52] width 42 height 14
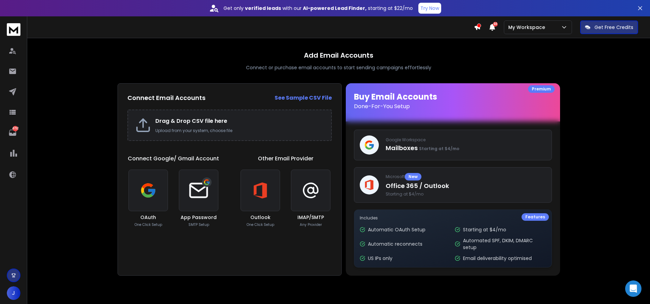
click at [157, 198] on icon at bounding box center [148, 190] width 17 height 20
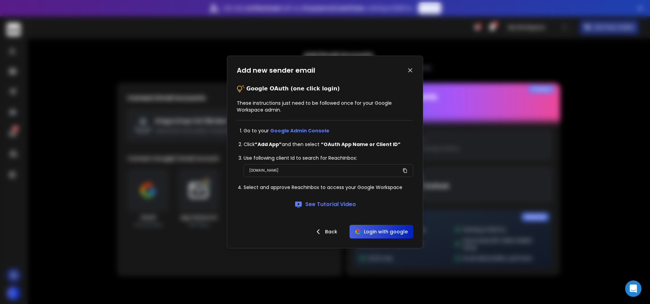
click at [390, 234] on button "Login with google" at bounding box center [382, 232] width 64 height 14
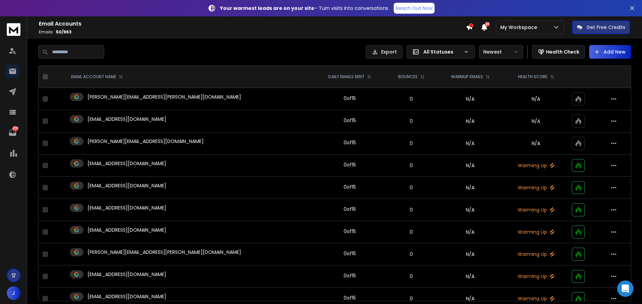
click at [616, 52] on button "Add New" at bounding box center [611, 52] width 42 height 14
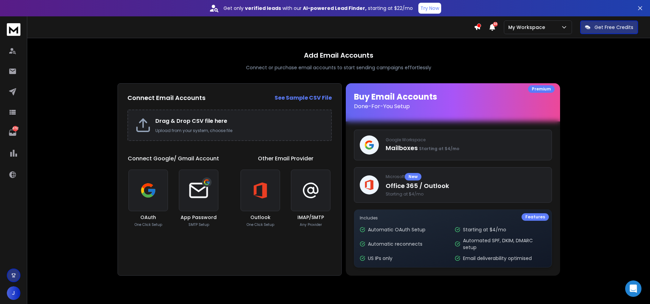
click at [151, 184] on icon at bounding box center [147, 185] width 11 height 5
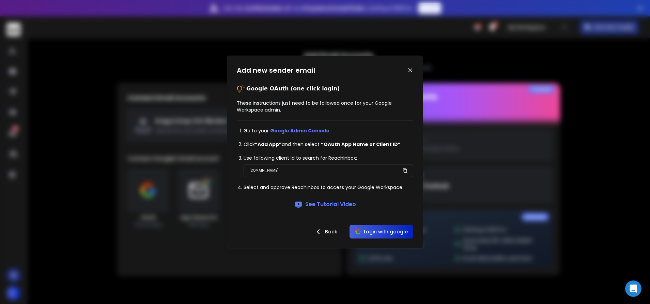
click at [390, 233] on button "Login with google" at bounding box center [382, 232] width 64 height 14
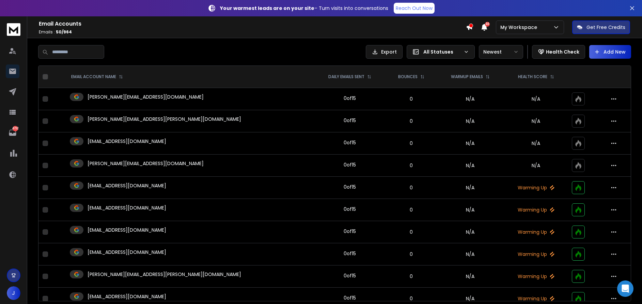
click at [607, 47] on button "Add New" at bounding box center [611, 52] width 42 height 14
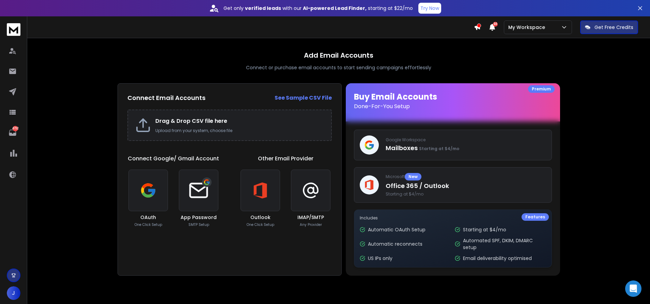
click at [153, 184] on icon at bounding box center [147, 185] width 11 height 5
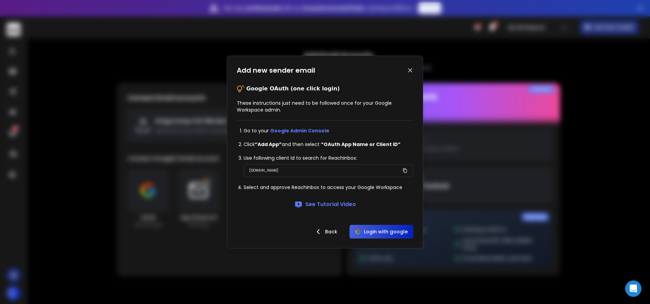
click at [368, 232] on button "Login with google" at bounding box center [382, 232] width 64 height 14
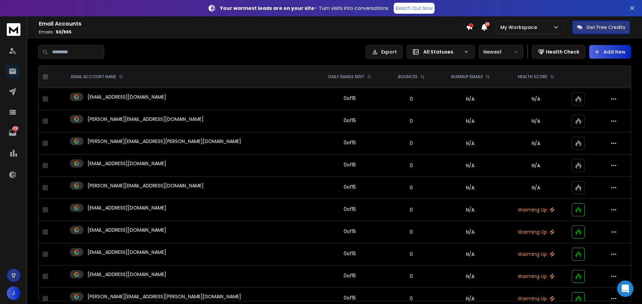
click at [611, 53] on button "Add New" at bounding box center [611, 52] width 42 height 14
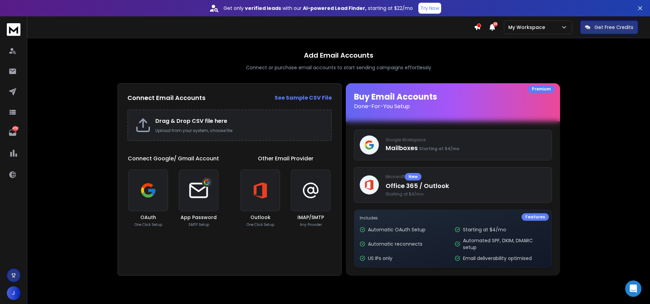
click at [143, 206] on div at bounding box center [148, 190] width 40 height 42
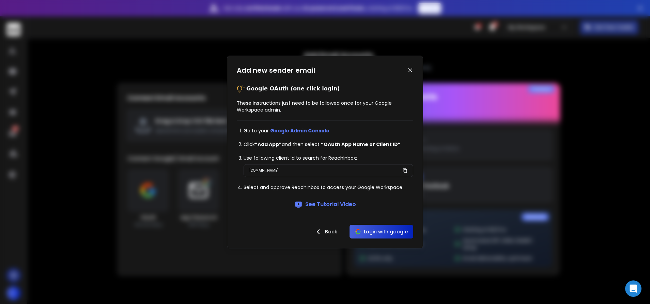
click at [381, 229] on button "Login with google" at bounding box center [382, 232] width 64 height 14
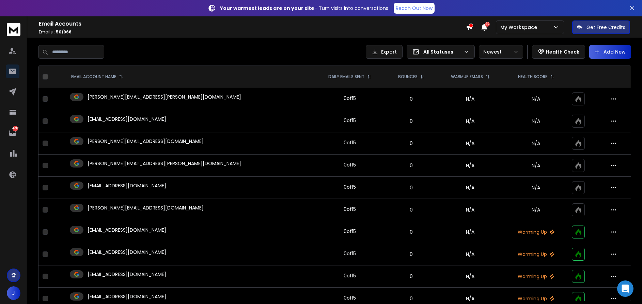
click at [73, 51] on input at bounding box center [71, 52] width 66 height 14
paste input "**********"
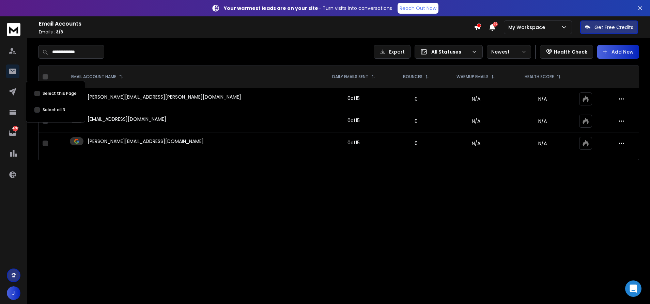
type input "**********"
click at [45, 76] on button "Select this Page" at bounding box center [45, 76] width 5 height 5
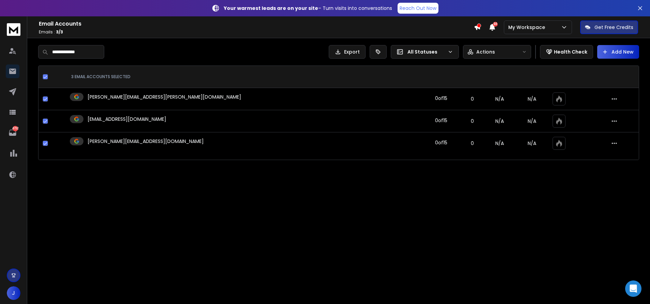
click at [553, 98] on div at bounding box center [559, 98] width 13 height 13
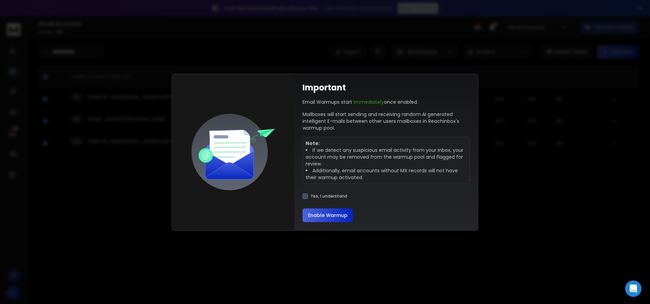
click at [303, 195] on button "Yes, I understand" at bounding box center [305, 195] width 5 height 5
click at [309, 215] on button "Enable Warmup" at bounding box center [328, 215] width 50 height 14
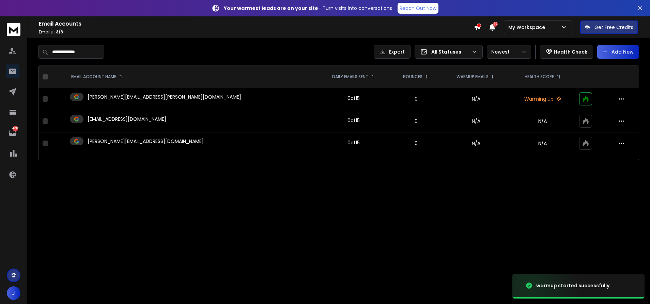
click at [582, 118] on icon at bounding box center [585, 121] width 7 height 7
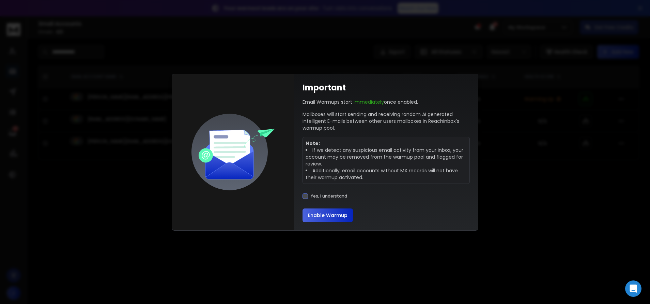
click at [305, 196] on button "Yes, I understand" at bounding box center [305, 195] width 5 height 5
click at [327, 218] on button "Enable Warmup" at bounding box center [328, 215] width 50 height 14
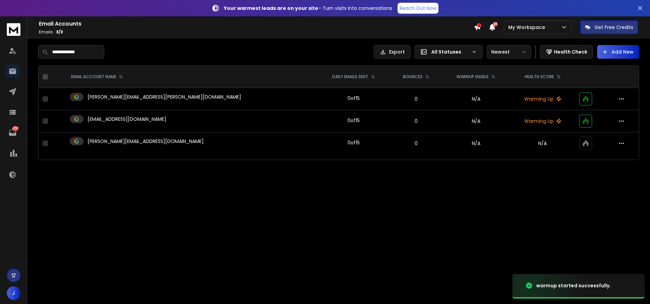
click at [579, 143] on div at bounding box center [585, 143] width 13 height 13
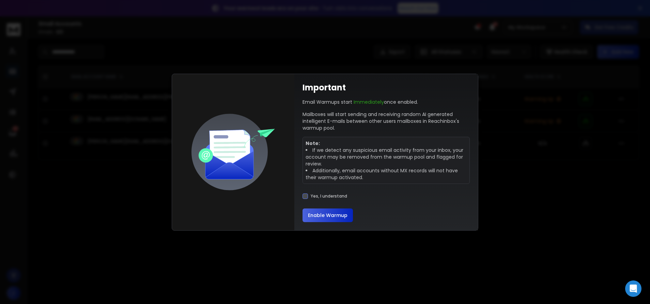
click at [305, 193] on button "Yes, I understand" at bounding box center [305, 195] width 5 height 5
click at [321, 216] on button "Enable Warmup" at bounding box center [328, 215] width 50 height 14
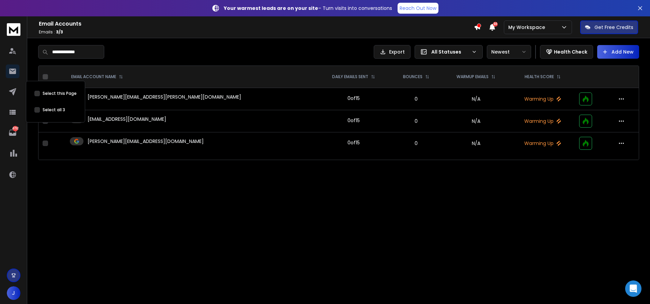
click at [45, 75] on button "Select this Page" at bounding box center [45, 76] width 5 height 5
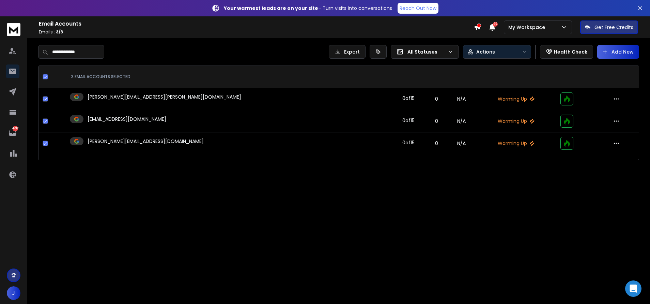
click at [489, 52] on p "Actions" at bounding box center [485, 51] width 19 height 7
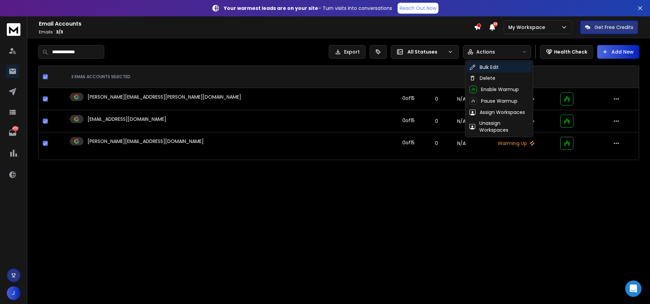
click at [492, 70] on div "Bulk Edit" at bounding box center [484, 67] width 29 height 7
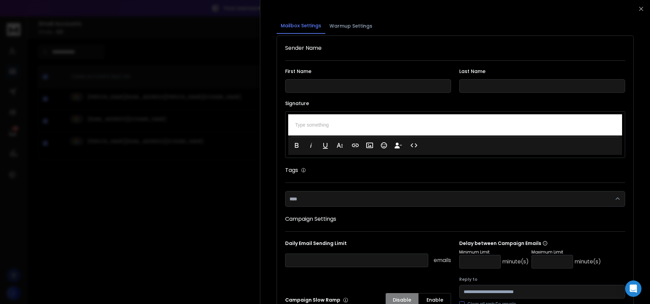
scroll to position [99, 0]
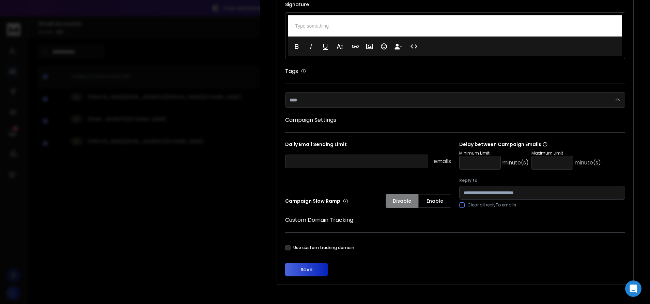
click at [290, 247] on button "Reply to" at bounding box center [287, 247] width 5 height 5
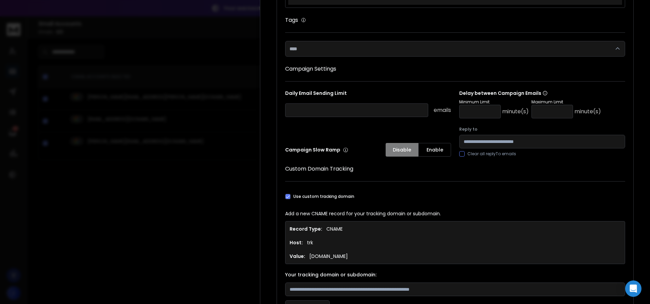
scroll to position [209, 0]
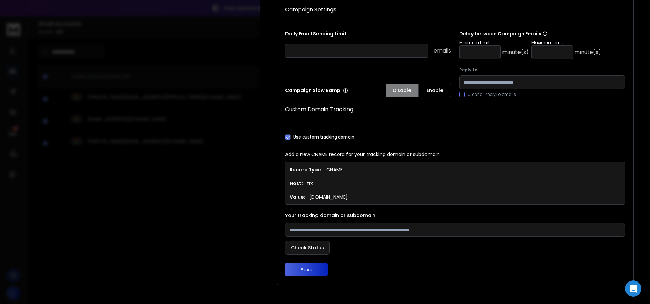
click at [332, 228] on input at bounding box center [455, 230] width 340 height 14
paste input "**********"
type input "**********"
click at [322, 248] on button "Check Status" at bounding box center [307, 248] width 45 height 14
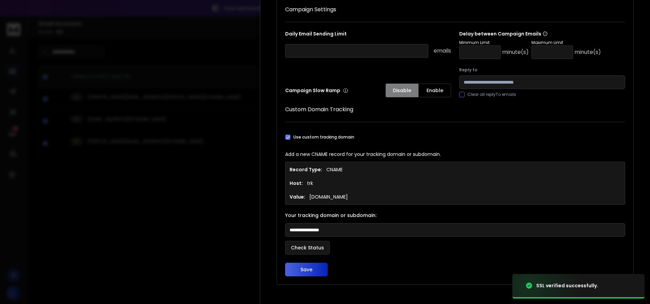
click at [324, 262] on form "**********" at bounding box center [455, 68] width 340 height 416
click at [324, 266] on button "Save" at bounding box center [306, 269] width 43 height 14
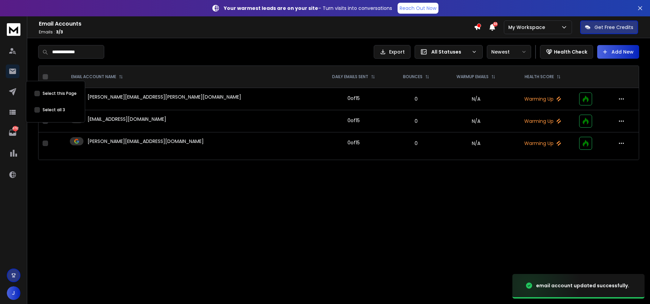
click at [47, 76] on button "Select this Page" at bounding box center [45, 76] width 5 height 5
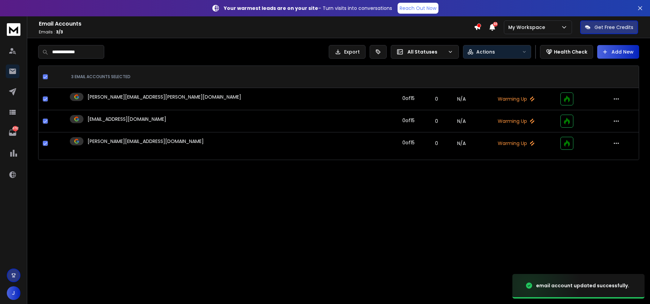
click at [473, 47] on button "Actions" at bounding box center [497, 52] width 68 height 14
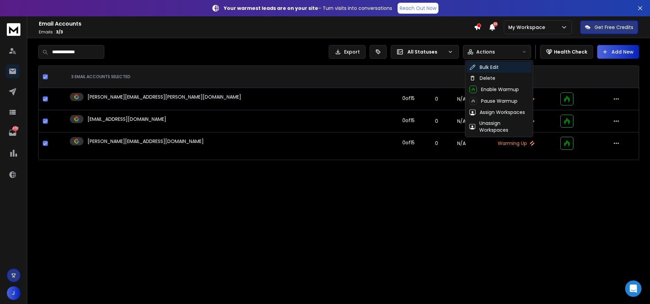
click at [478, 65] on div "Bulk Edit" at bounding box center [484, 67] width 29 height 7
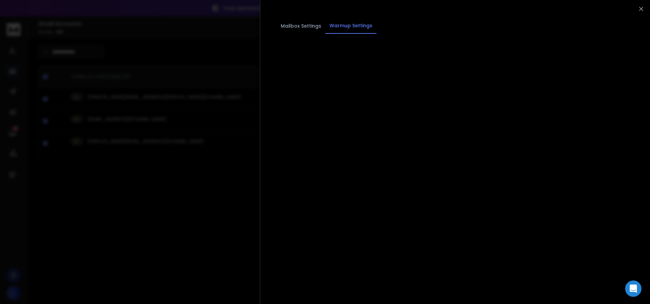
click at [349, 23] on button "Warmup Settings" at bounding box center [350, 26] width 51 height 16
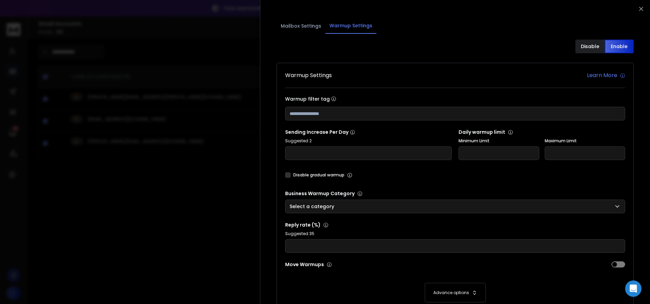
scroll to position [55, 0]
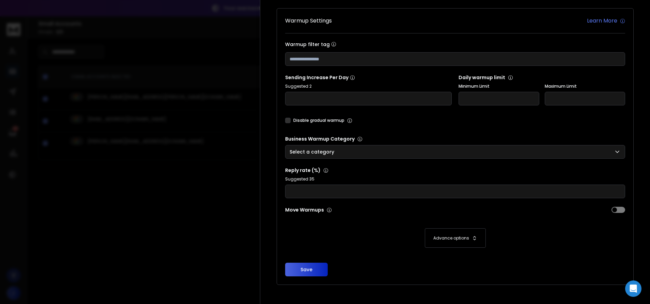
click at [325, 55] on input at bounding box center [455, 59] width 340 height 14
type input "*****"
click at [452, 237] on p "Advance options" at bounding box center [451, 237] width 36 height 5
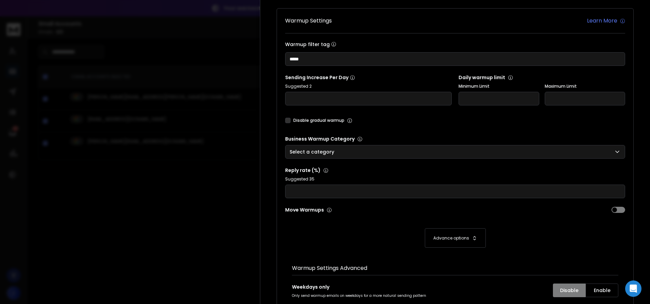
scroll to position [208, 0]
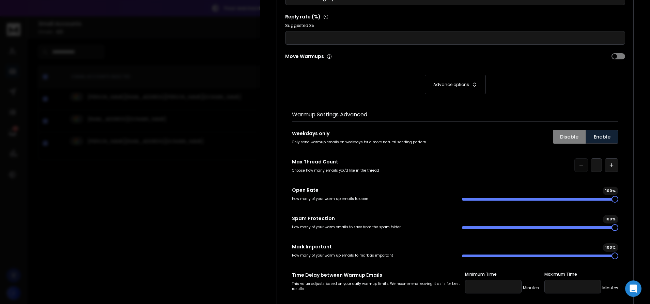
click at [600, 133] on button "Enable" at bounding box center [602, 137] width 33 height 14
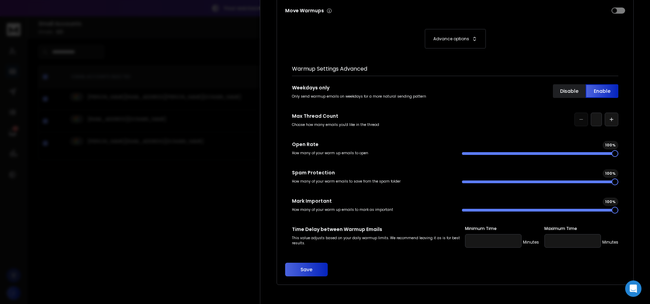
click at [310, 268] on button "Save" at bounding box center [306, 269] width 43 height 14
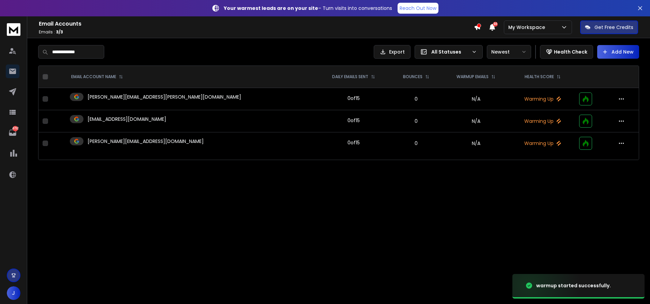
click at [388, 199] on div "**********" at bounding box center [325, 152] width 650 height 304
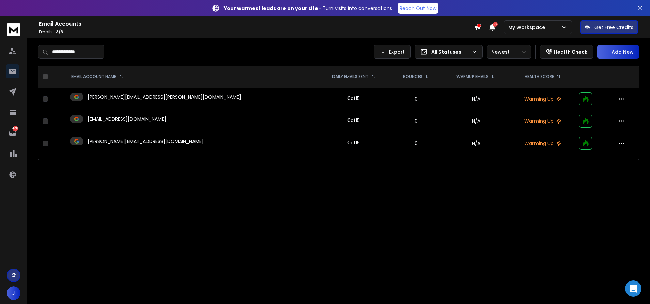
click at [79, 49] on input "**********" at bounding box center [71, 52] width 66 height 14
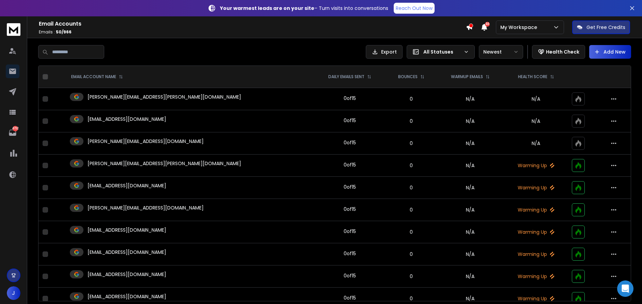
paste input "**********"
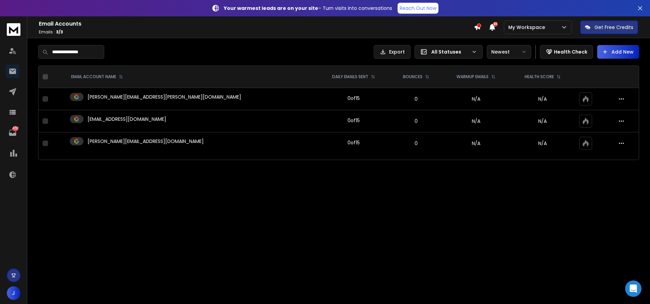
type input "**********"
click at [579, 102] on div at bounding box center [585, 98] width 13 height 13
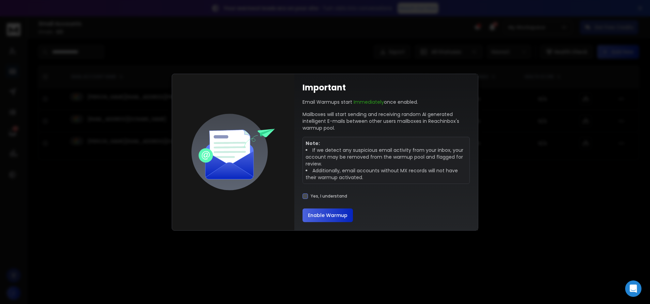
click at [302, 196] on div "Important Email Warmups start Immediately once enabled. Mailboxes will start se…" at bounding box center [386, 152] width 184 height 156
drag, startPoint x: 304, startPoint y: 196, endPoint x: 310, endPoint y: 199, distance: 6.9
click at [306, 196] on button "Yes, I understand" at bounding box center [305, 195] width 5 height 5
click at [320, 213] on button "Enable Warmup" at bounding box center [328, 215] width 50 height 14
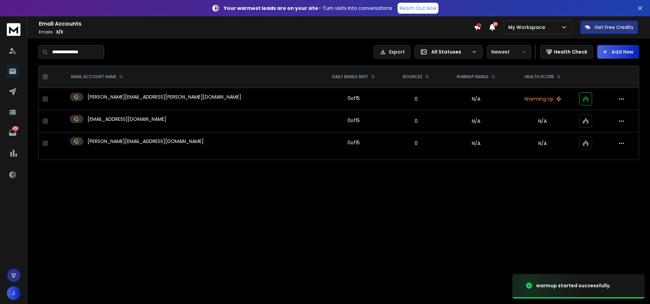
click at [579, 119] on div at bounding box center [585, 121] width 13 height 13
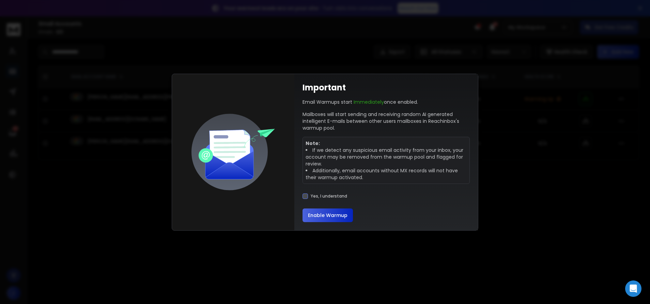
click at [305, 197] on button "Yes, I understand" at bounding box center [305, 195] width 5 height 5
click at [330, 215] on button "Enable Warmup" at bounding box center [328, 215] width 50 height 14
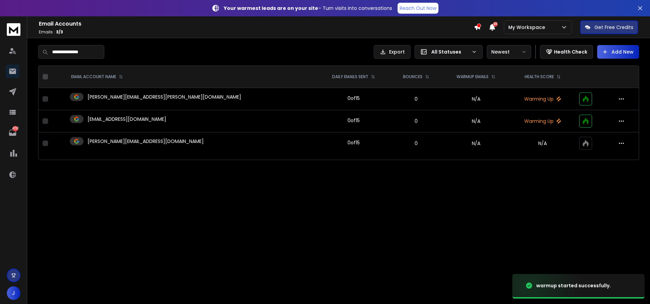
click at [579, 143] on div at bounding box center [585, 143] width 13 height 13
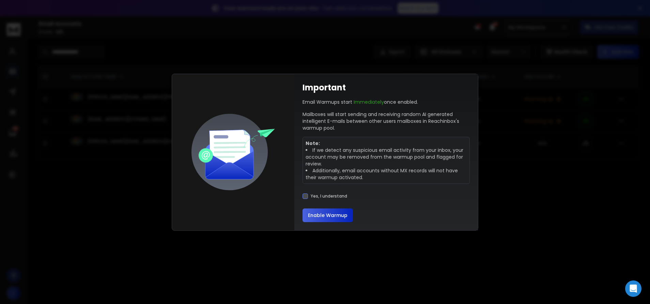
click at [307, 195] on button "Yes, I understand" at bounding box center [305, 195] width 5 height 5
click at [311, 211] on button "Enable Warmup" at bounding box center [328, 215] width 50 height 14
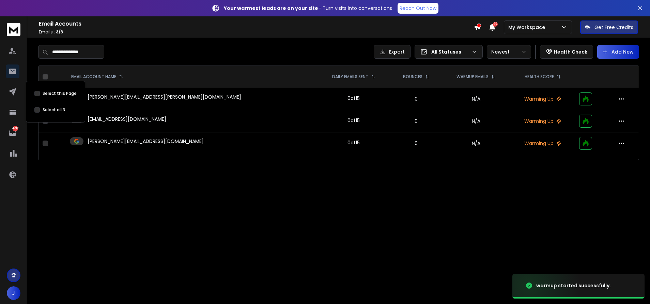
click at [44, 77] on button "Select this Page" at bounding box center [45, 76] width 5 height 5
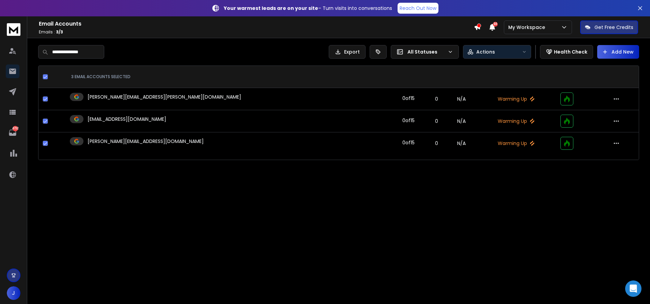
click at [497, 52] on div "Actions" at bounding box center [494, 51] width 52 height 7
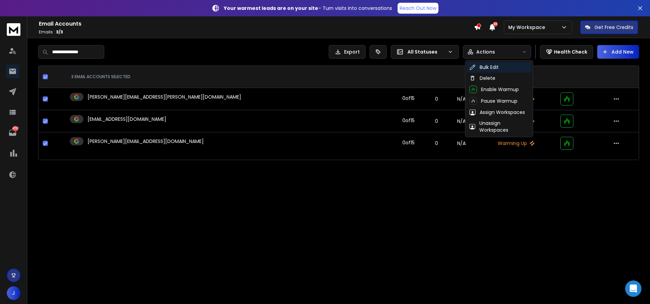
click at [497, 64] on div "Bulk Edit" at bounding box center [484, 67] width 29 height 7
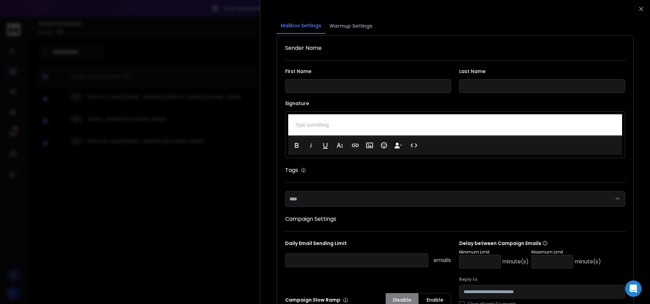
scroll to position [99, 0]
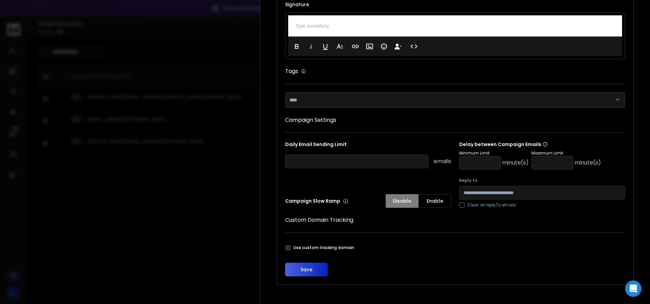
click at [330, 244] on div "Use custom tracking domain" at bounding box center [455, 248] width 340 height 14
click at [285, 249] on button "Reply to" at bounding box center [287, 247] width 5 height 5
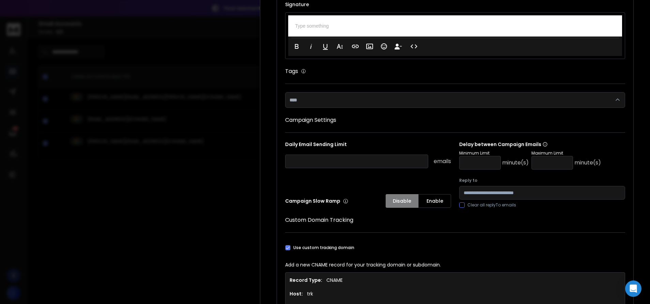
scroll to position [209, 0]
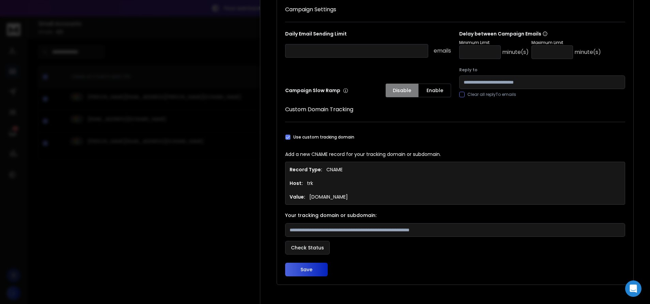
click at [376, 230] on input at bounding box center [455, 230] width 340 height 14
paste input "**********"
type input "**********"
click at [310, 248] on button "Check Status" at bounding box center [307, 248] width 45 height 14
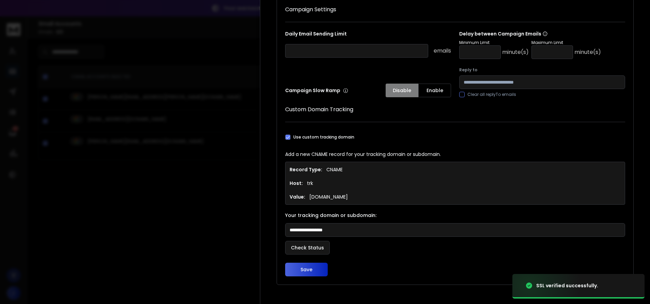
click at [306, 265] on button "Save" at bounding box center [306, 269] width 43 height 14
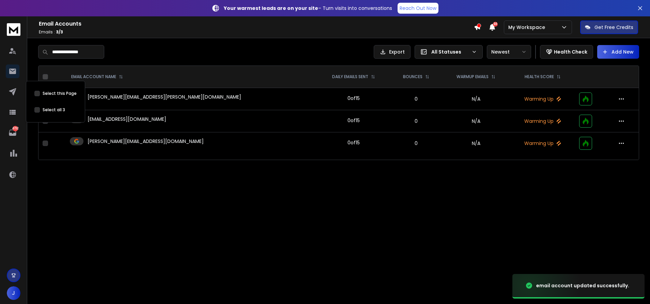
click at [43, 75] on button "Select this Page" at bounding box center [45, 76] width 5 height 5
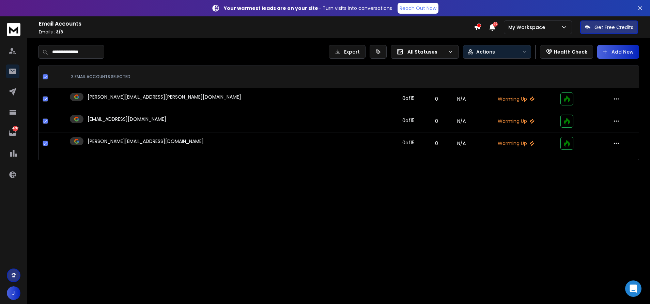
click at [512, 54] on div "Actions" at bounding box center [494, 51] width 52 height 7
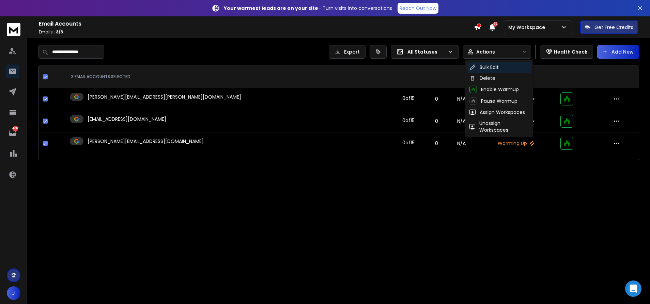
click at [479, 70] on div "Bulk Edit" at bounding box center [484, 67] width 29 height 7
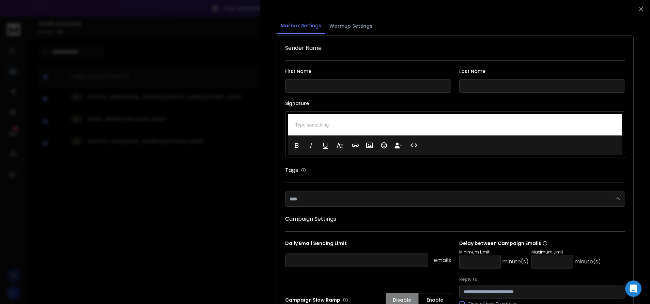
click at [355, 27] on button "Warmup Settings" at bounding box center [350, 25] width 51 height 15
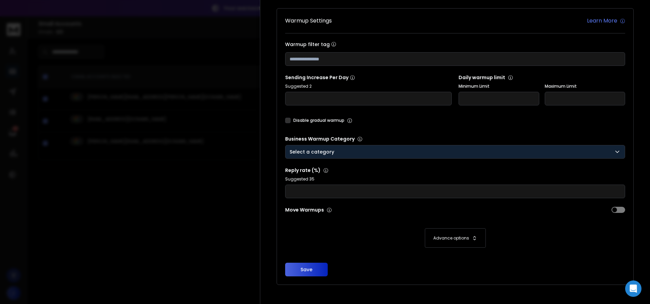
scroll to position [0, 0]
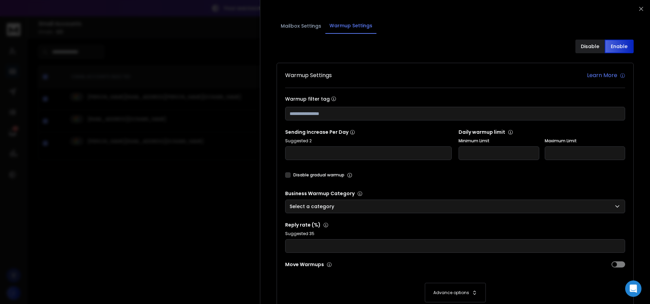
click at [324, 115] on input at bounding box center [455, 114] width 340 height 14
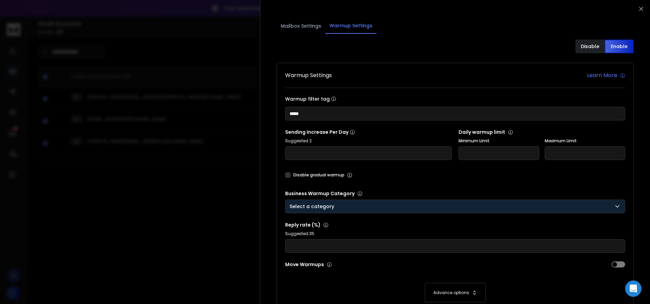
scroll to position [55, 0]
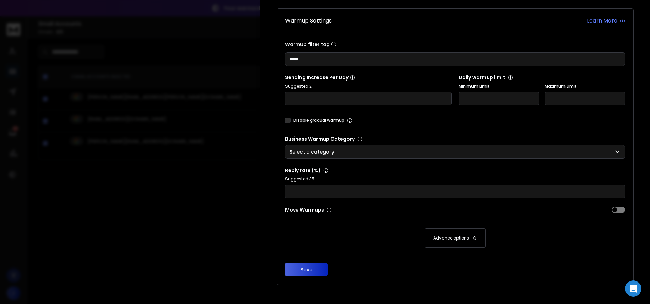
type input "*****"
click at [462, 237] on p "Advance options" at bounding box center [451, 237] width 36 height 5
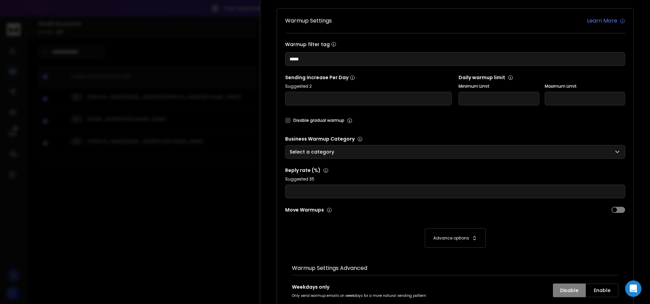
scroll to position [208, 0]
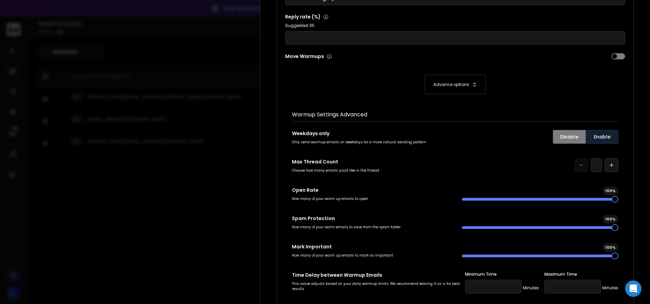
click at [597, 138] on button "Enable" at bounding box center [602, 137] width 33 height 14
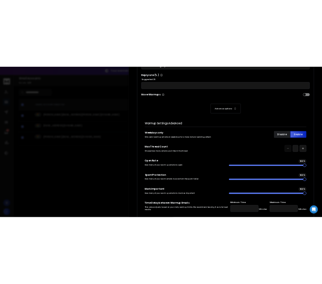
scroll to position [254, 0]
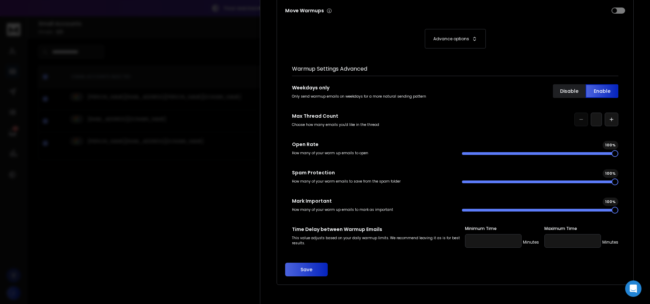
click at [314, 264] on button "Save" at bounding box center [306, 269] width 43 height 14
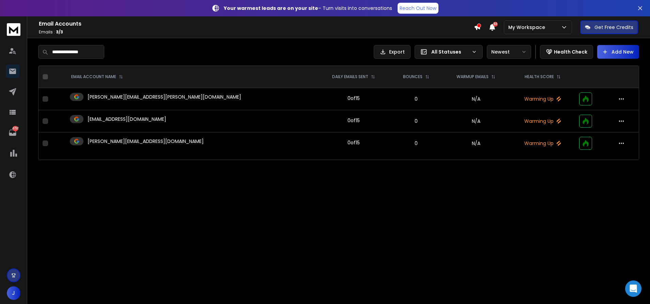
drag, startPoint x: 96, startPoint y: 47, endPoint x: 46, endPoint y: 53, distance: 50.5
click at [46, 53] on div "**********" at bounding box center [71, 52] width 66 height 14
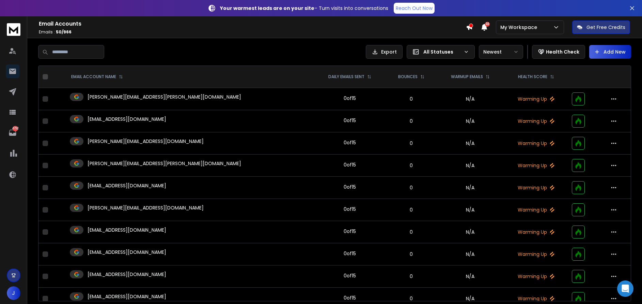
paste input "**********"
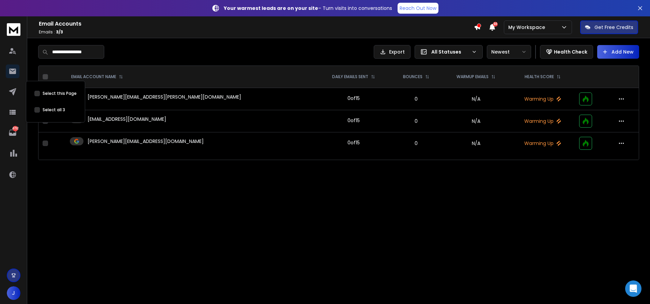
type input "**********"
click at [44, 75] on button "Select this Page" at bounding box center [45, 76] width 5 height 5
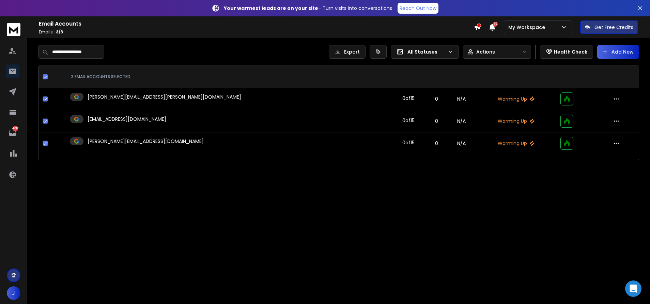
drag, startPoint x: 440, startPoint y: 53, endPoint x: 436, endPoint y: 51, distance: 4.1
click at [438, 52] on p "All Statuses" at bounding box center [426, 51] width 37 height 7
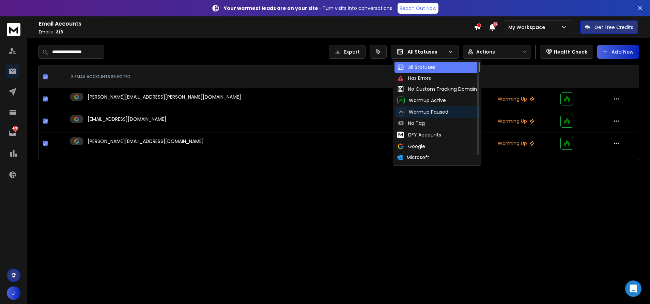
click at [316, 248] on div "**********" at bounding box center [325, 152] width 650 height 304
